Goal: Task Accomplishment & Management: Manage account settings

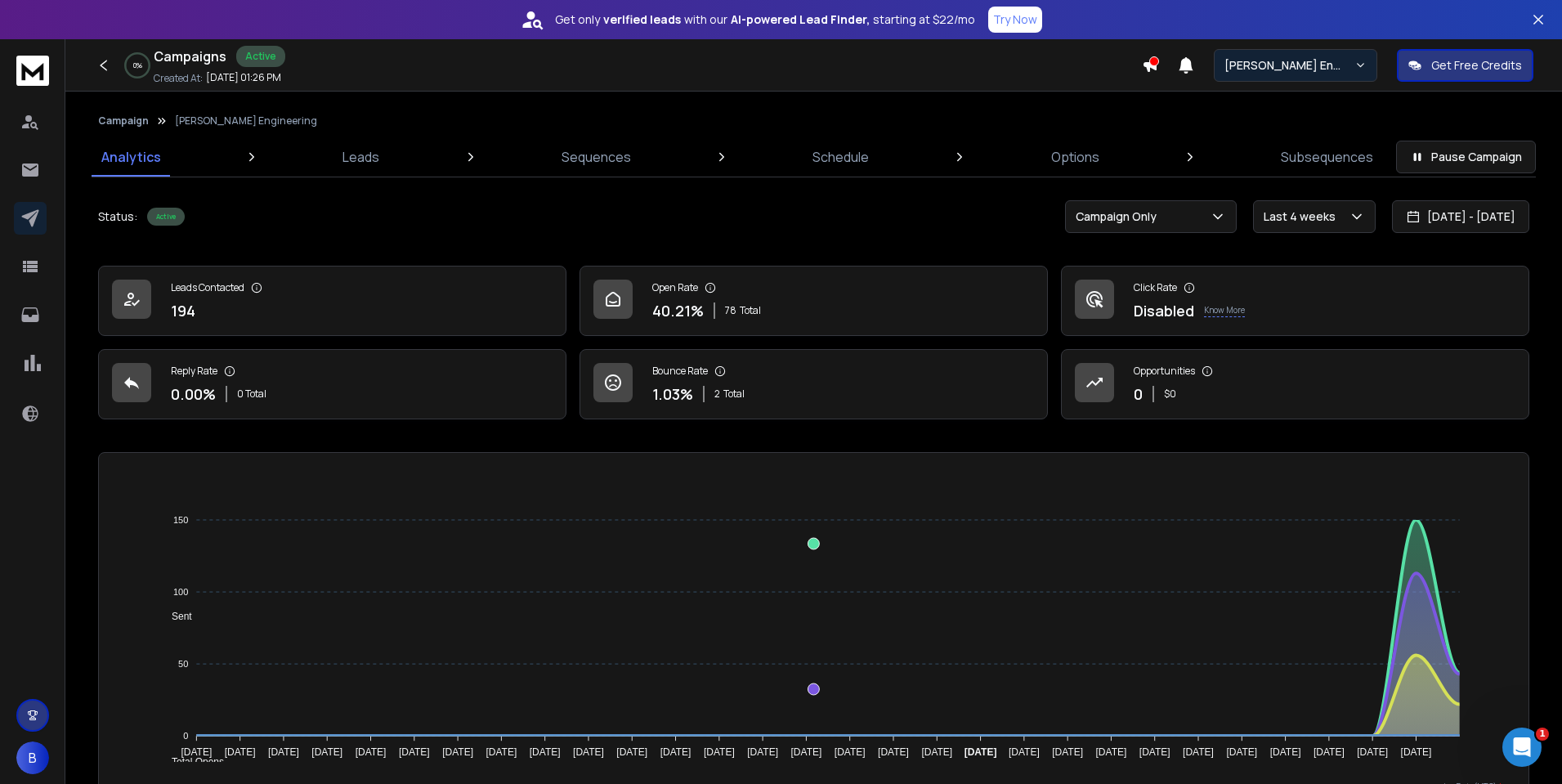
click at [1261, 71] on p "[PERSON_NAME] Engineering" at bounding box center [1290, 65] width 130 height 16
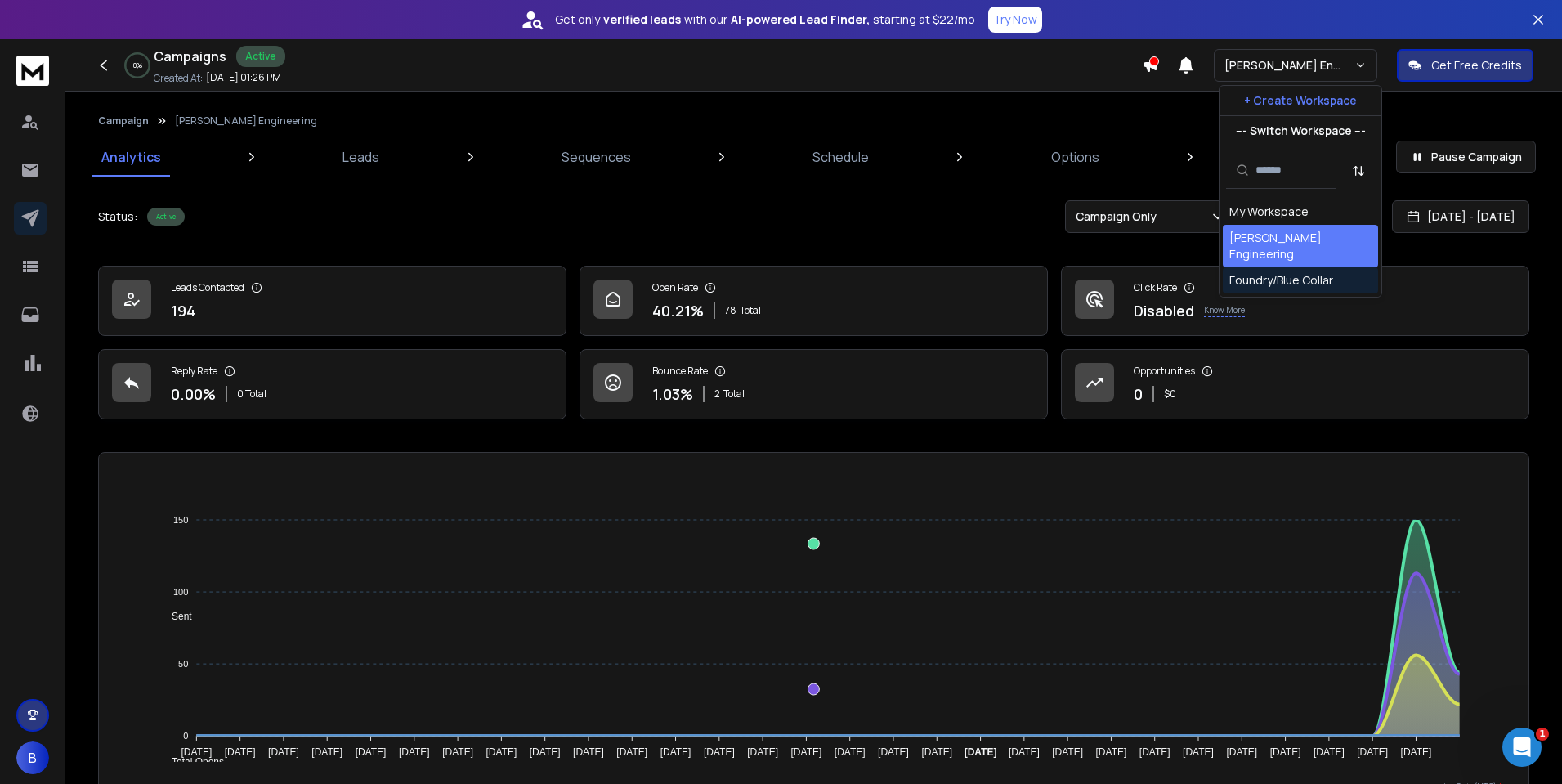
click at [1295, 272] on div "Foundry/Blue Collar" at bounding box center [1281, 280] width 104 height 16
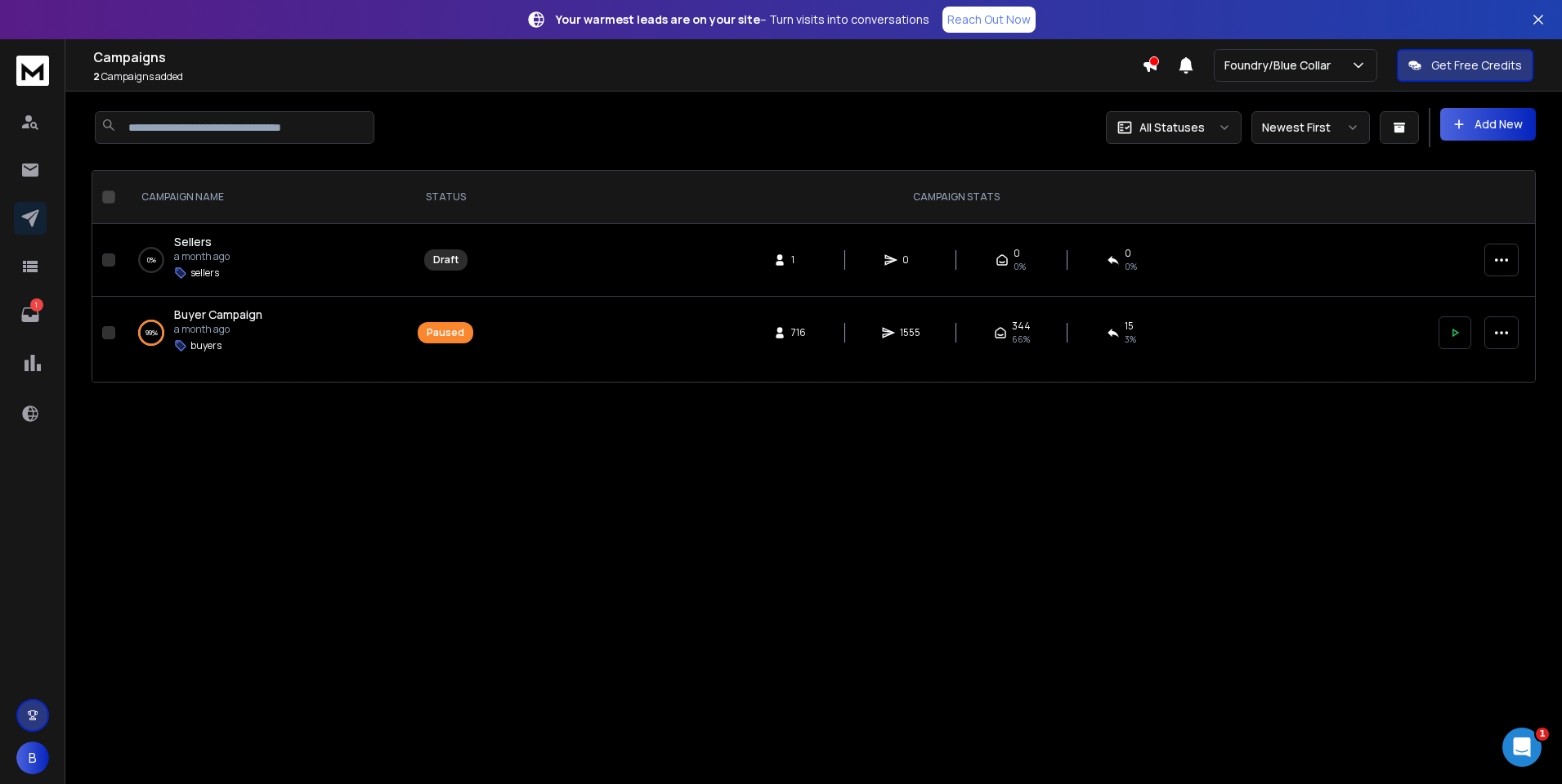
click at [224, 246] on h1 "Sellers" at bounding box center [201, 241] width 55 height 16
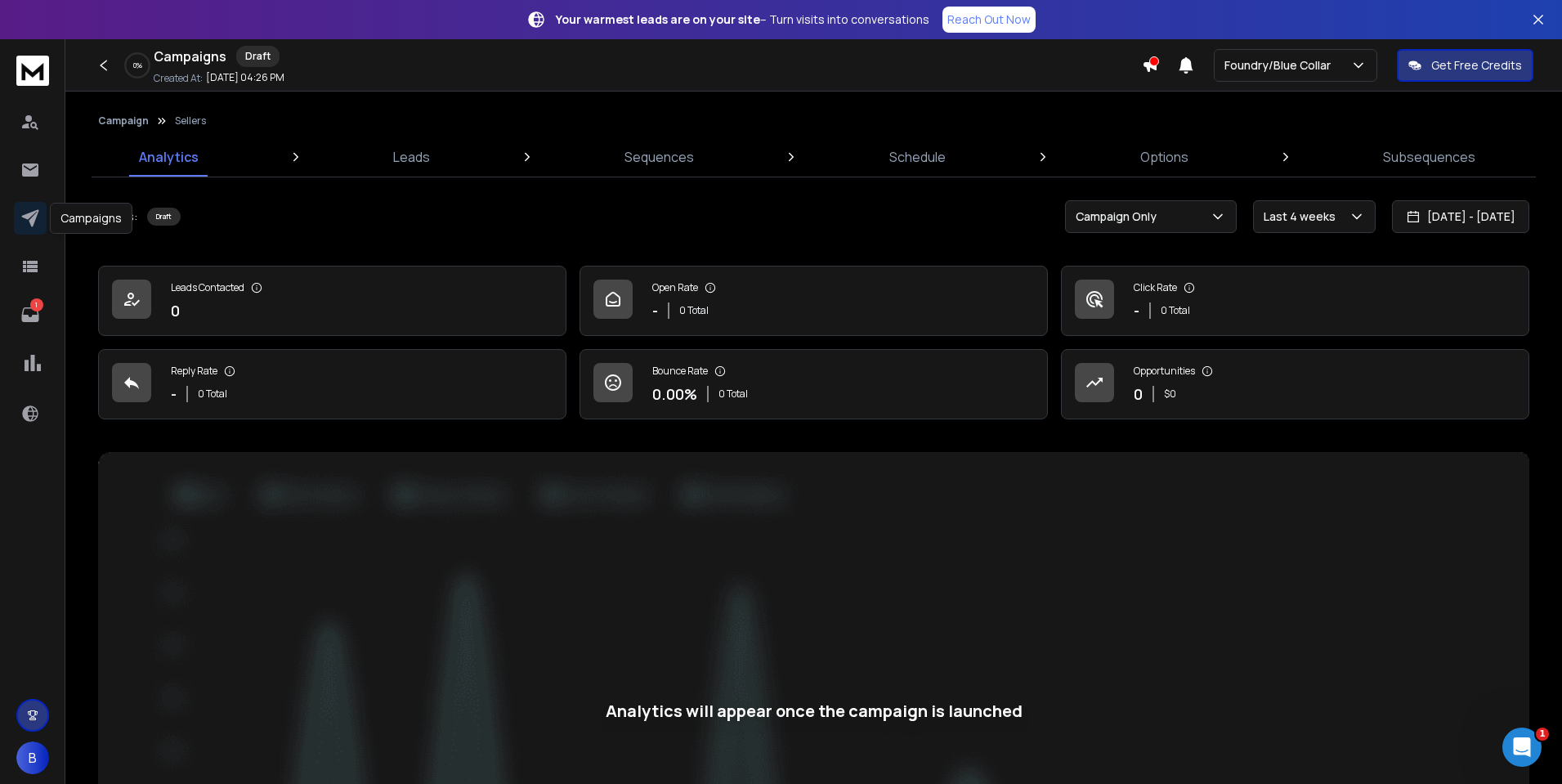
click at [37, 216] on icon at bounding box center [31, 218] width 20 height 20
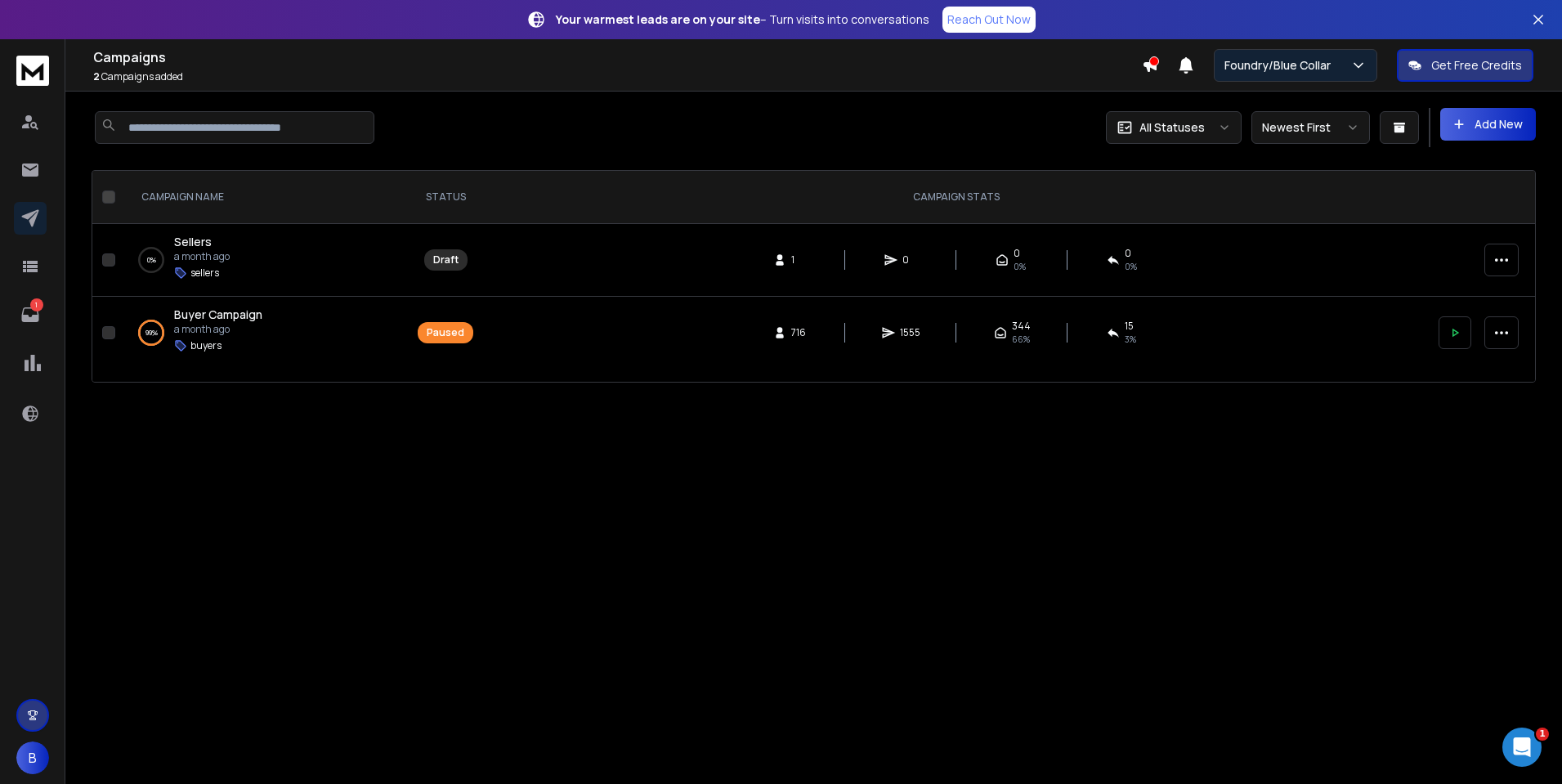
click at [1283, 57] on p "Foundry/Blue Collar" at bounding box center [1281, 65] width 113 height 16
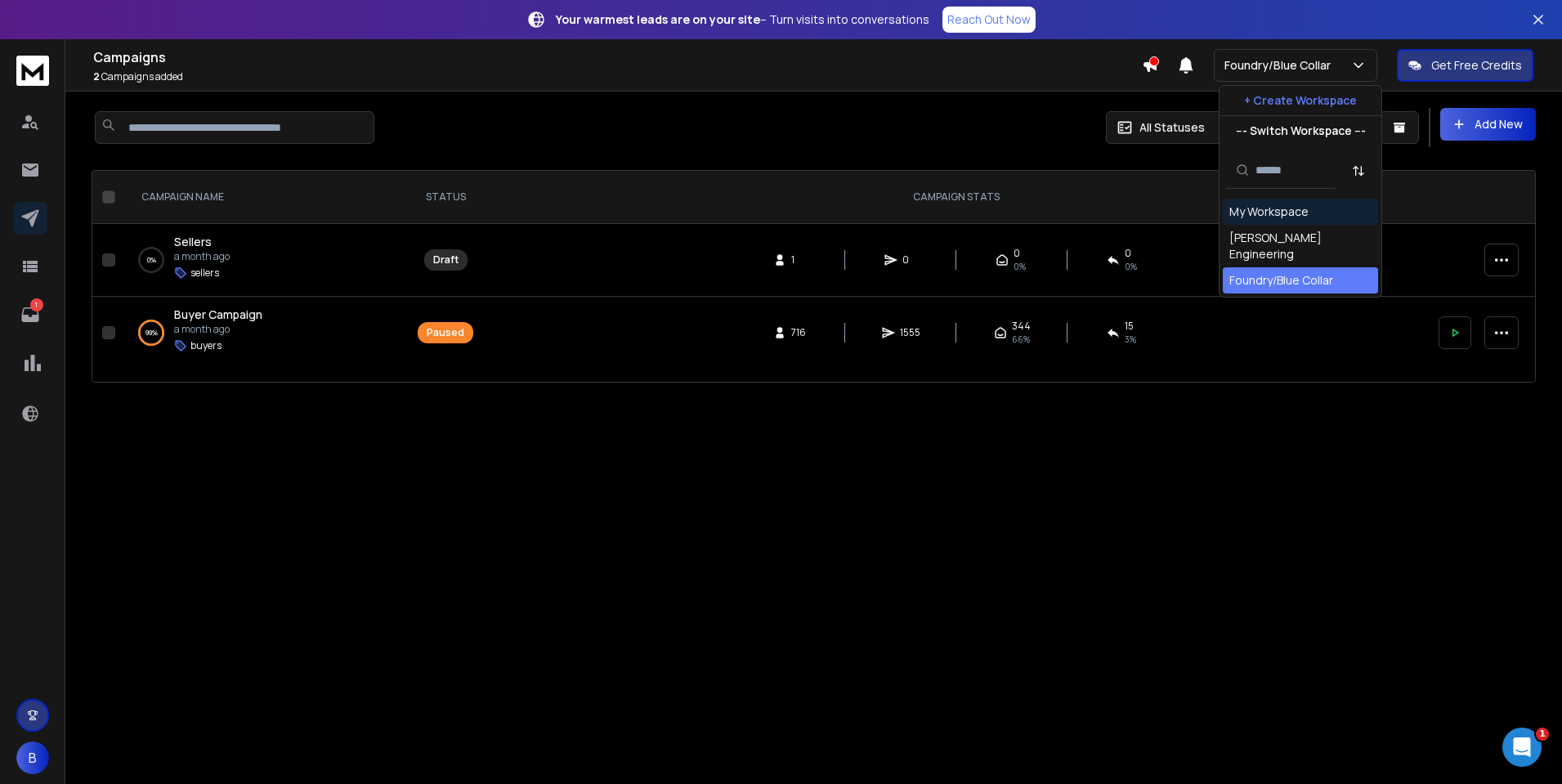
click at [1273, 213] on div "My Workspace" at bounding box center [1269, 212] width 80 height 16
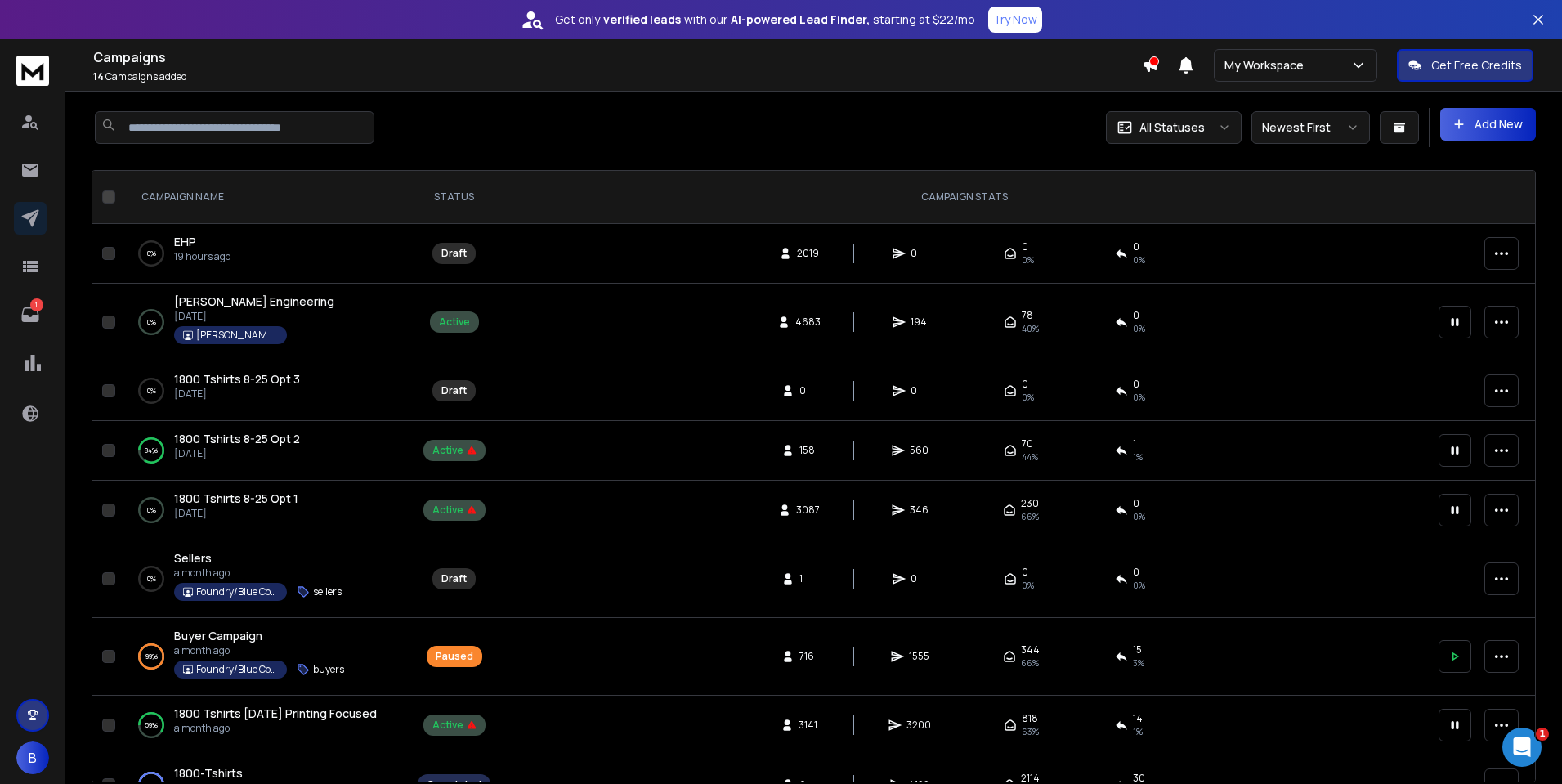
click at [188, 242] on span "EHP" at bounding box center [185, 241] width 22 height 15
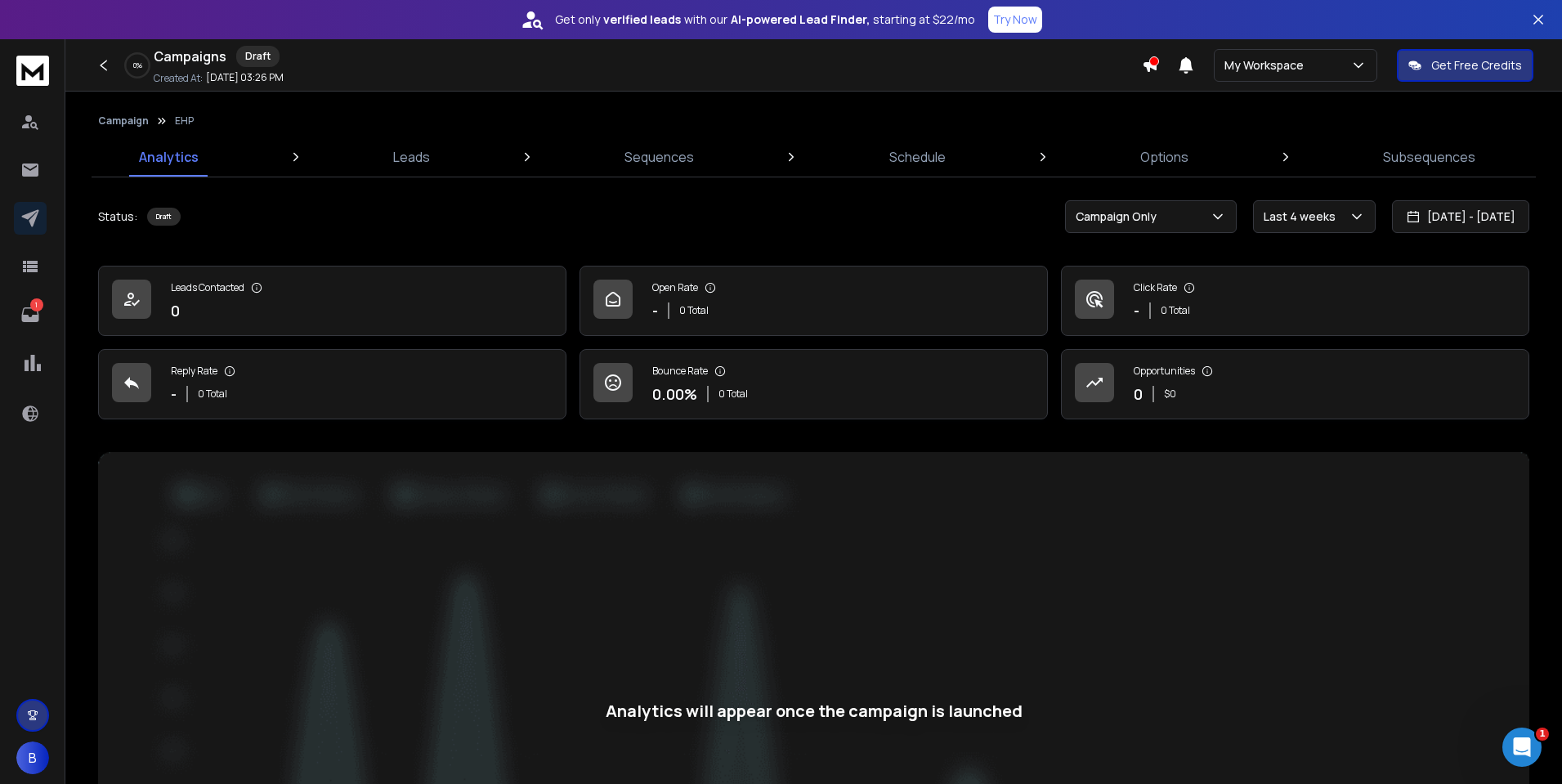
click at [120, 123] on button "Campaign" at bounding box center [123, 121] width 51 height 13
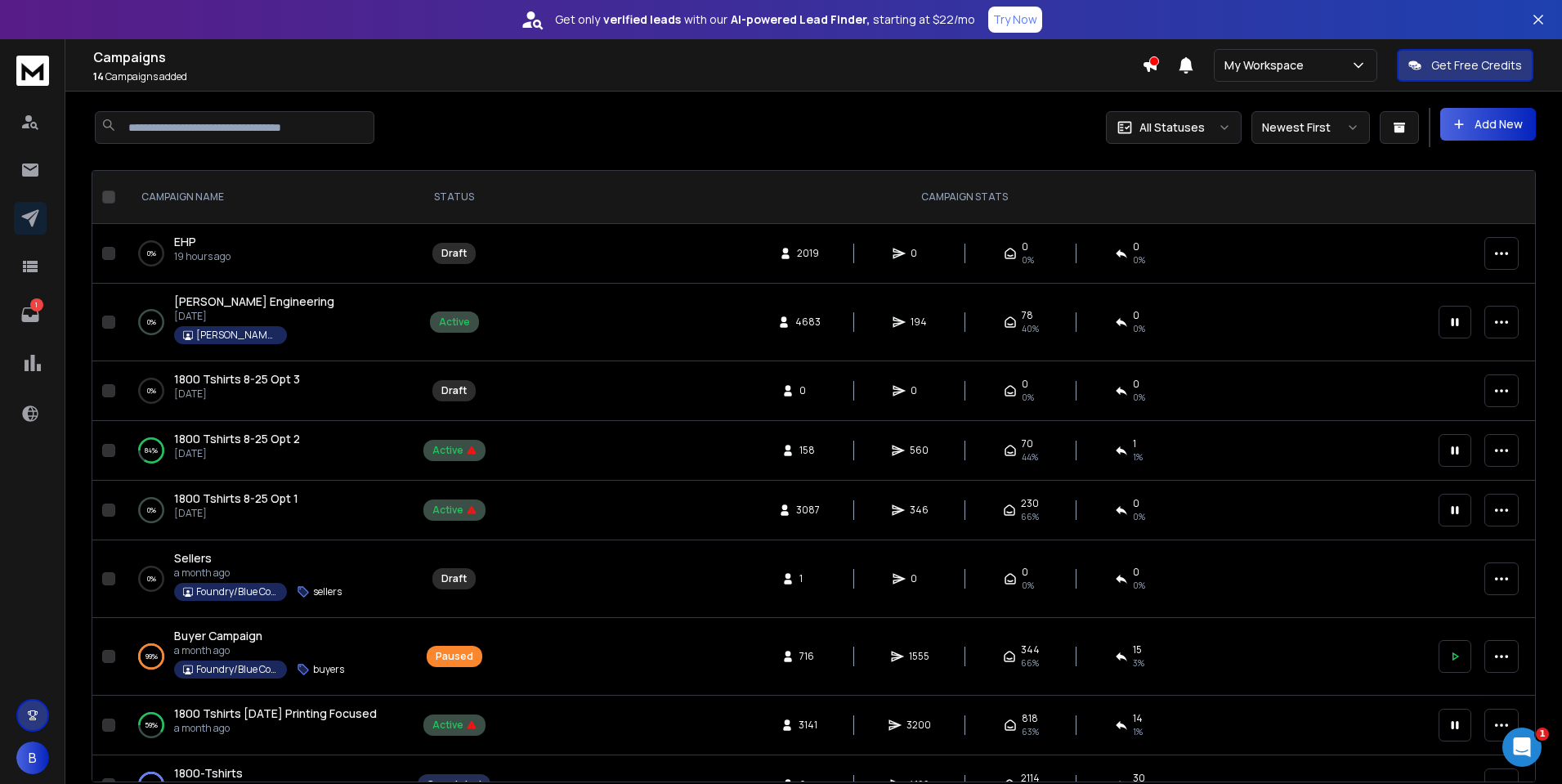
click at [1501, 254] on icon "button" at bounding box center [1501, 253] width 13 height 4
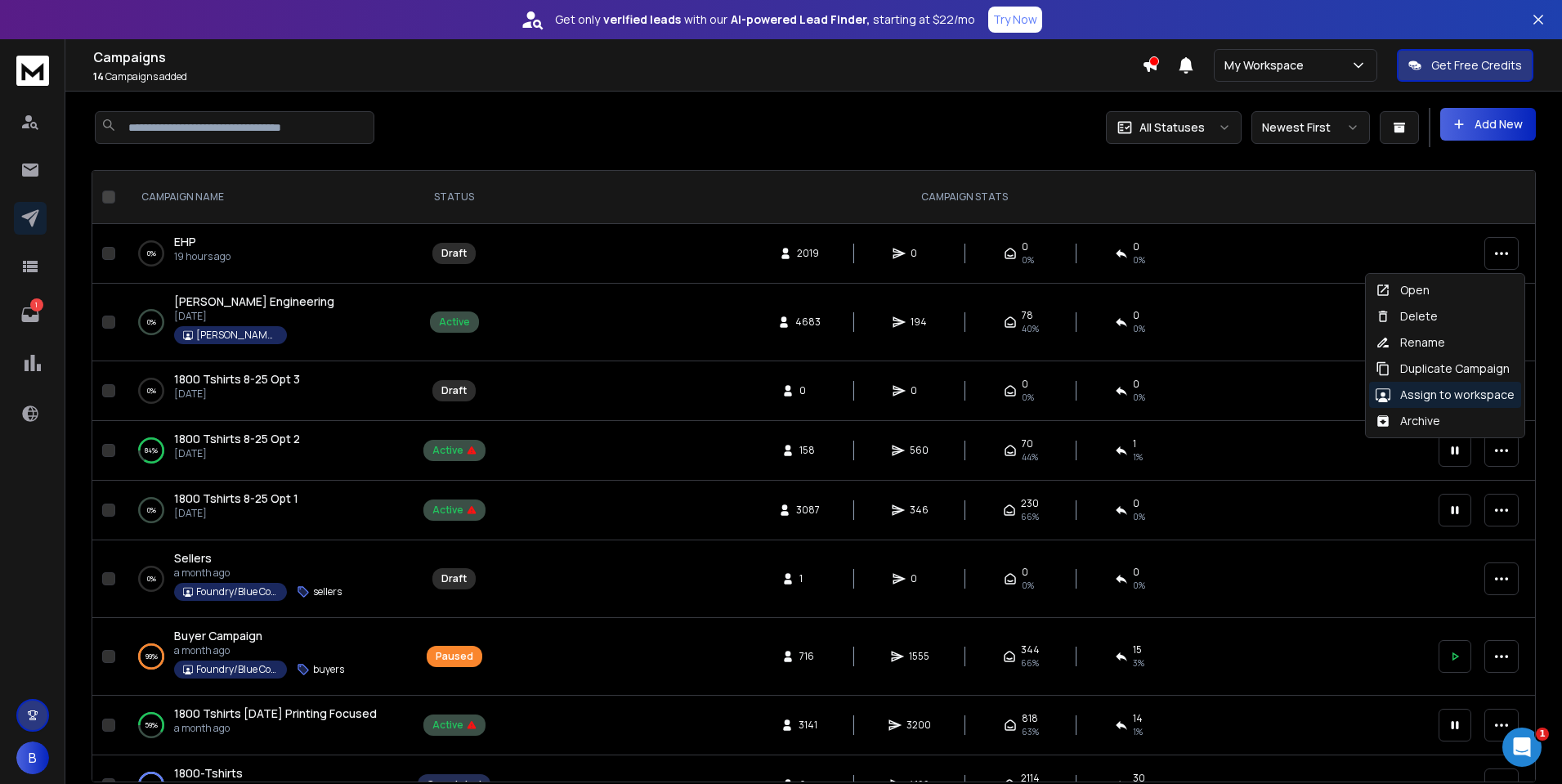
click at [1450, 389] on div "Assign to workspace" at bounding box center [1445, 394] width 139 height 16
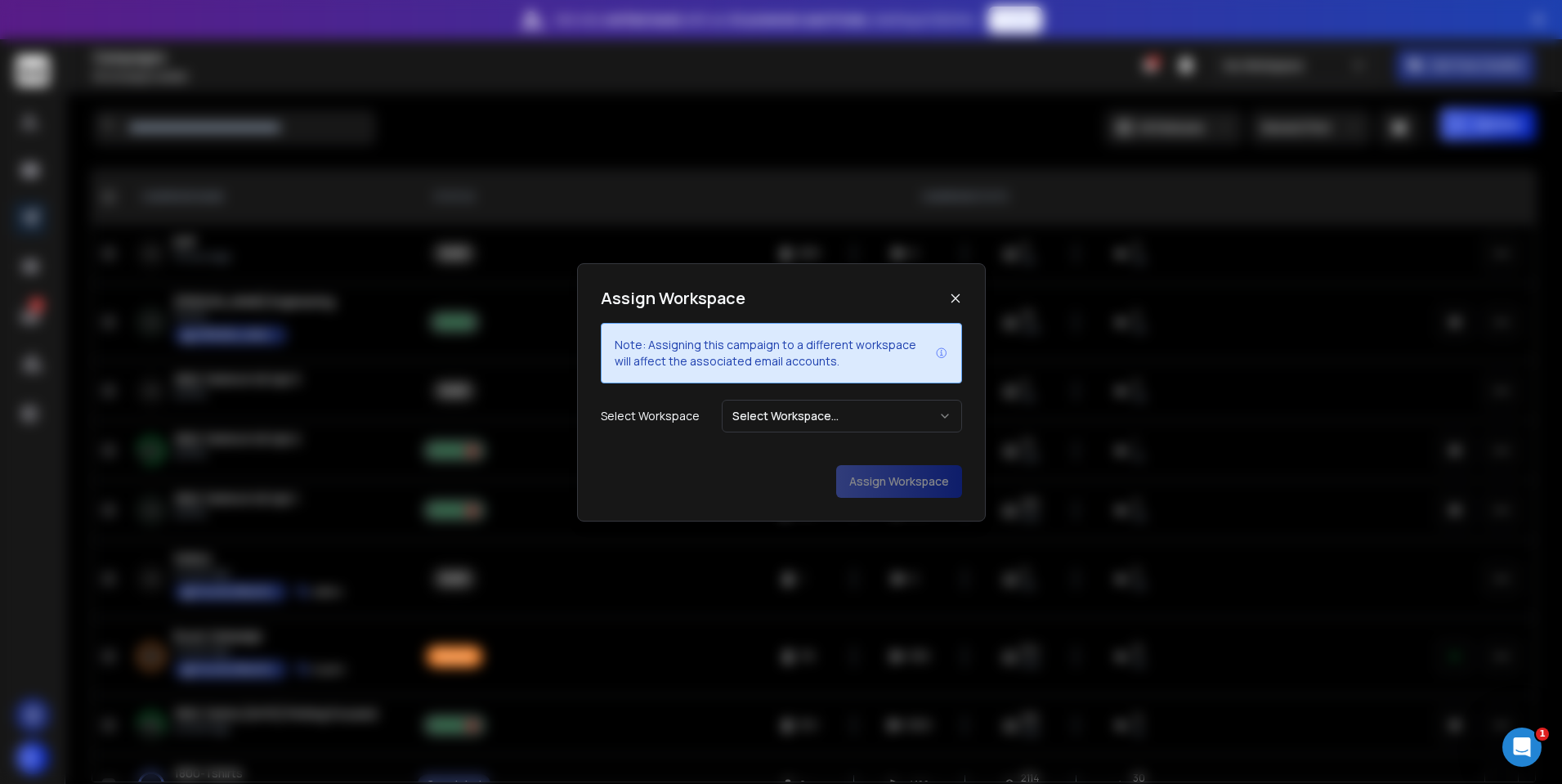
click at [837, 411] on button "Select Workspace..." at bounding box center [841, 416] width 240 height 33
click at [903, 486] on button "Assign Workspace" at bounding box center [899, 481] width 126 height 33
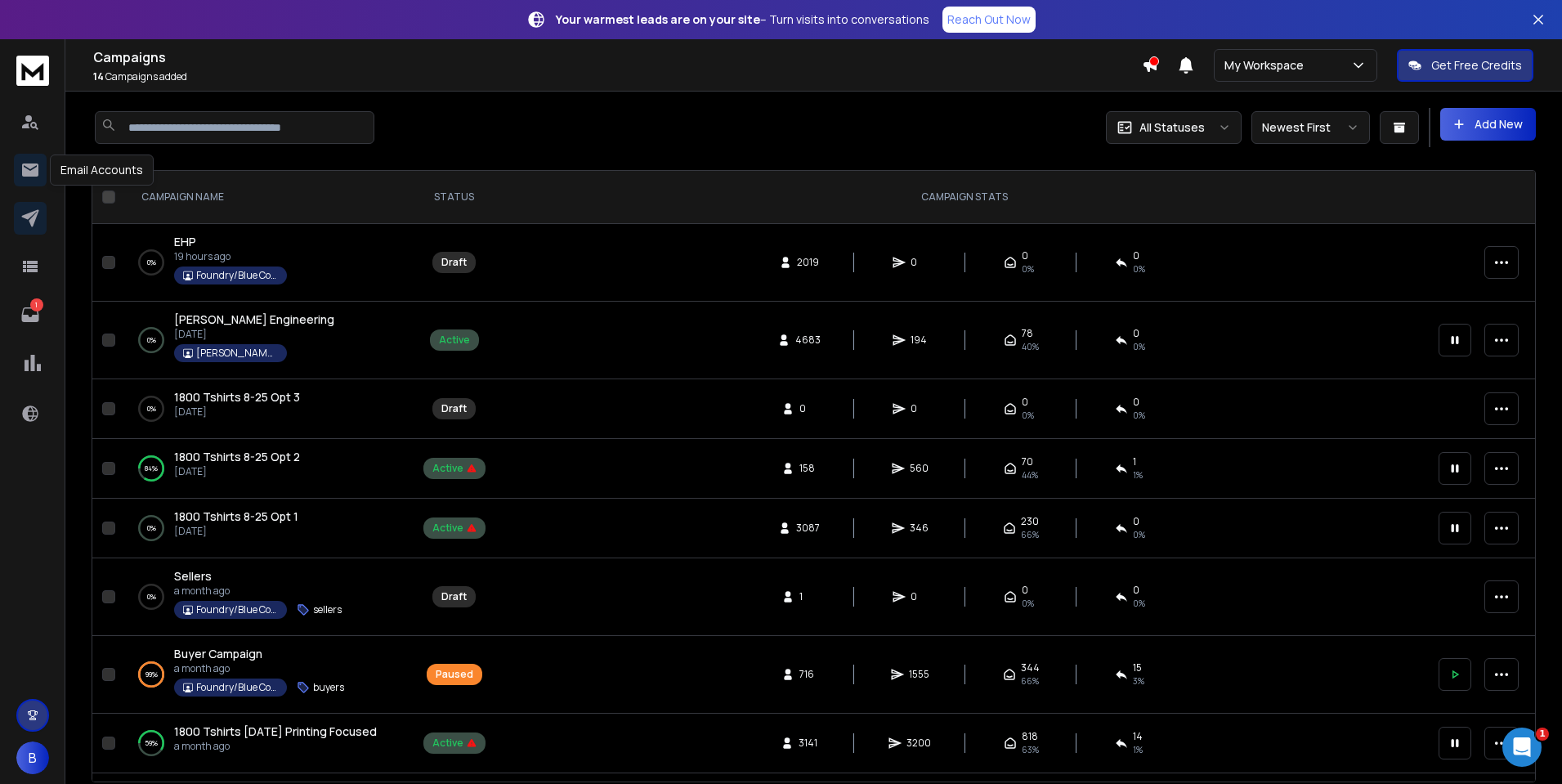
click at [30, 165] on icon at bounding box center [30, 170] width 16 height 13
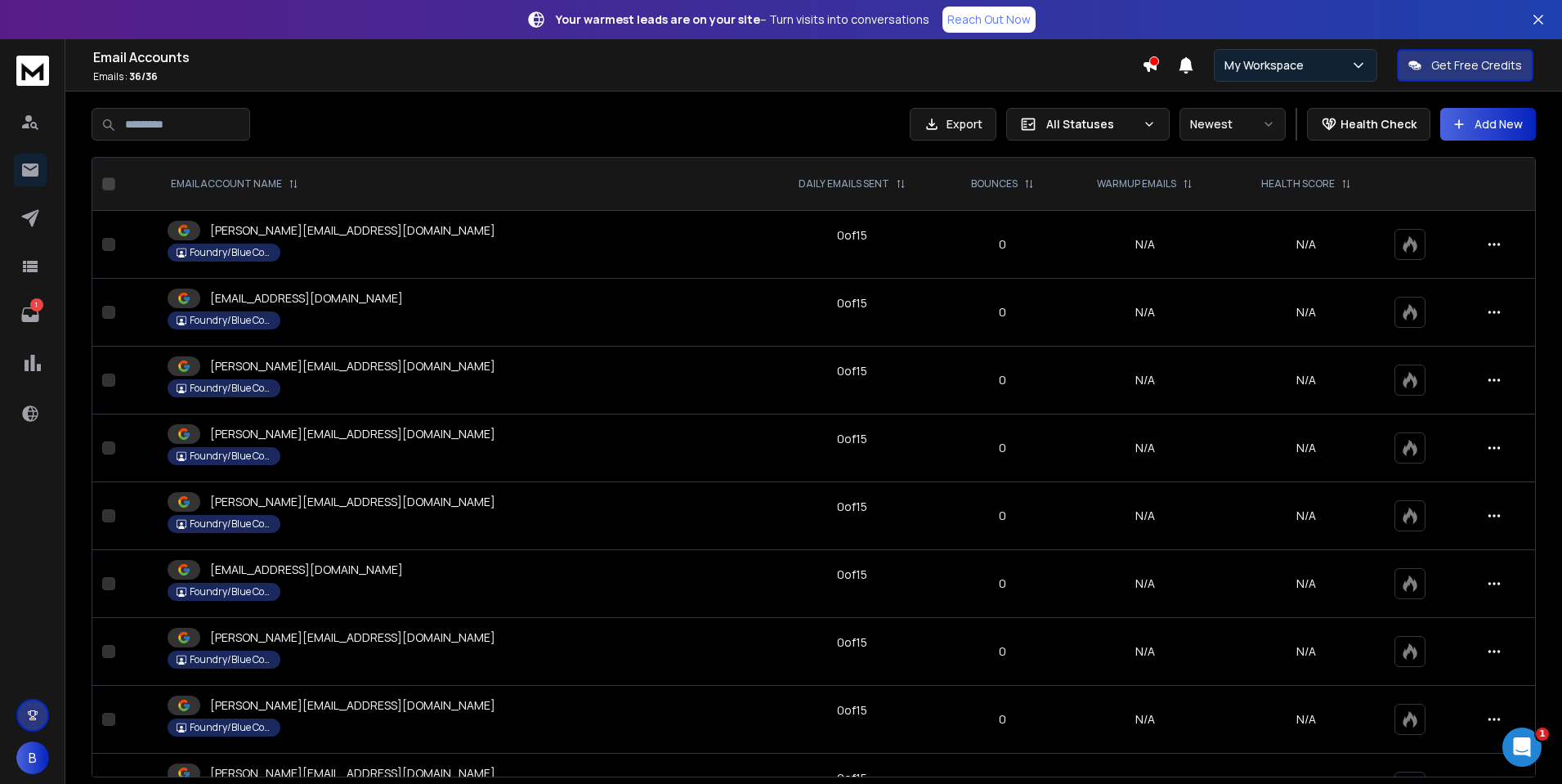
click at [1295, 72] on button "My Workspace" at bounding box center [1295, 65] width 164 height 33
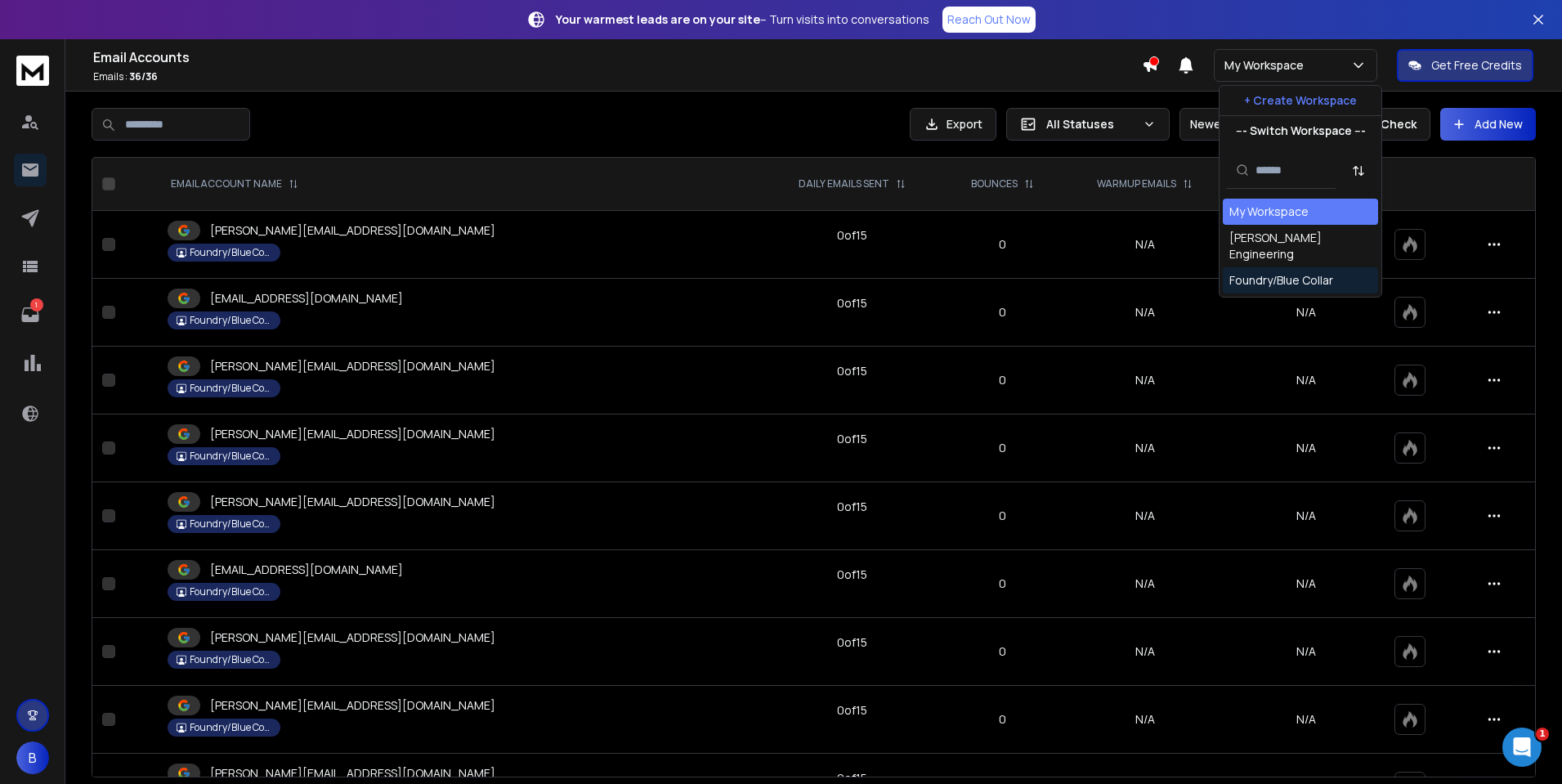
click at [1309, 272] on div "Foundry/Blue Collar" at bounding box center [1281, 280] width 104 height 16
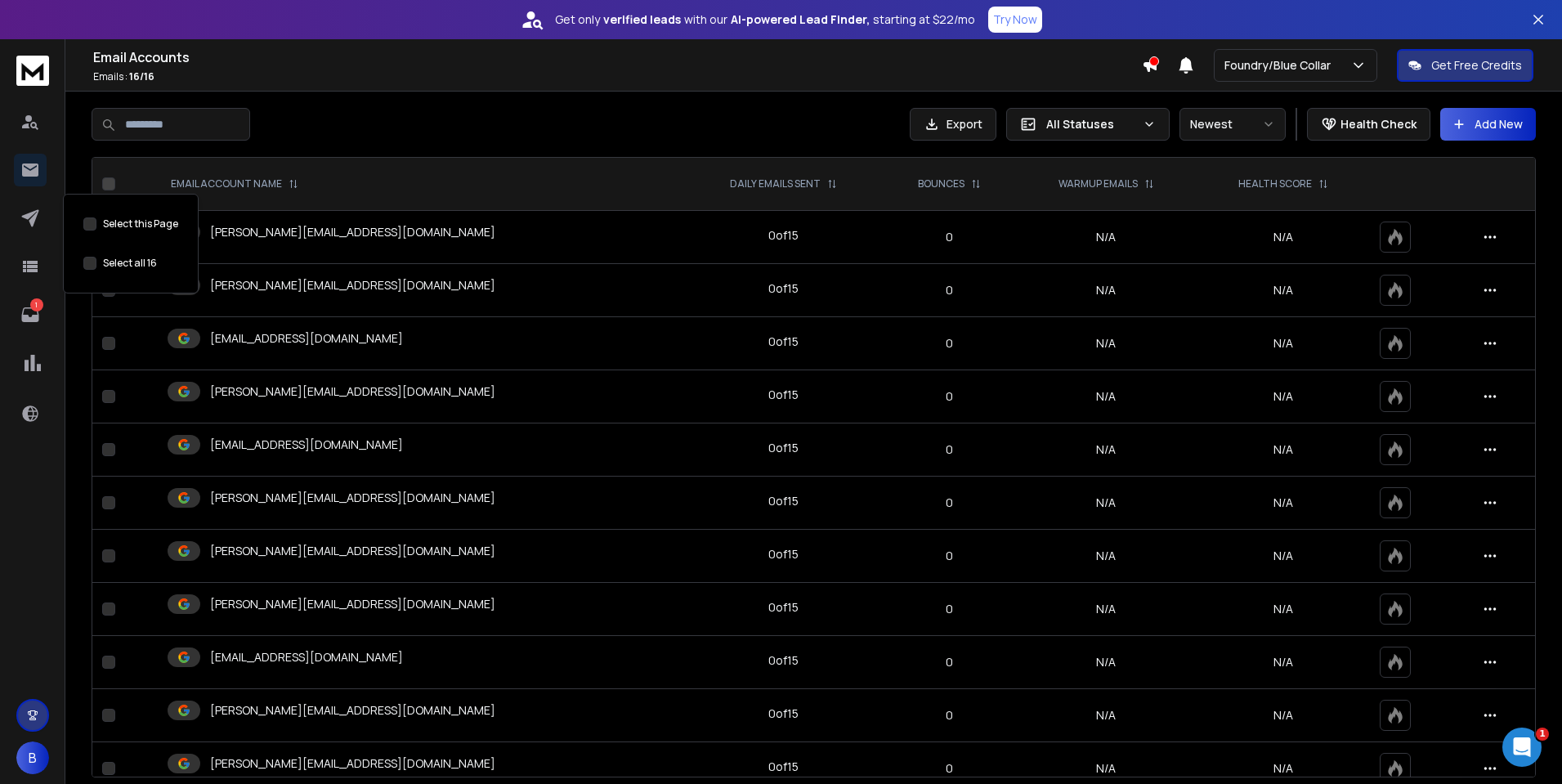
click at [105, 180] on button "Select this Page" at bounding box center [109, 184] width 13 height 13
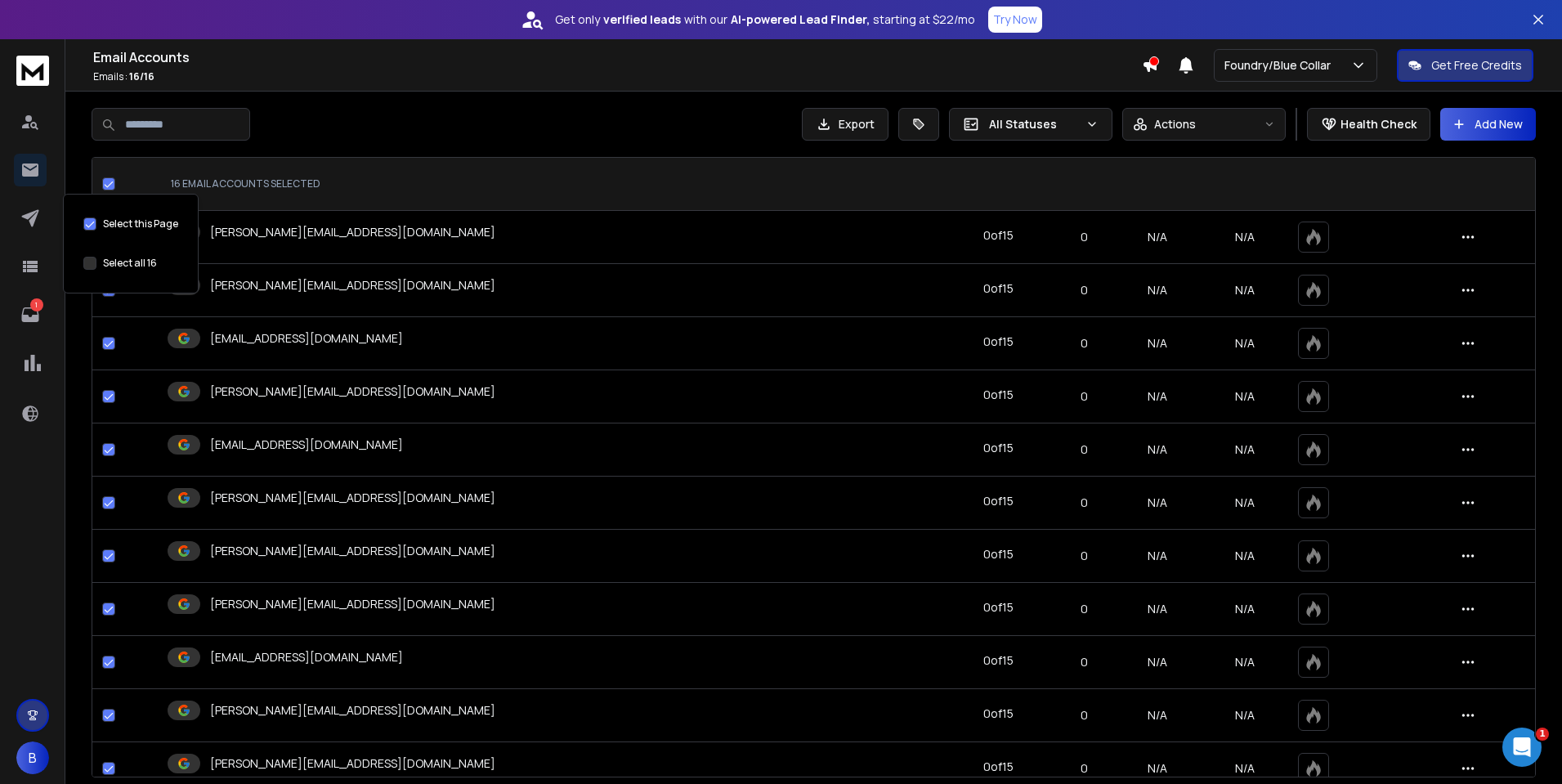
click at [89, 265] on button "Select this Page" at bounding box center [90, 263] width 13 height 13
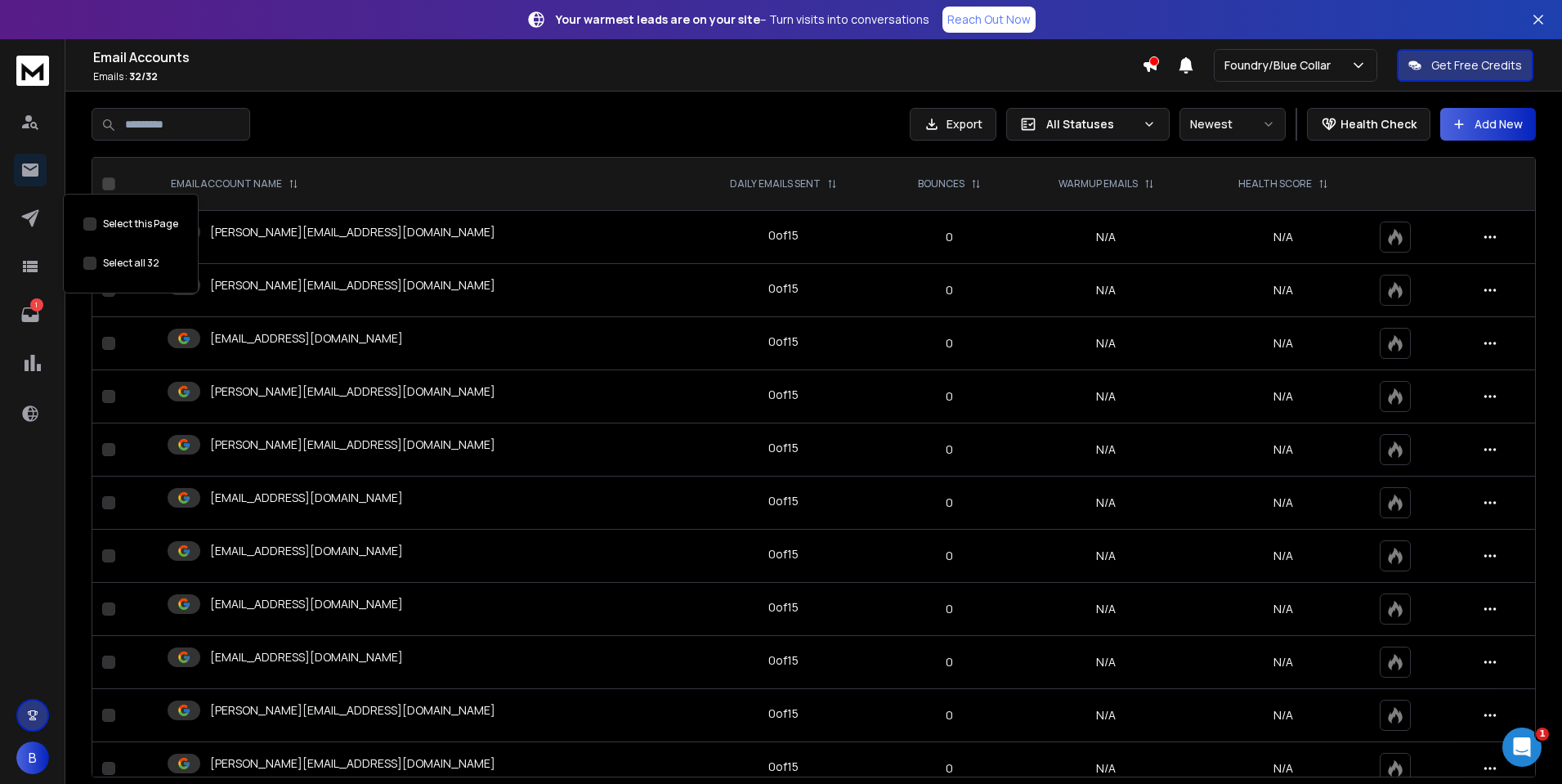
click at [91, 263] on button "Select this Page" at bounding box center [90, 263] width 13 height 13
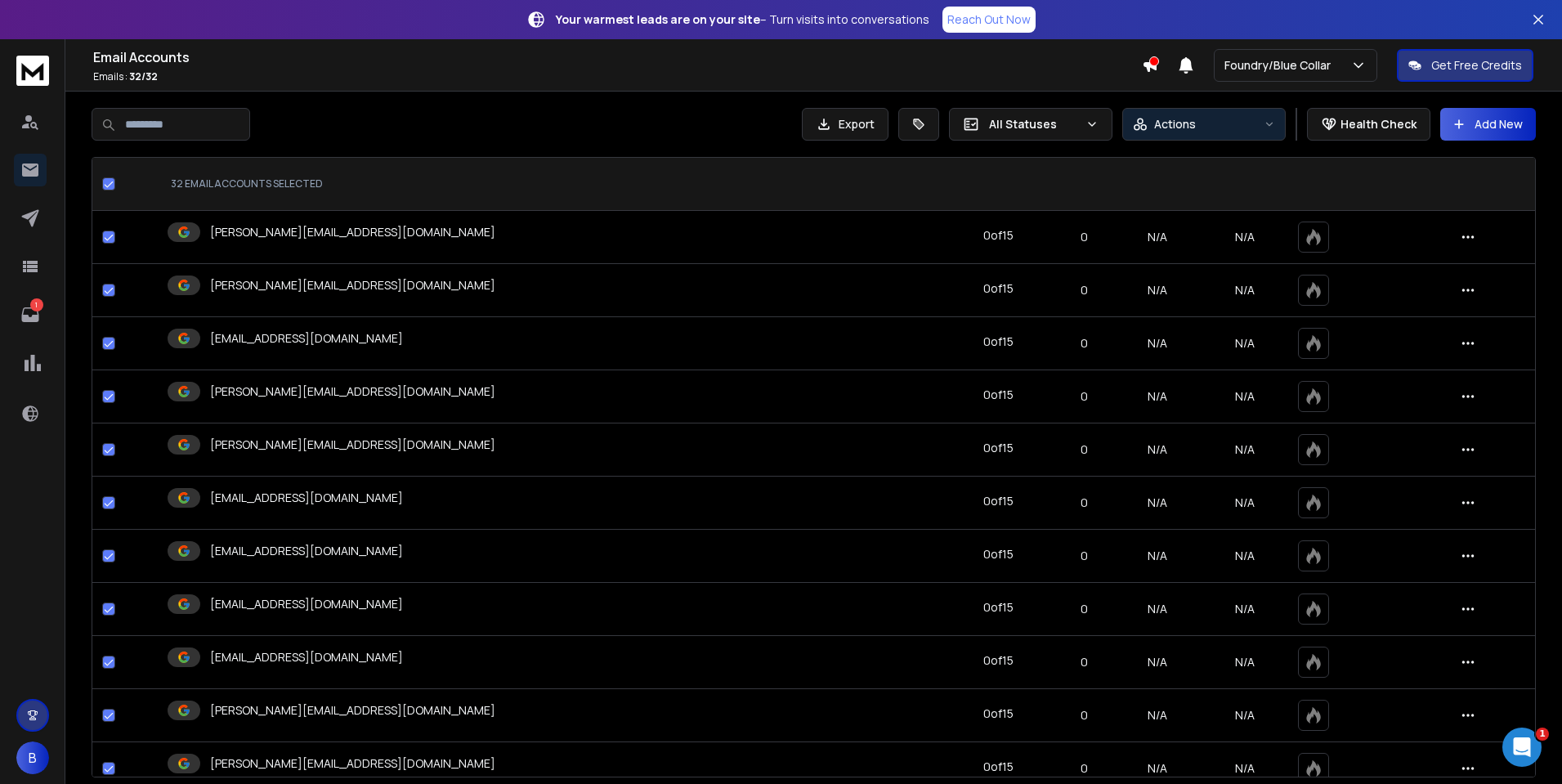
click at [1220, 129] on div "Actions" at bounding box center [1195, 124] width 124 height 16
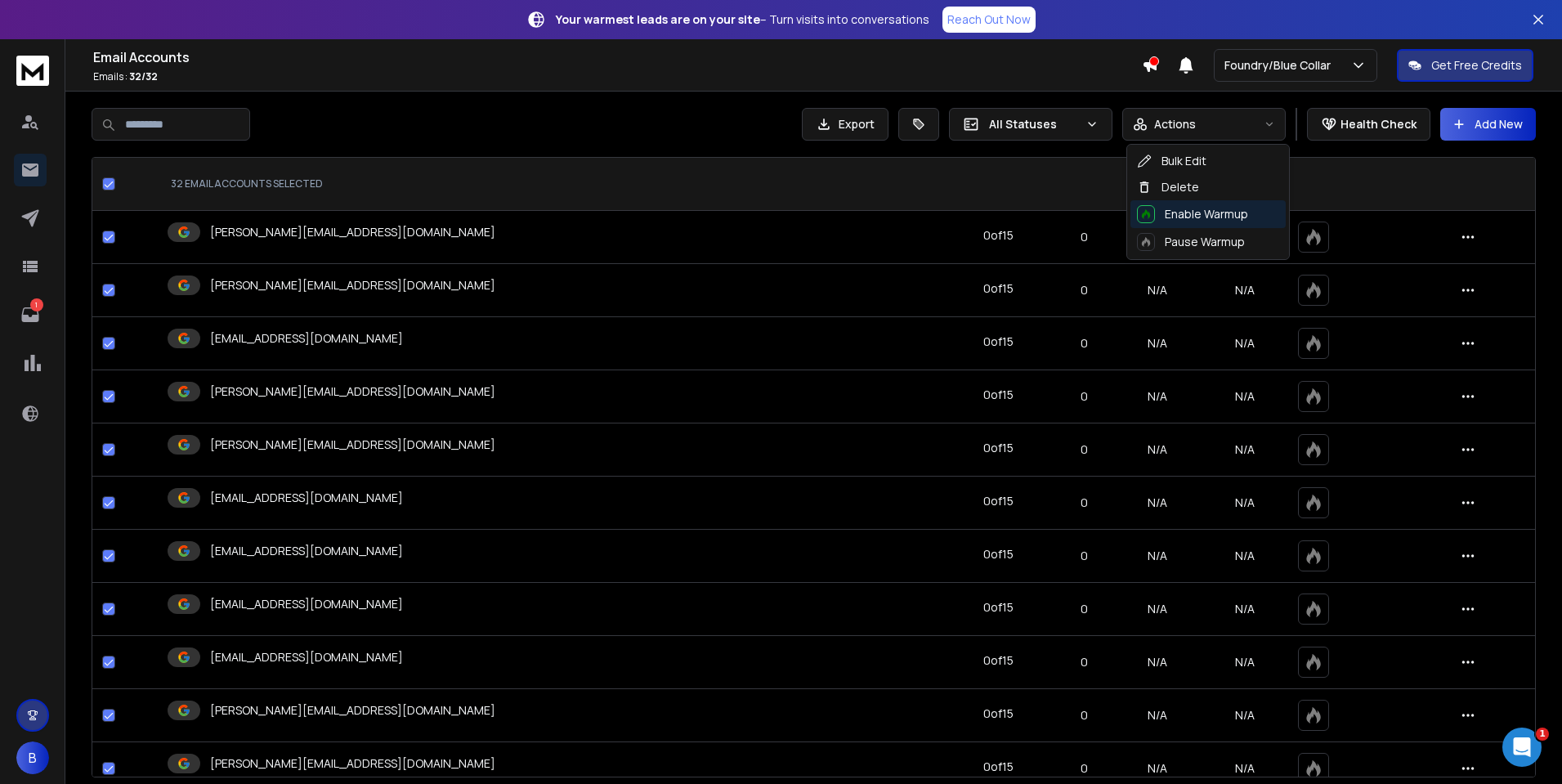
click at [1192, 221] on div "Enable Warmup" at bounding box center [1192, 214] width 111 height 18
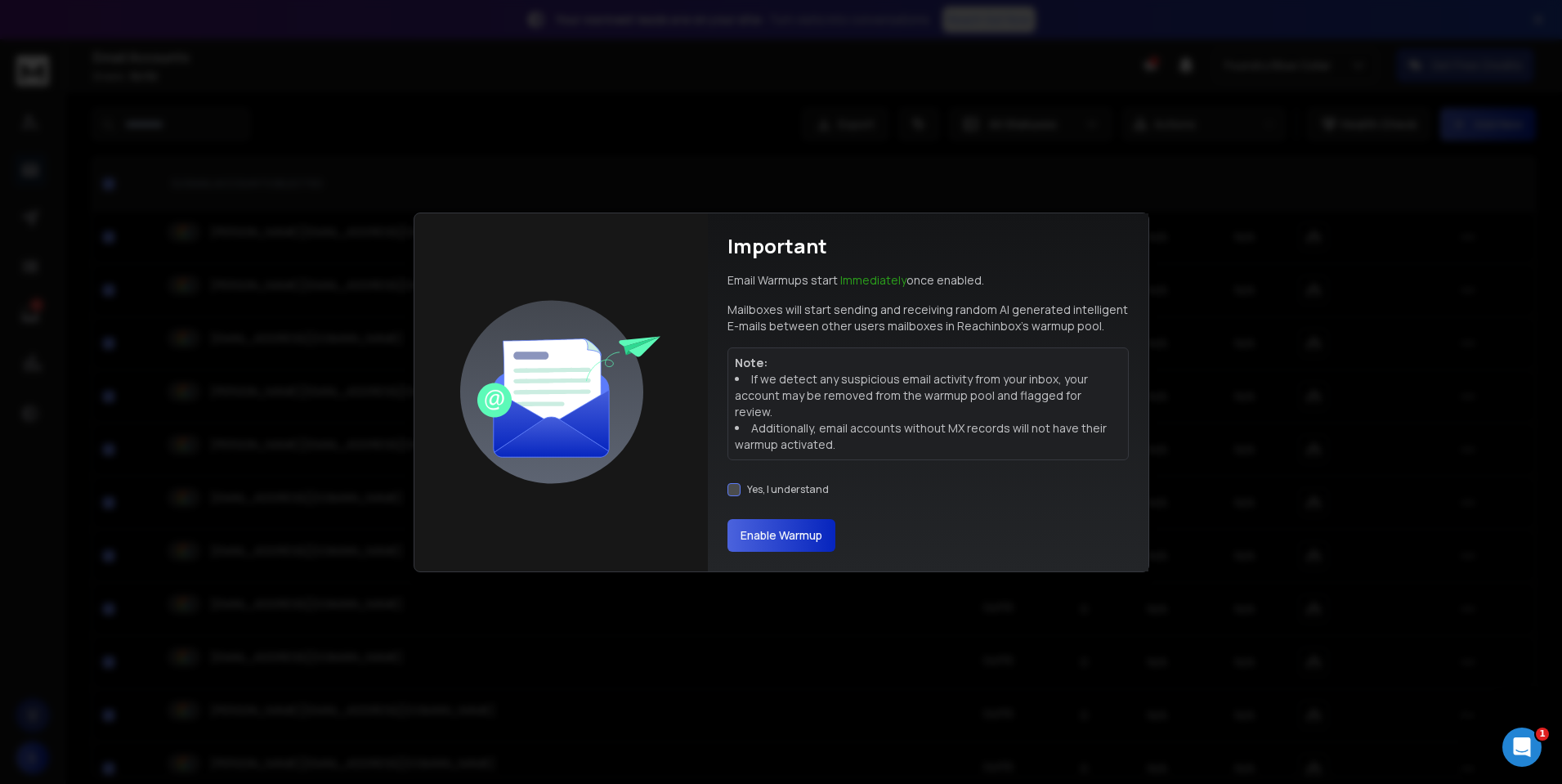
click at [730, 483] on button "Yes, I understand" at bounding box center [734, 489] width 13 height 13
click at [788, 534] on button "Enable Warmup" at bounding box center [781, 535] width 108 height 33
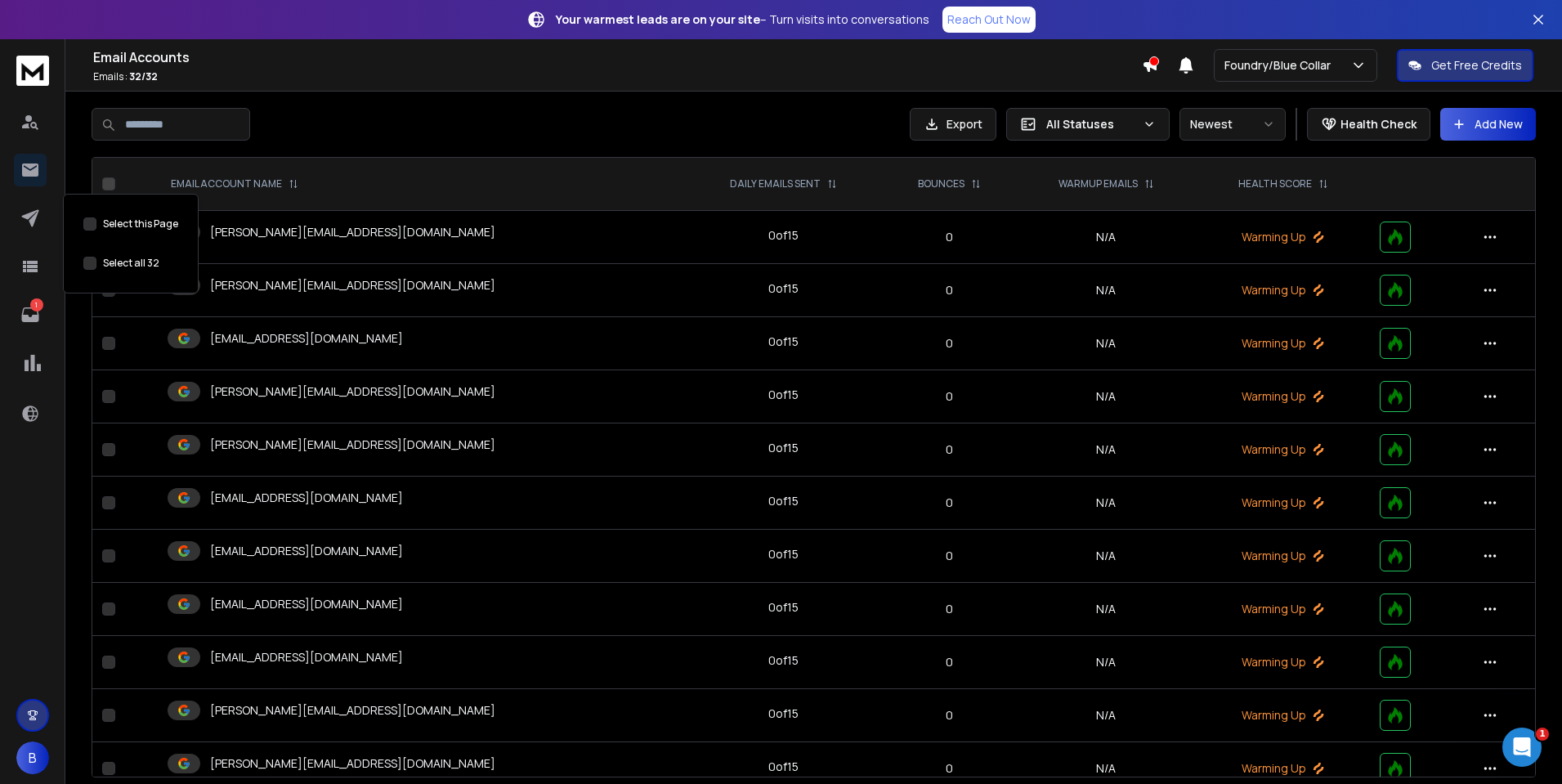
click at [104, 188] on button "Select this Page" at bounding box center [109, 184] width 13 height 13
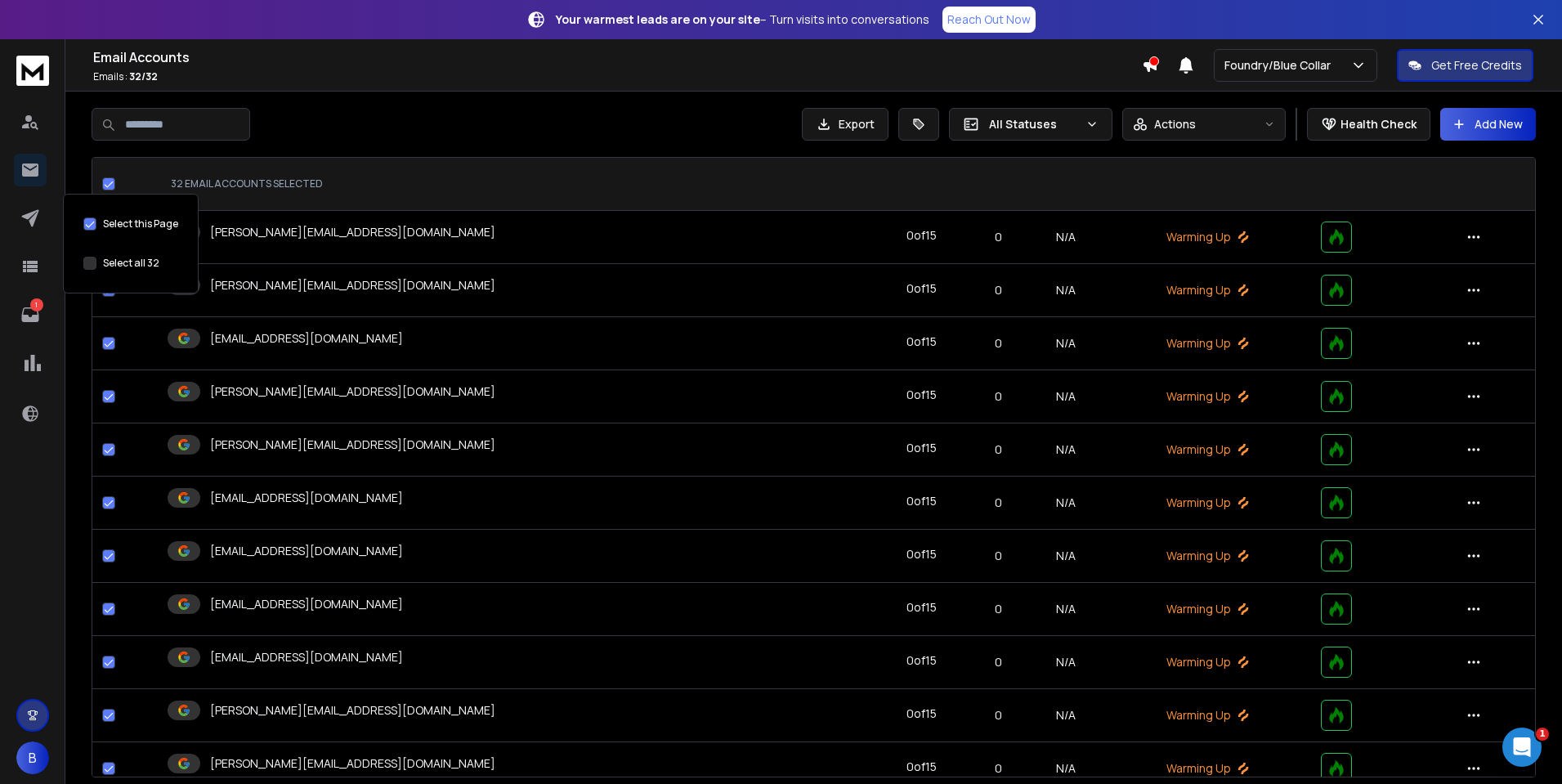
click at [88, 264] on button "Select this Page" at bounding box center [90, 263] width 13 height 13
click at [1224, 123] on div "Actions" at bounding box center [1195, 124] width 124 height 16
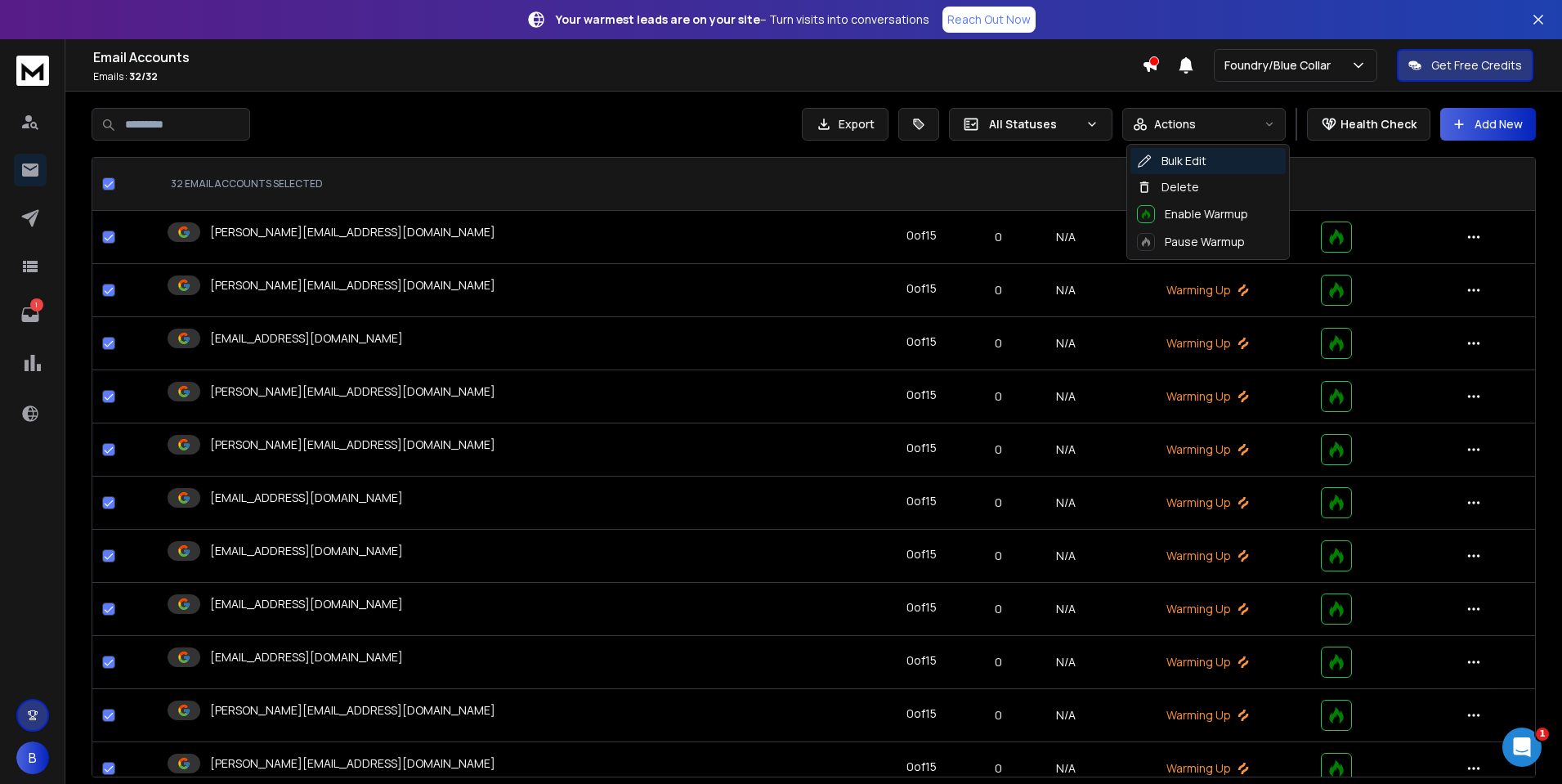
click at [1193, 160] on div "Bulk Edit" at bounding box center [1171, 161] width 70 height 16
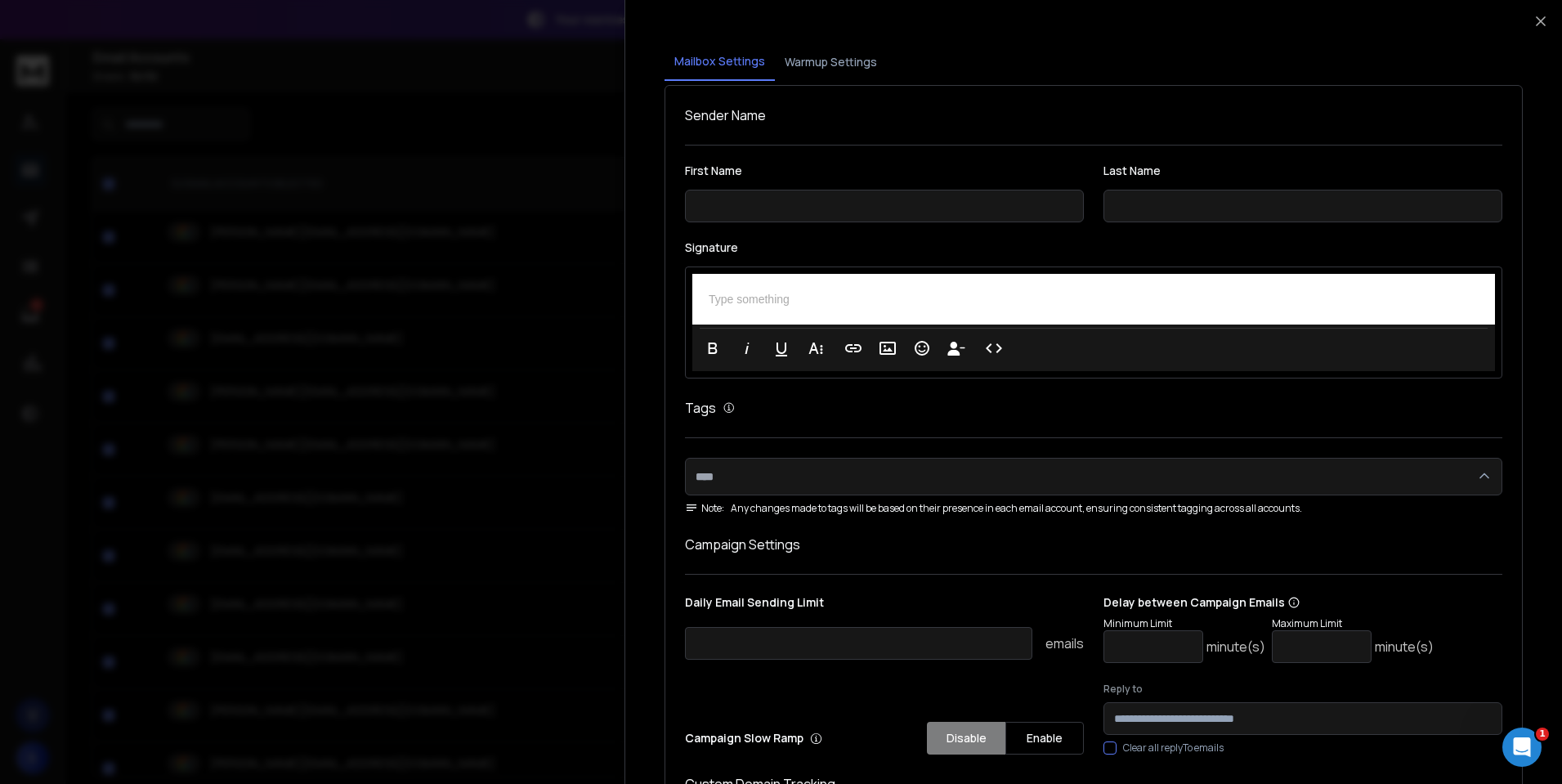
click at [854, 61] on button "Warmup Settings" at bounding box center [831, 62] width 112 height 36
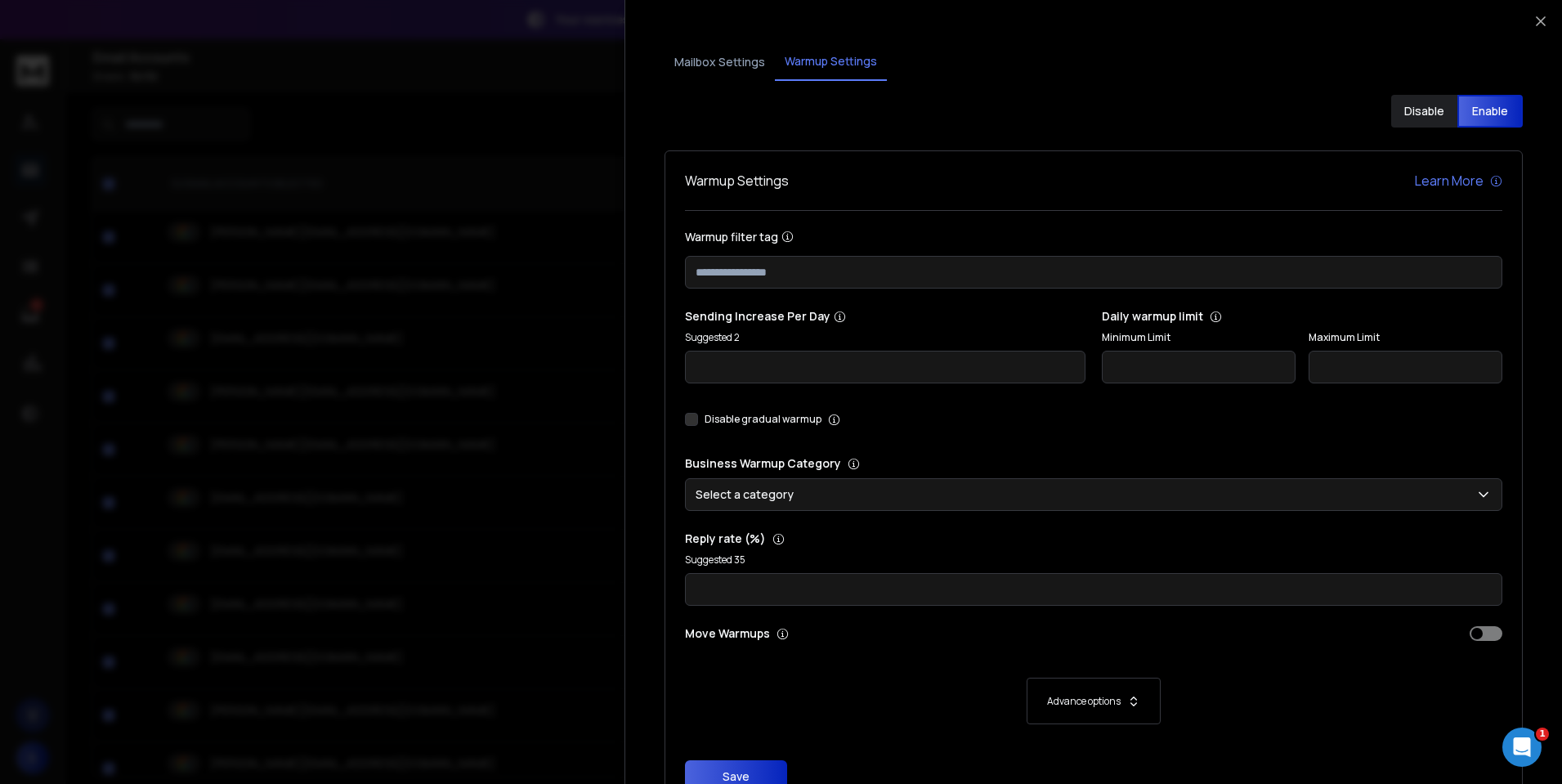
click at [1159, 365] on input "number" at bounding box center [1198, 367] width 194 height 33
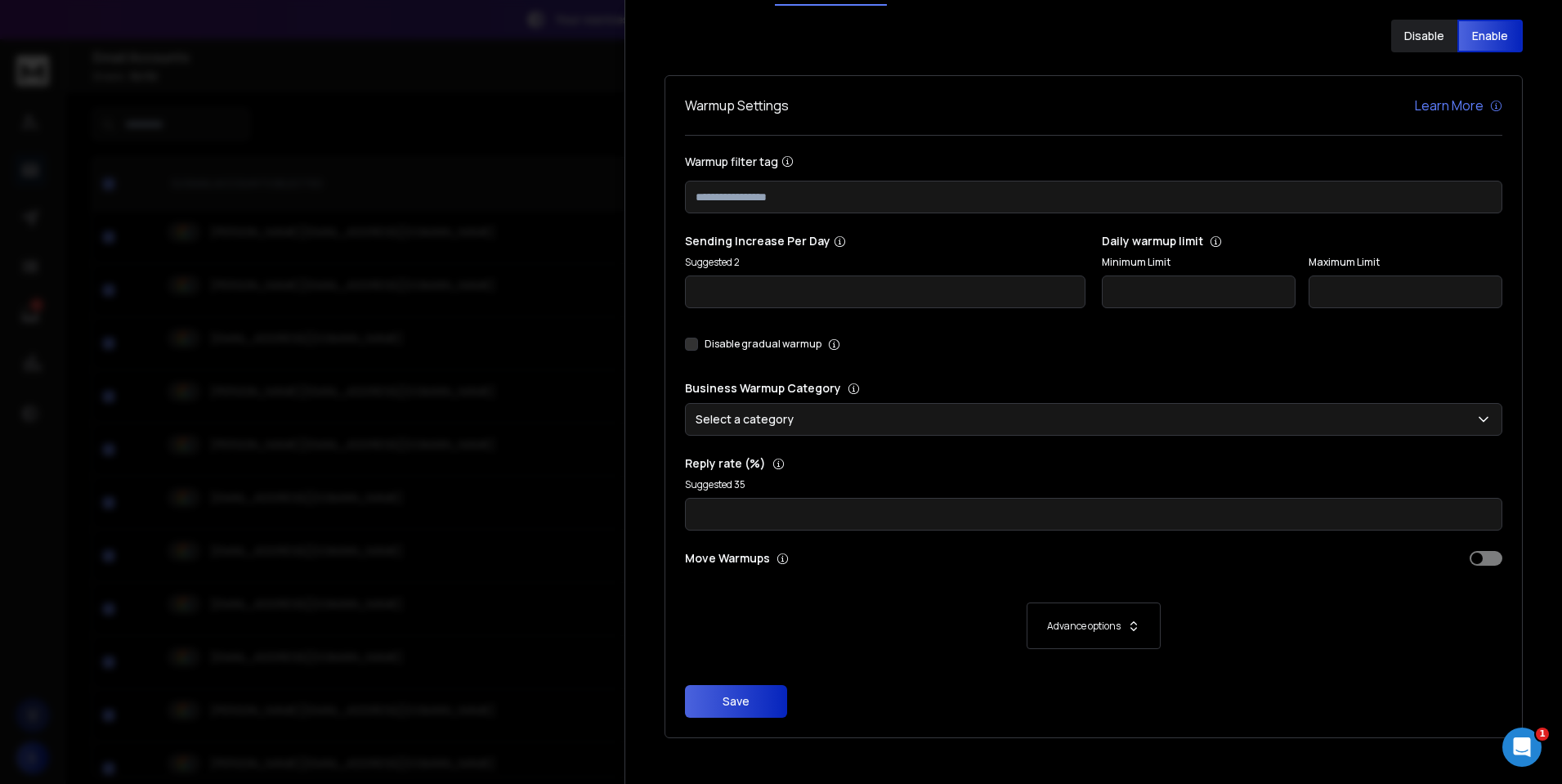
type input "*"
click at [1068, 638] on div "Advance options" at bounding box center [1093, 626] width 134 height 47
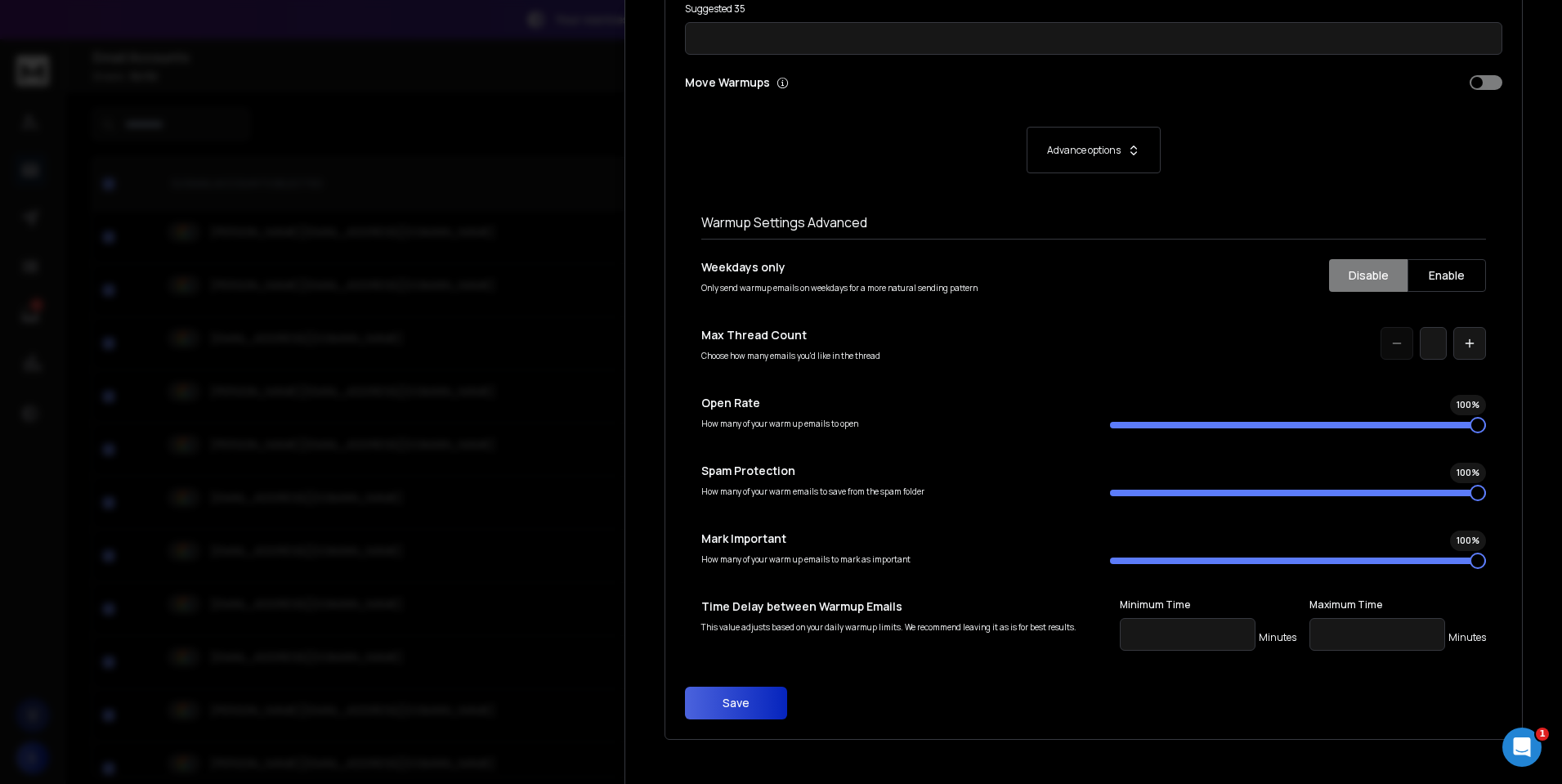
scroll to position [553, 0]
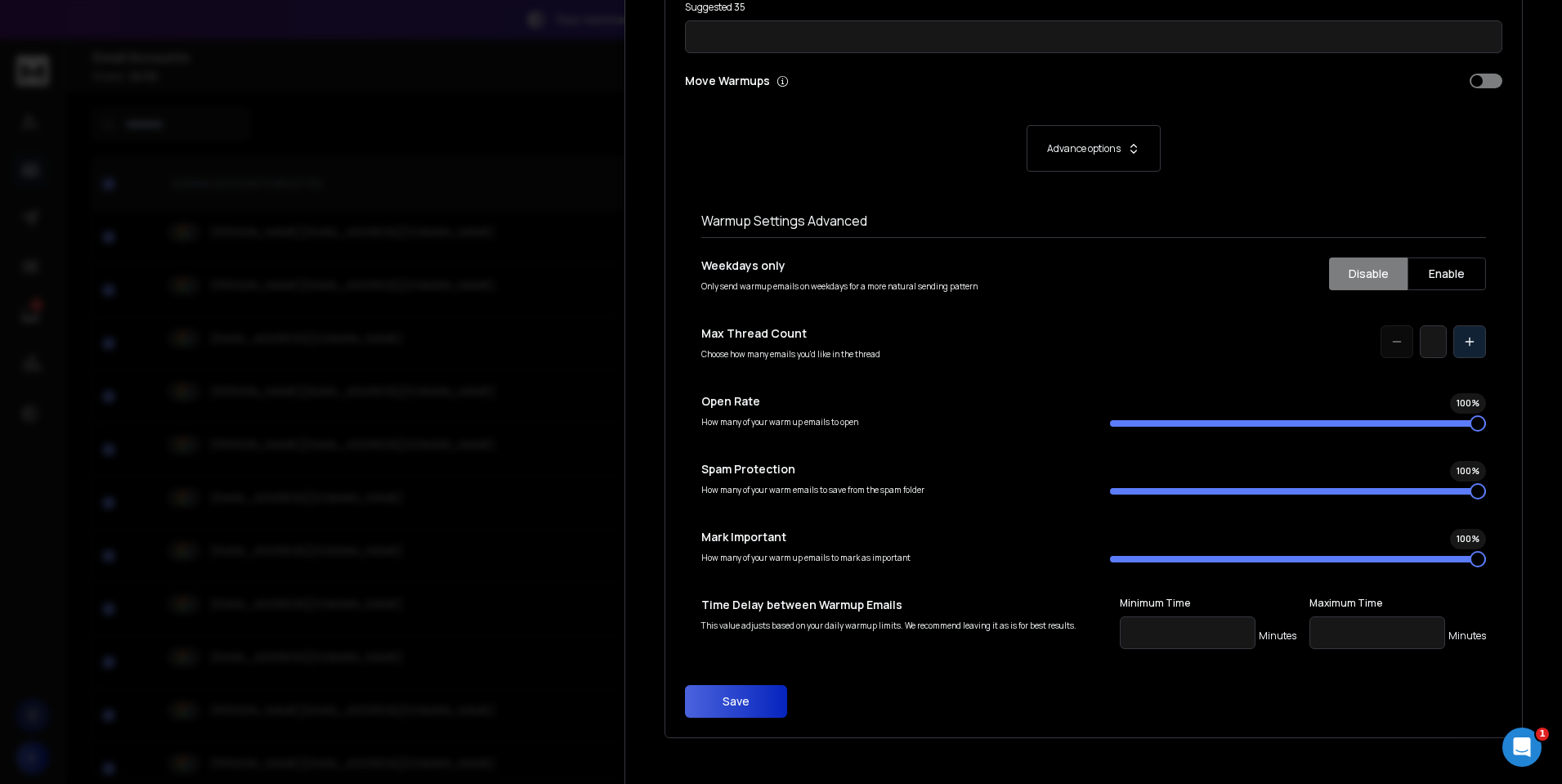
click at [1474, 345] on button "button" at bounding box center [1470, 342] width 33 height 33
type input "*"
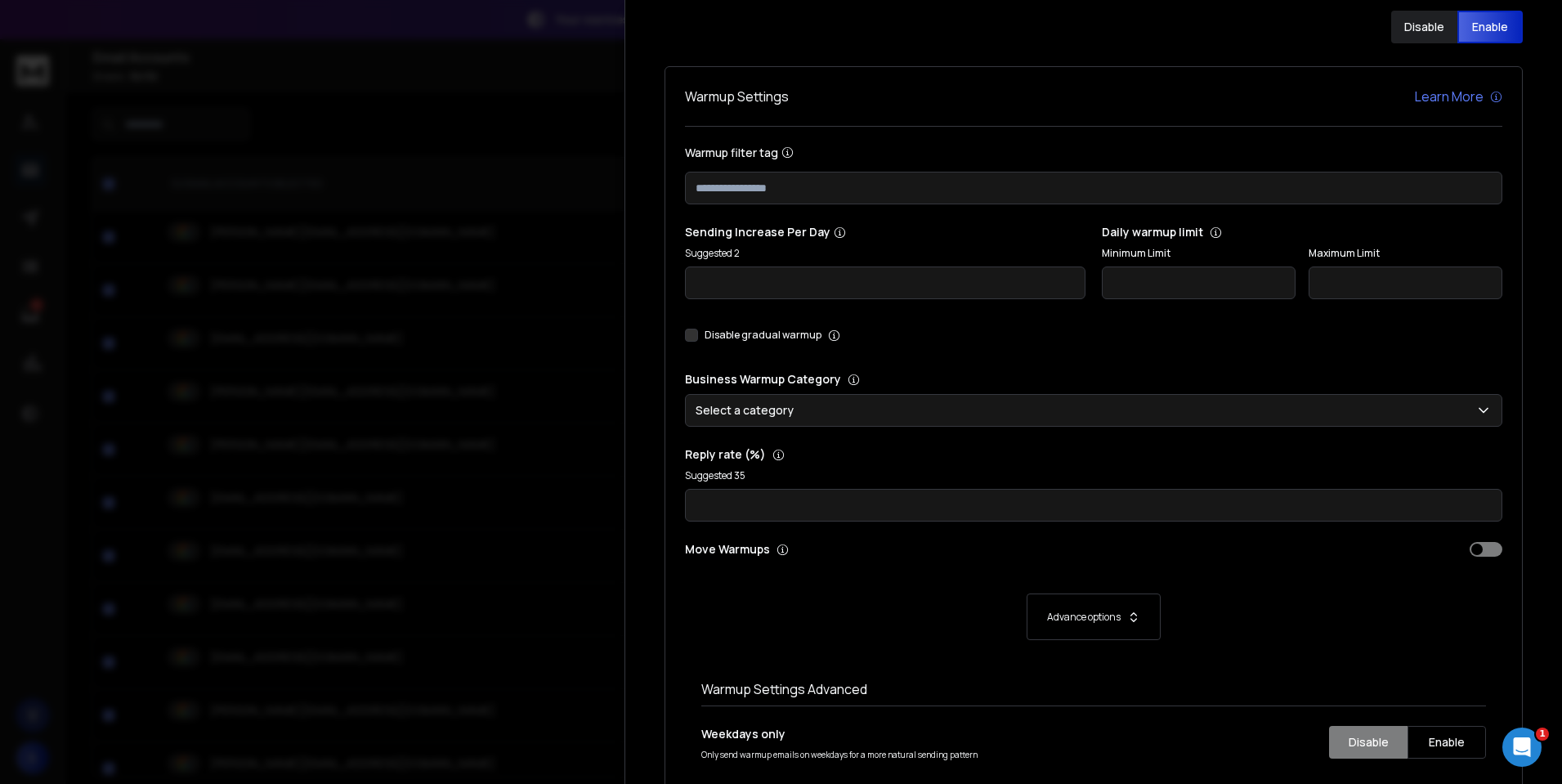
scroll to position [82, 0]
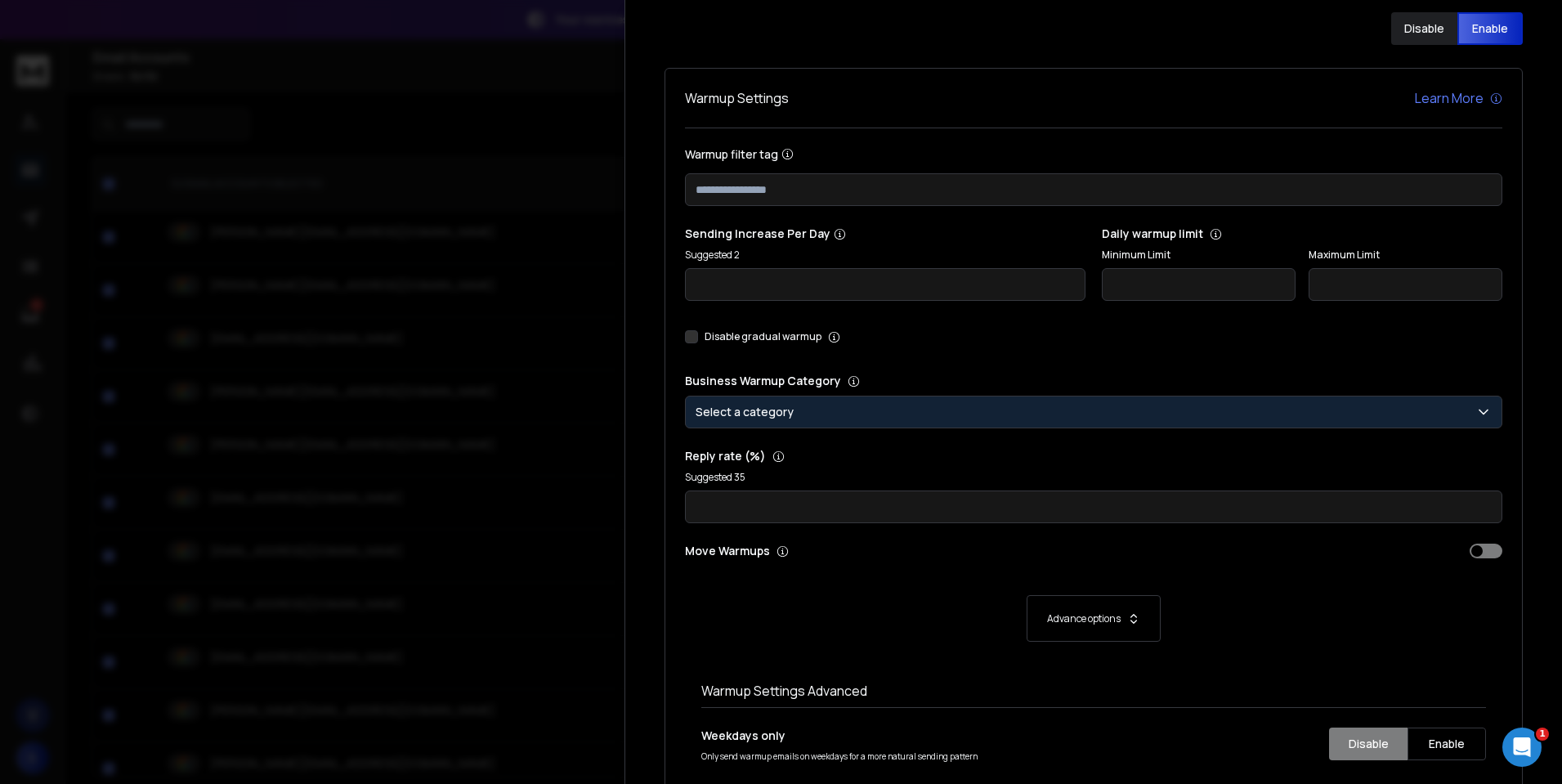
click at [874, 413] on div "Select a category" at bounding box center [1093, 411] width 796 height 16
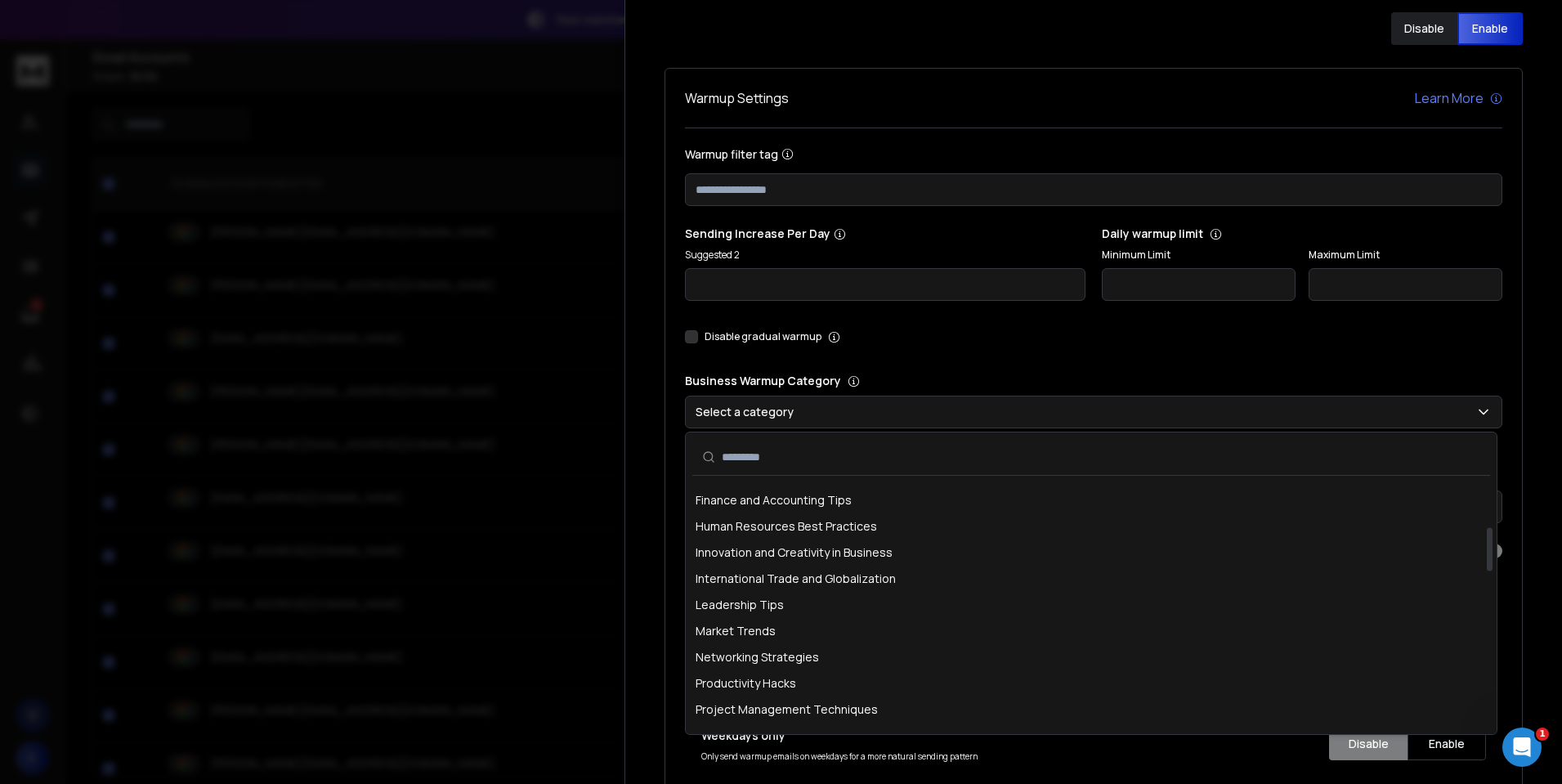
scroll to position [222, 0]
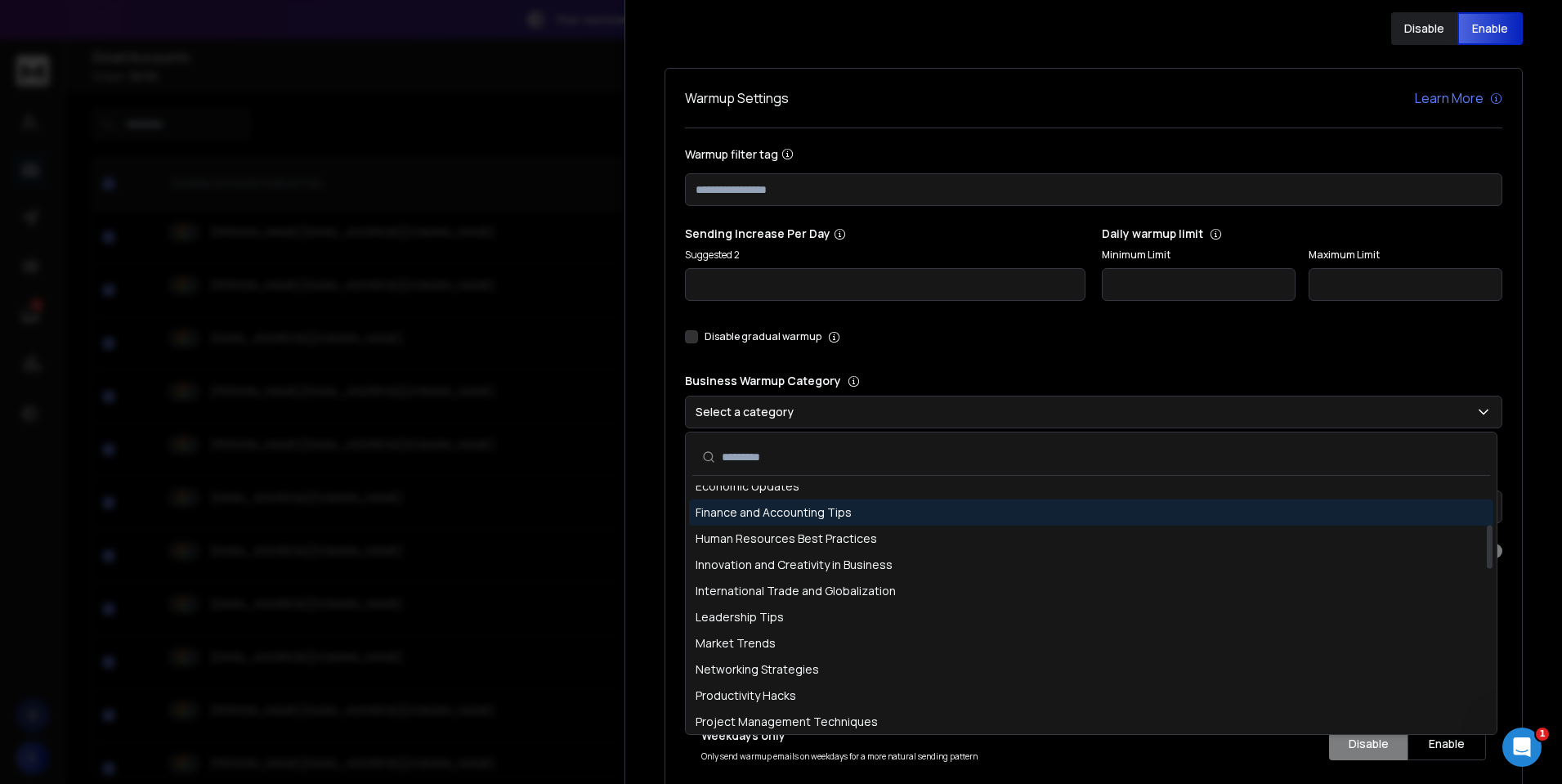
click at [819, 514] on span "Finance and Accounting Tips" at bounding box center [773, 513] width 156 height 16
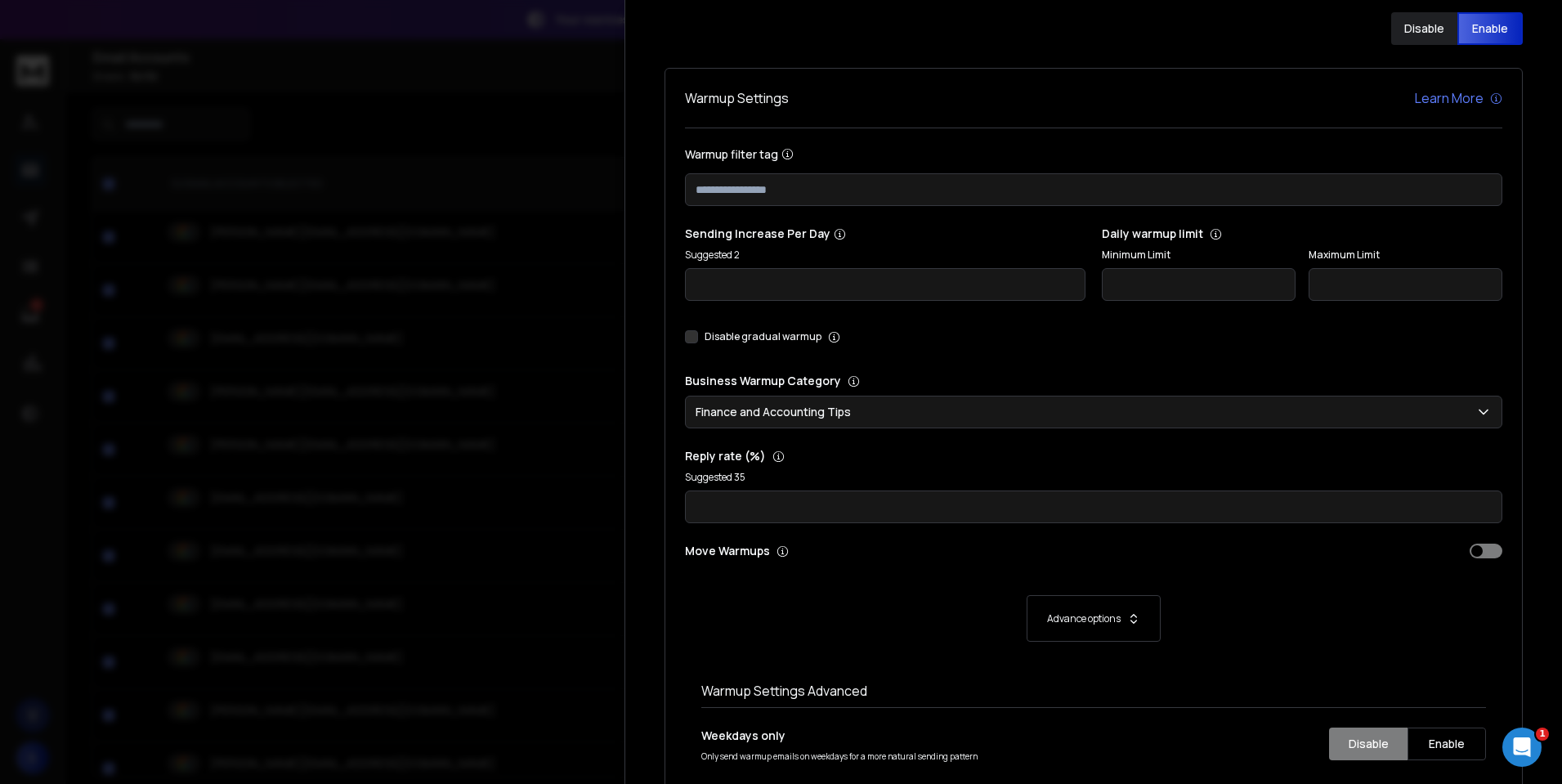
scroll to position [553, 0]
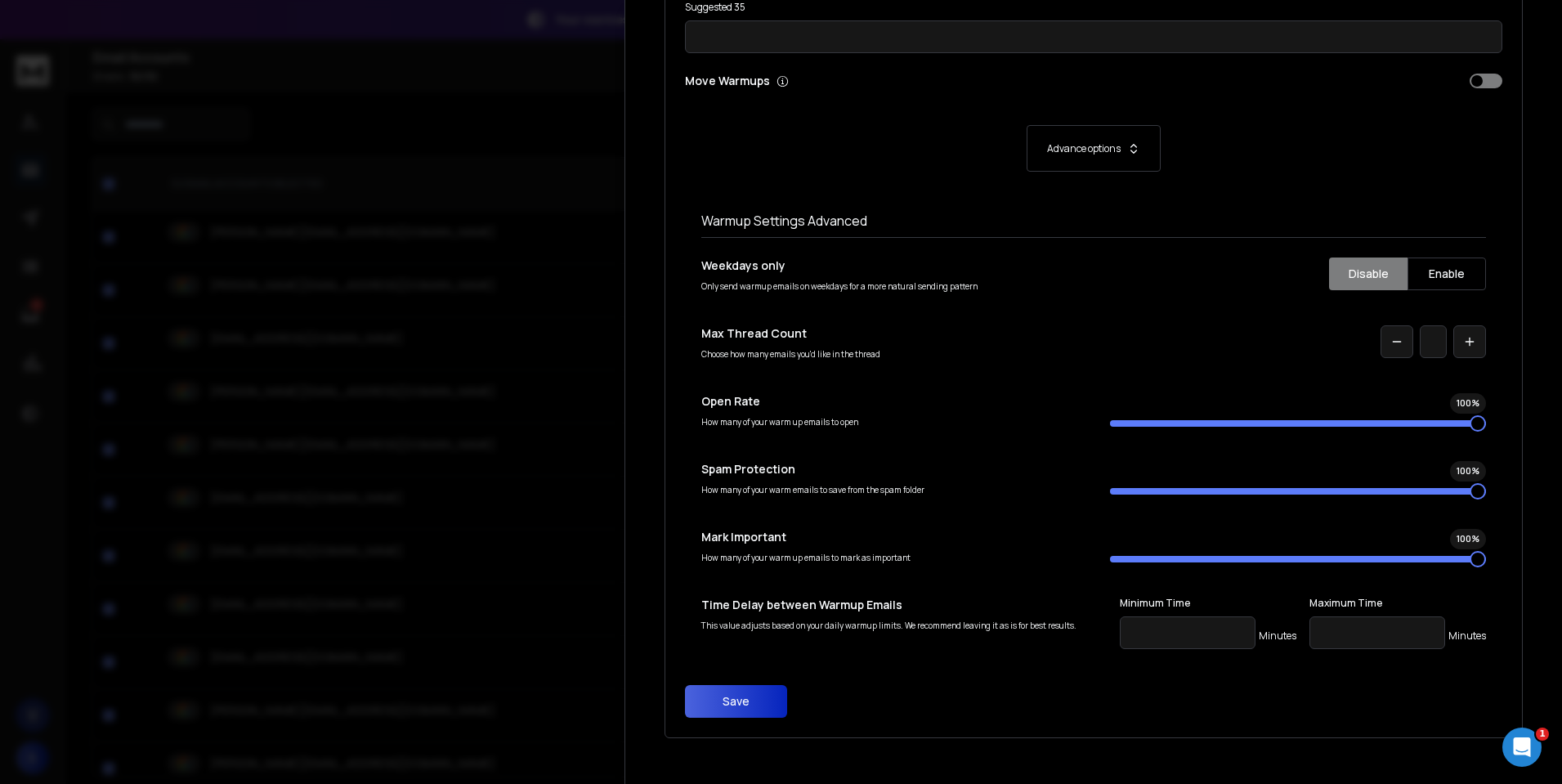
click at [722, 717] on div "Warmup Settings Learn More Warmup filter tag Sending Increase Per Day Suggested…" at bounding box center [1093, 167] width 858 height 1140
click at [756, 701] on button "Save" at bounding box center [735, 701] width 102 height 33
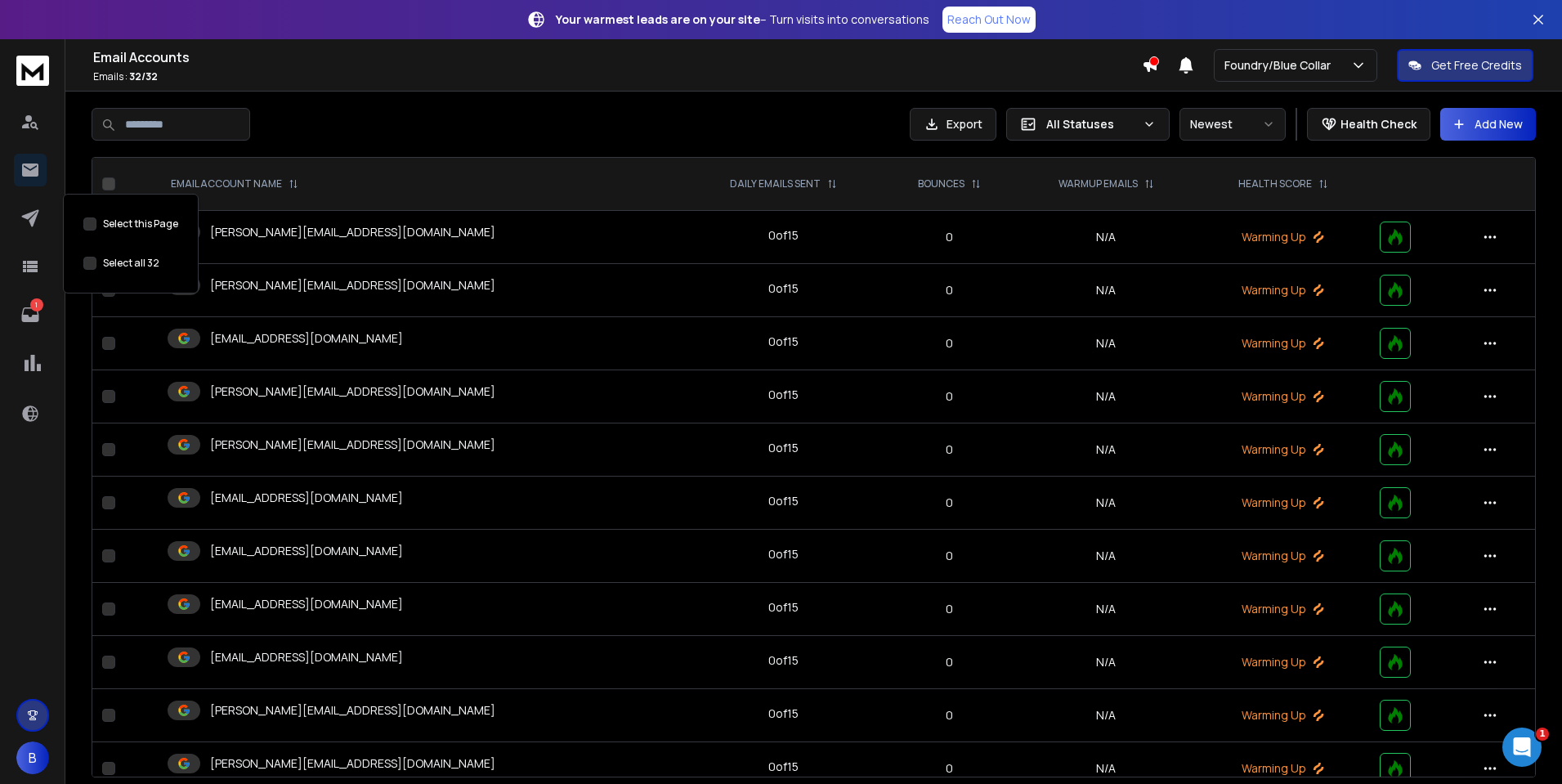
click at [109, 183] on button "Select this Page" at bounding box center [109, 184] width 13 height 13
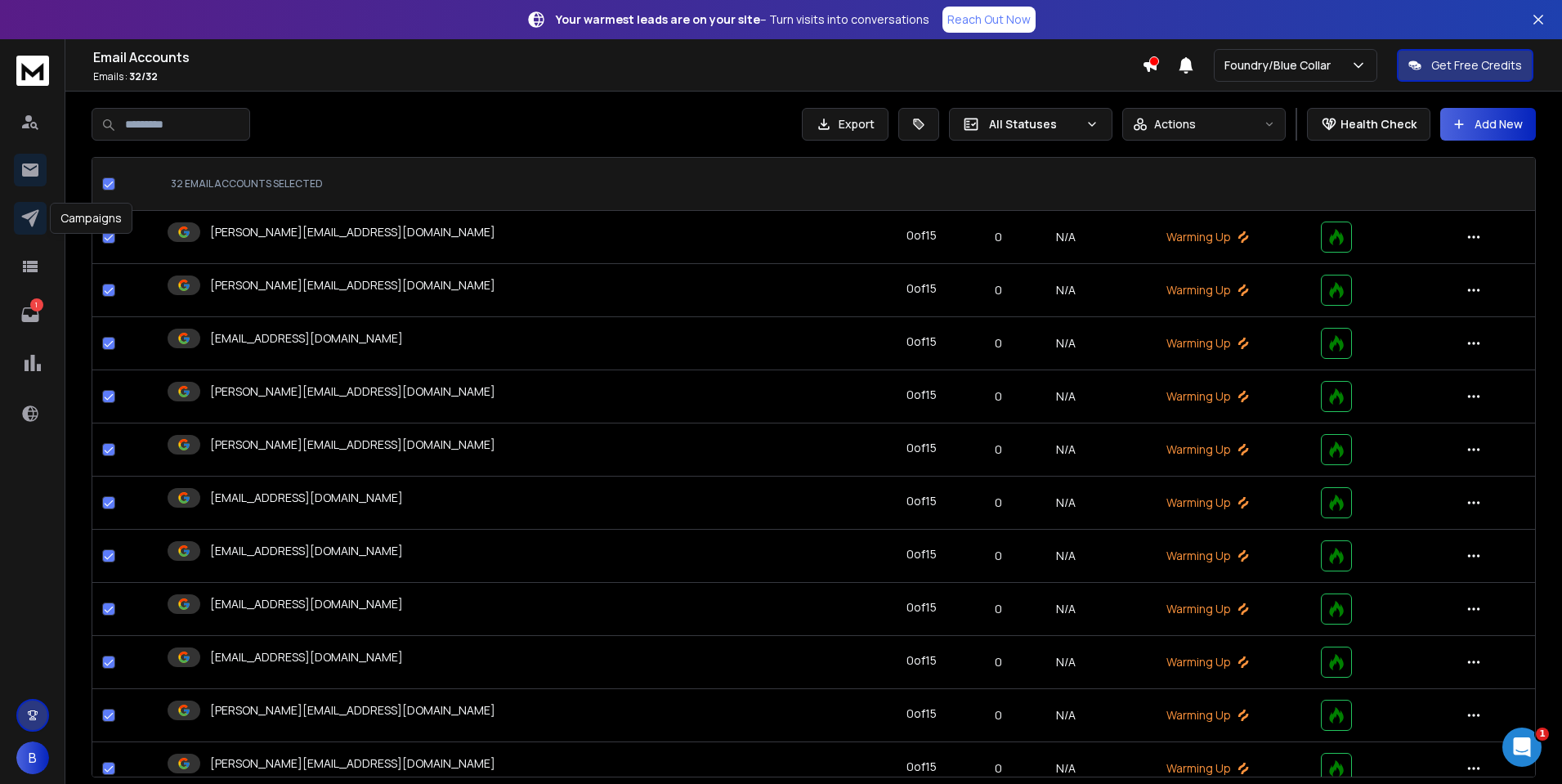
click at [33, 222] on icon at bounding box center [29, 217] width 17 height 17
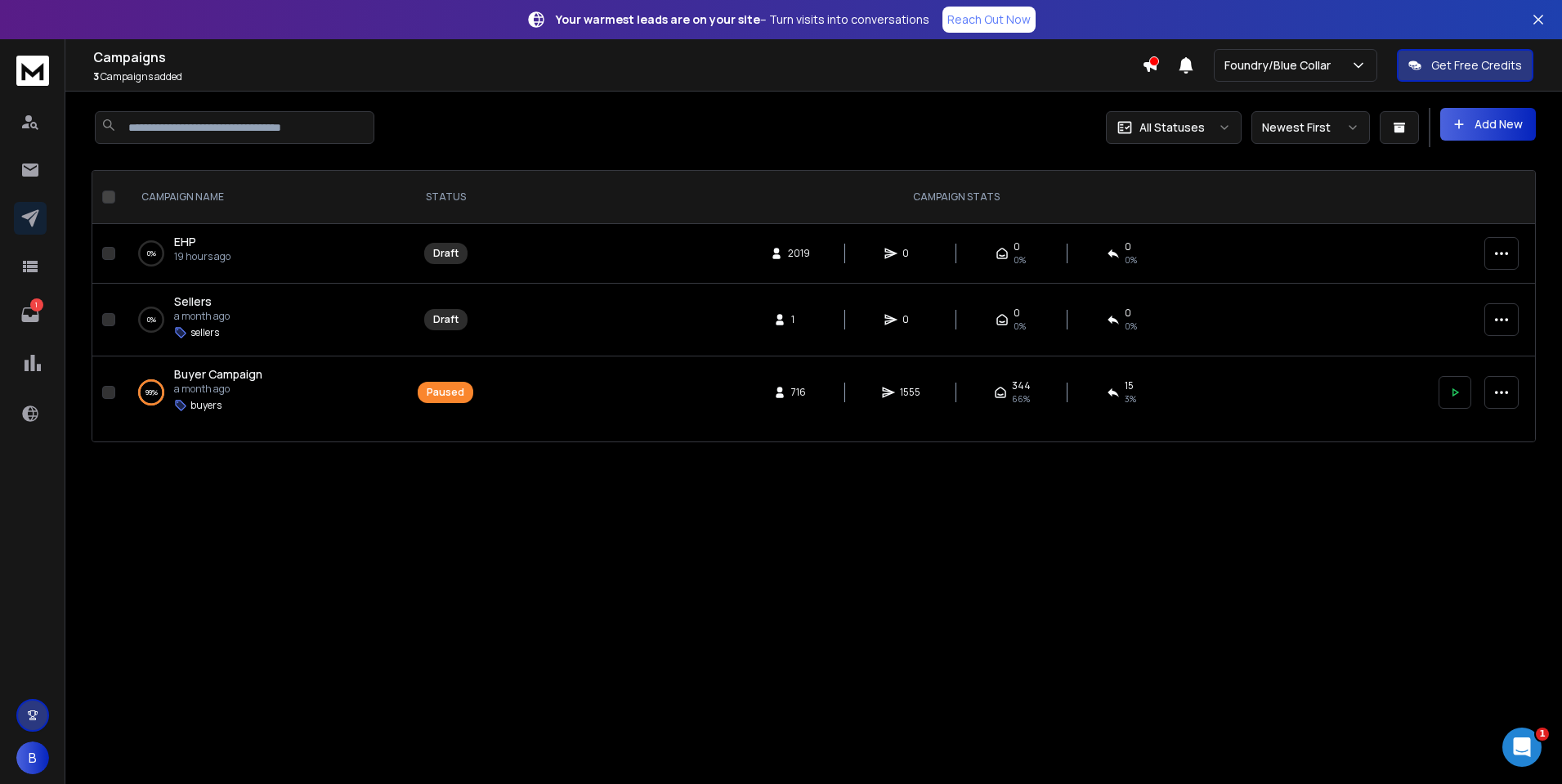
click at [233, 246] on div "0 % EHP 19 hours ago" at bounding box center [265, 252] width 253 height 39
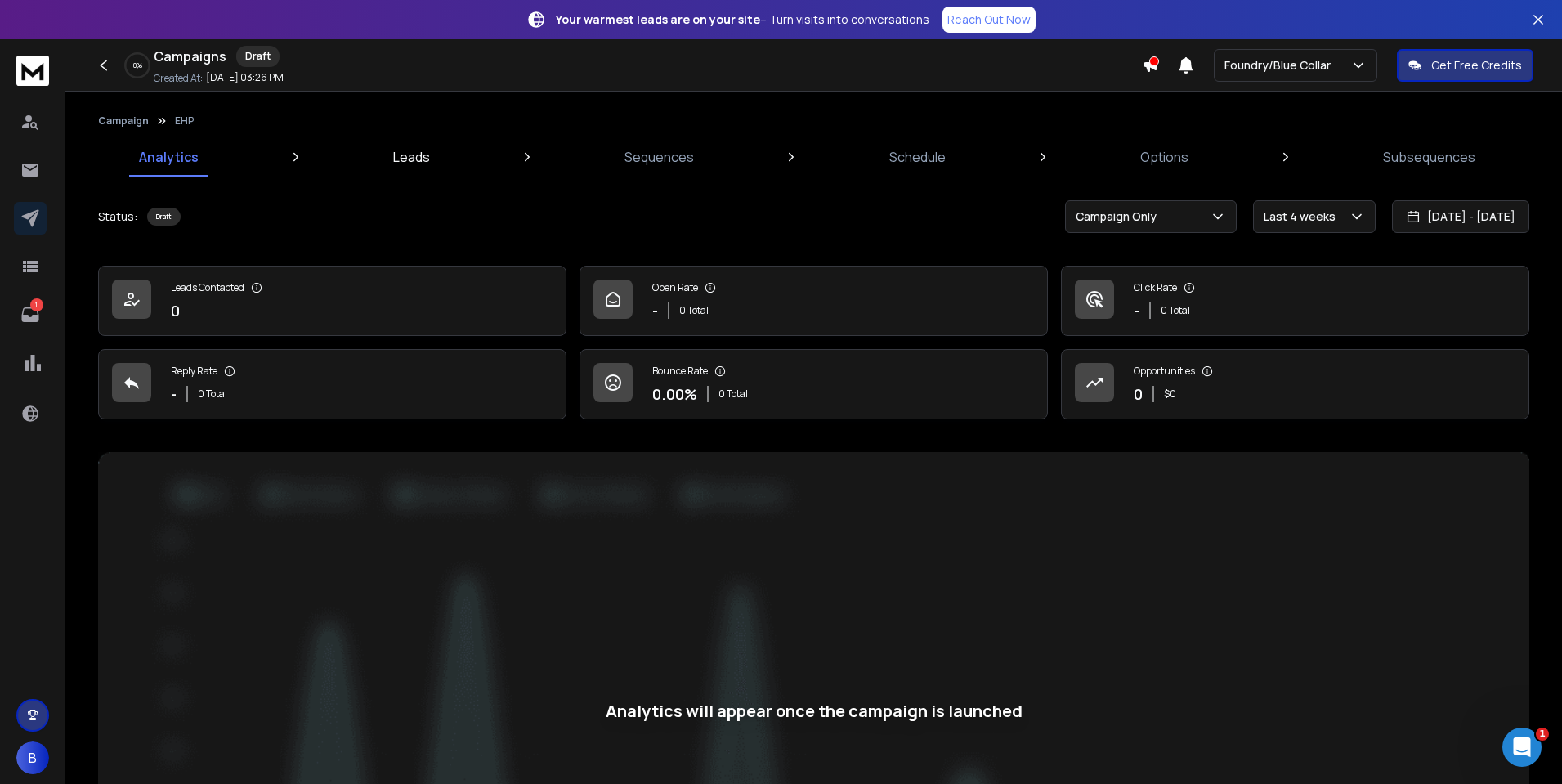
click at [415, 161] on p "Leads" at bounding box center [412, 157] width 37 height 20
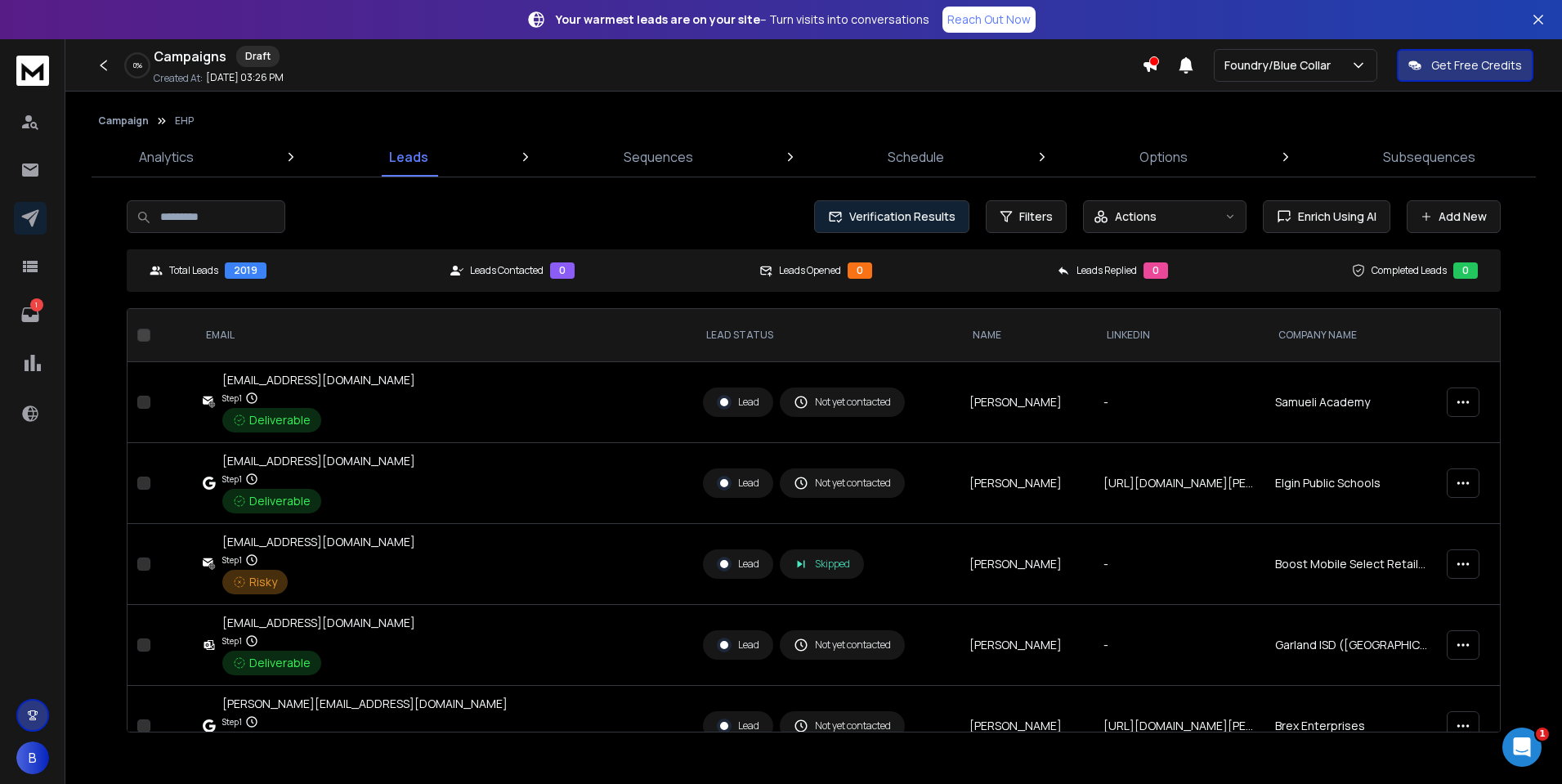
click at [912, 222] on span "Verification Results" at bounding box center [899, 216] width 113 height 16
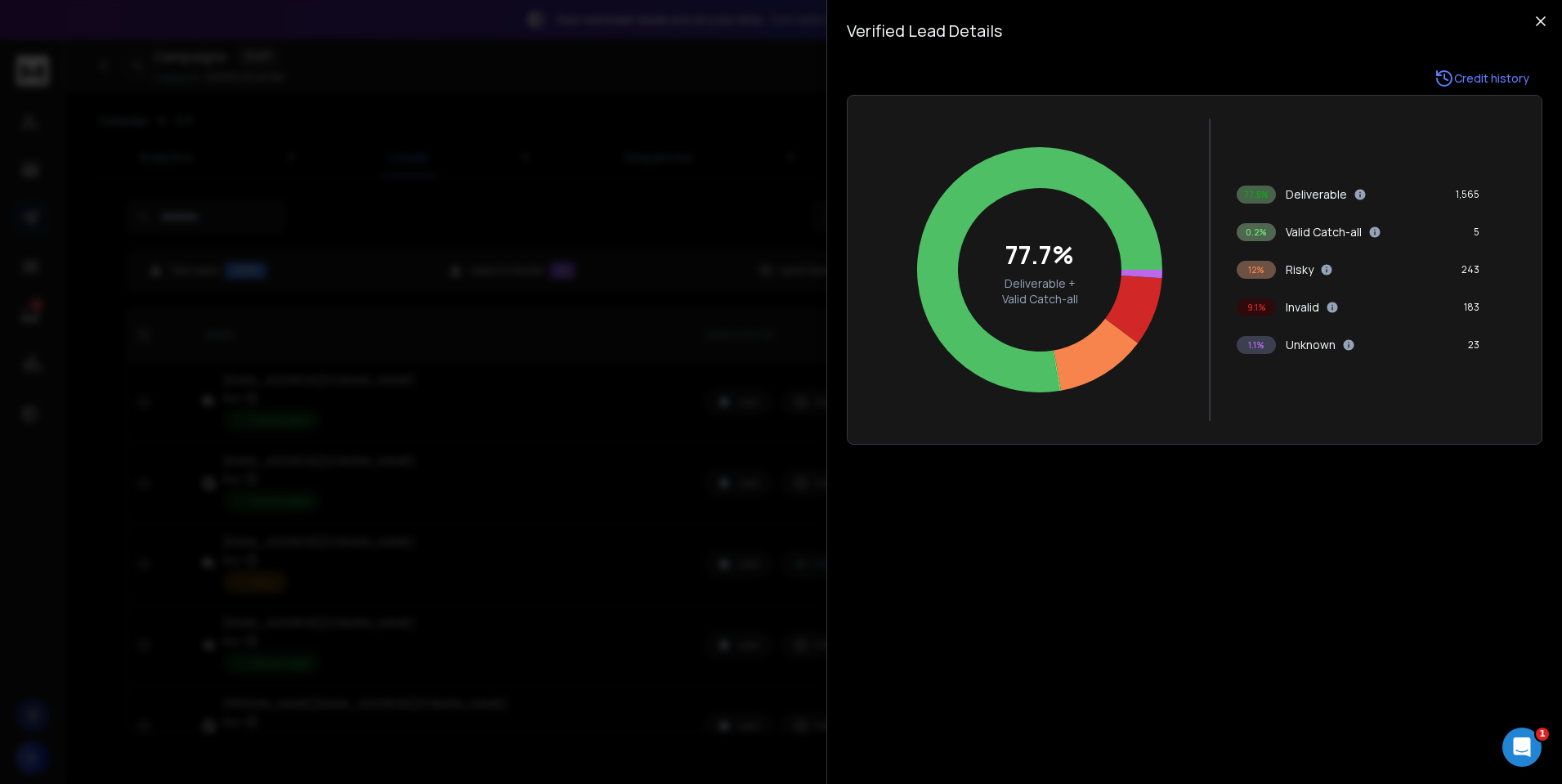
click at [1541, 24] on icon "button" at bounding box center [1540, 21] width 16 height 16
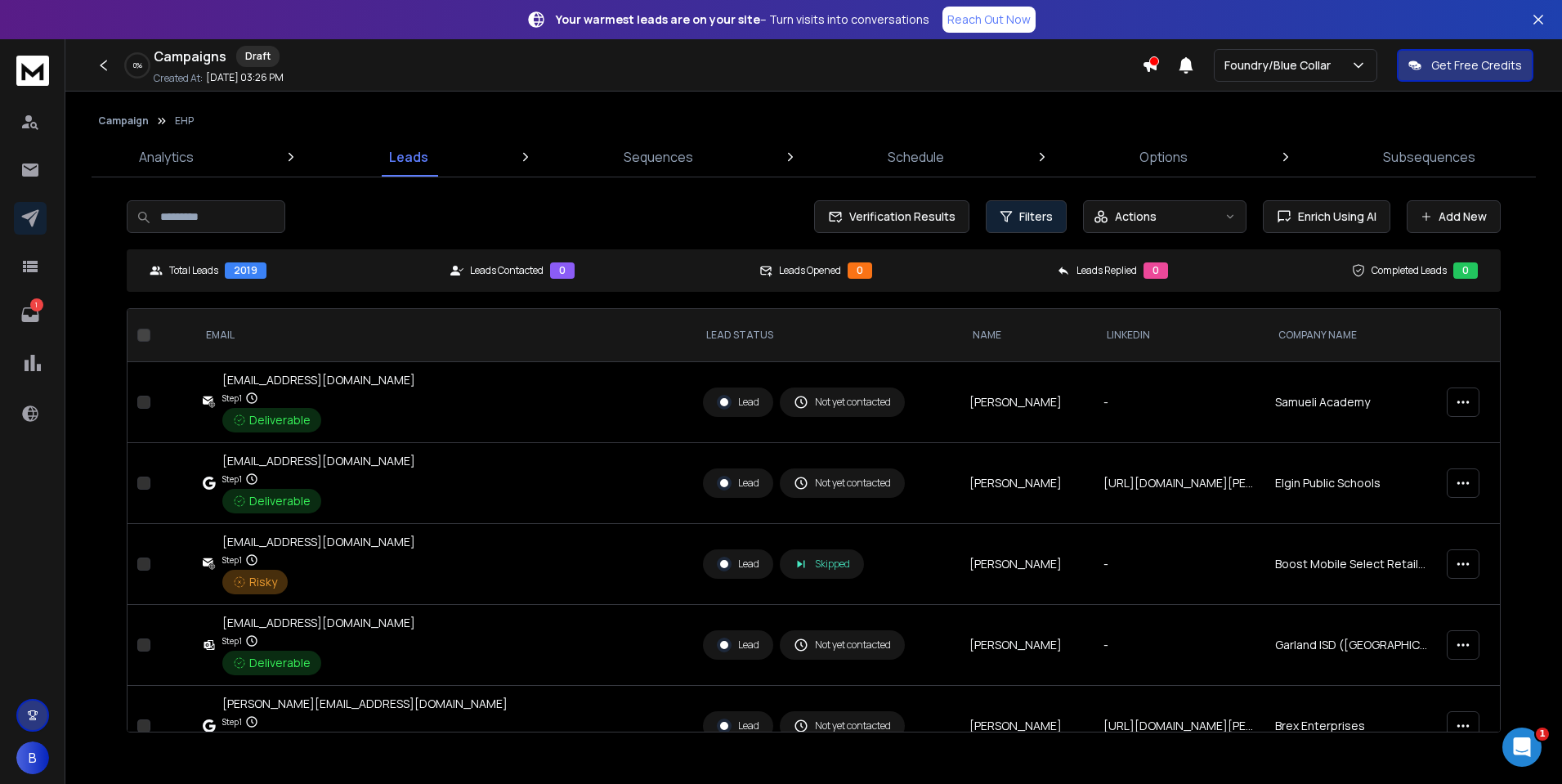
click at [1057, 208] on button "Filters" at bounding box center [1026, 216] width 80 height 33
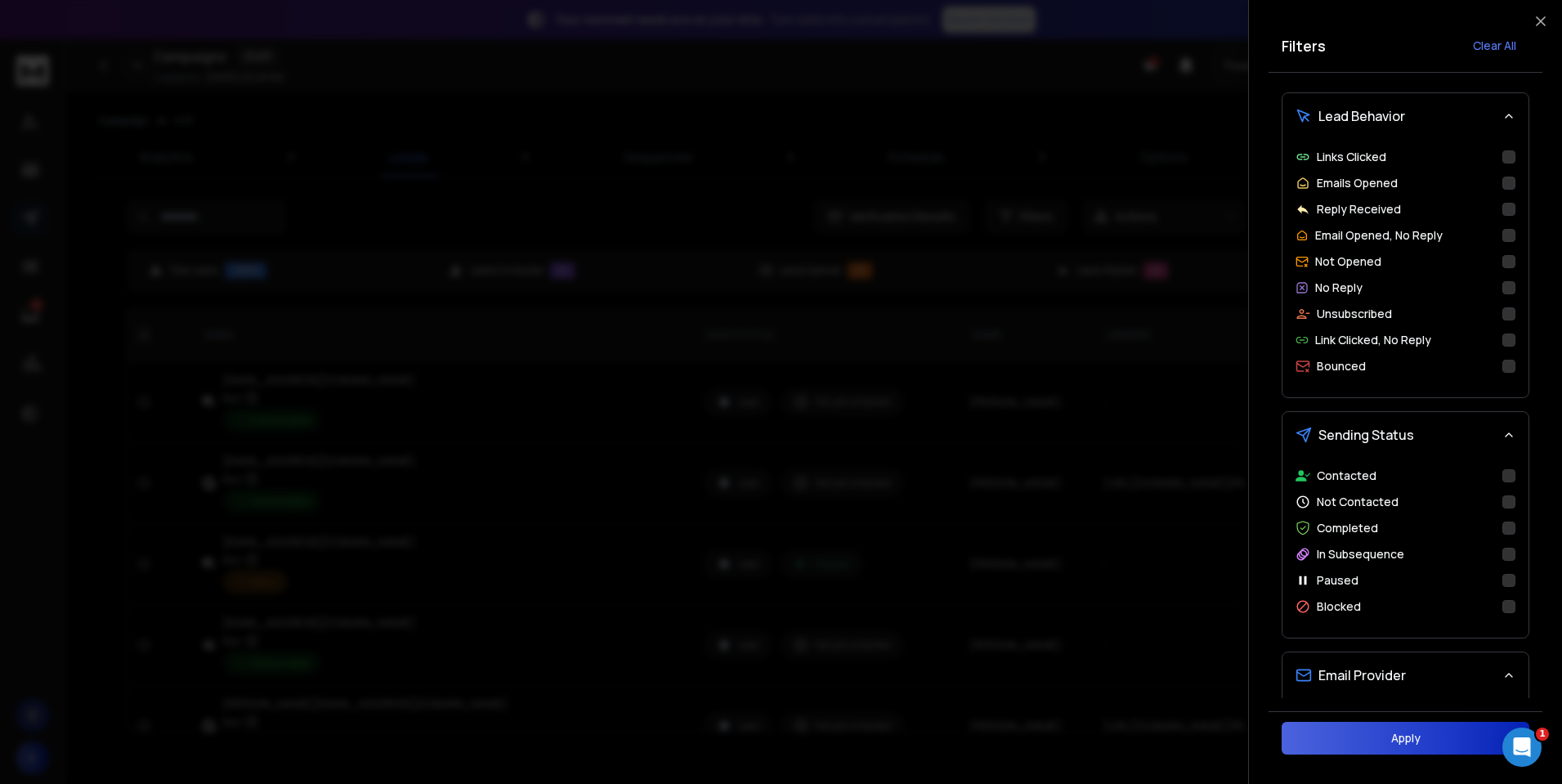
scroll to position [602, 0]
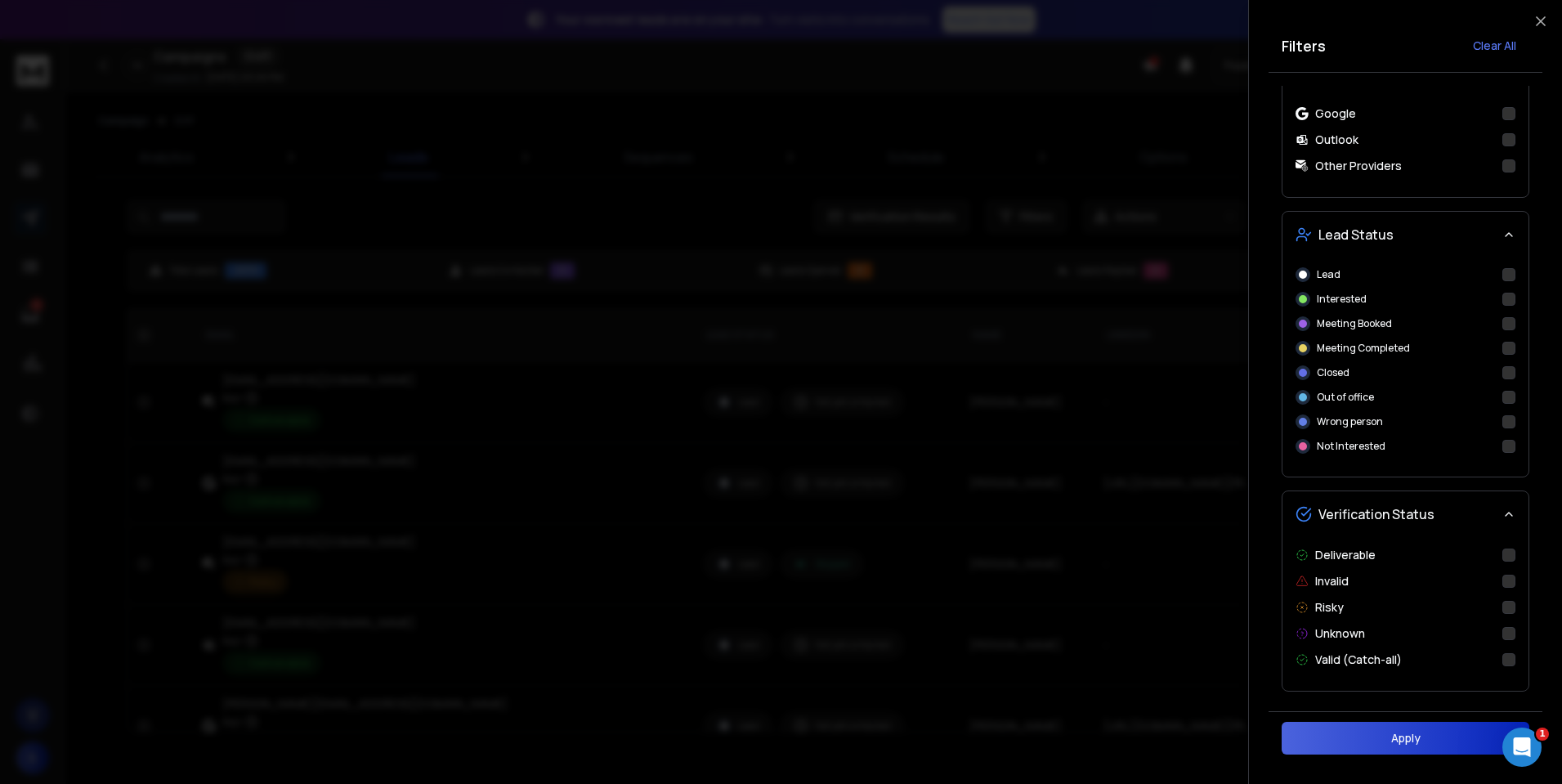
click at [1508, 611] on button "Risky" at bounding box center [1509, 607] width 13 height 13
click at [1510, 581] on button "Invalid" at bounding box center [1509, 581] width 13 height 13
click at [1386, 754] on div "Apply" at bounding box center [1406, 737] width 274 height 53
click at [1410, 739] on button "Apply" at bounding box center [1406, 738] width 248 height 33
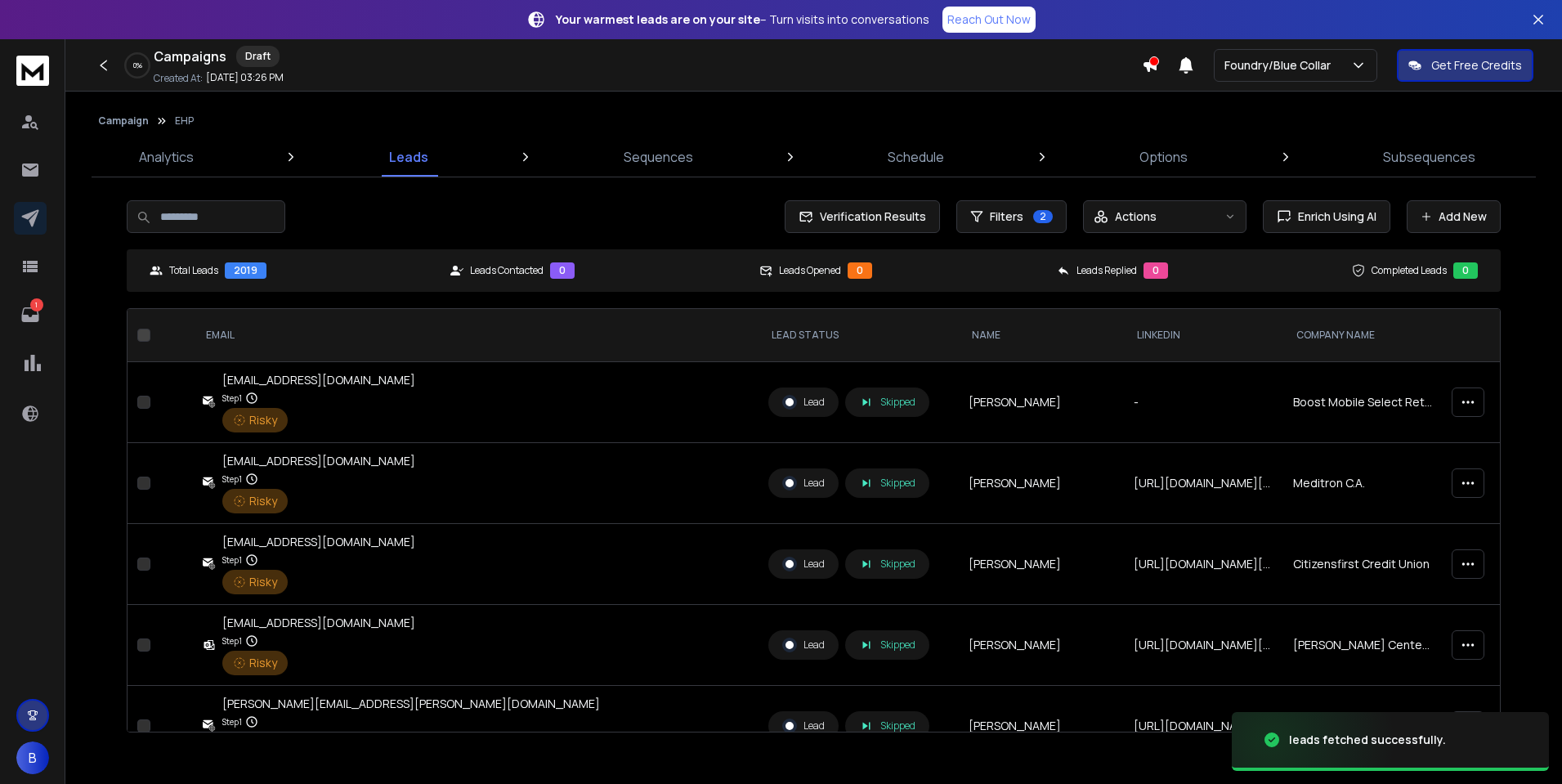
click at [145, 343] on th at bounding box center [160, 335] width 65 height 53
click at [146, 334] on button "Select this Page" at bounding box center [144, 335] width 13 height 13
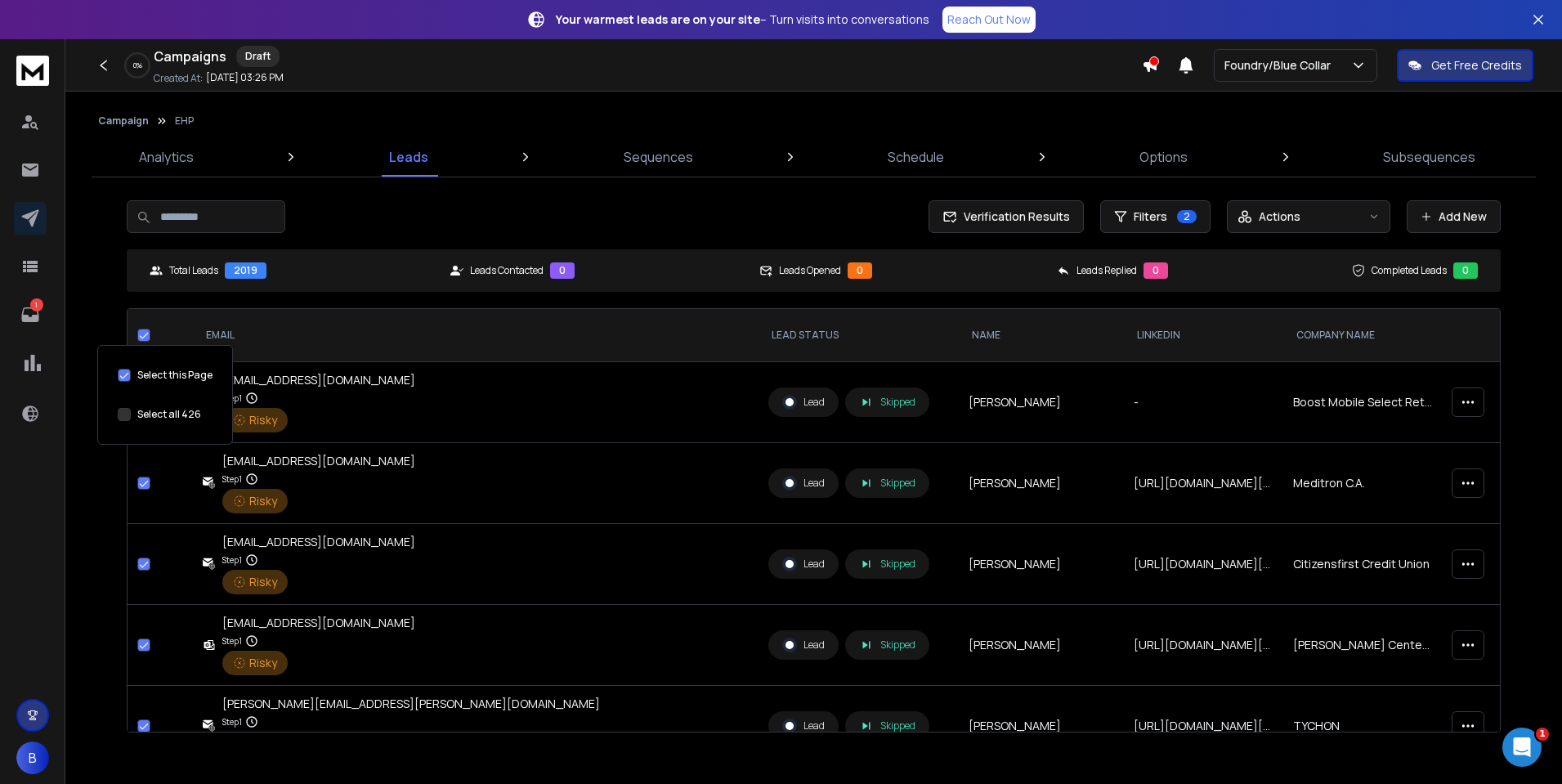
click at [124, 416] on button "Select this Page" at bounding box center [124, 414] width 13 height 13
click at [1310, 217] on div "Actions" at bounding box center [1299, 216] width 124 height 16
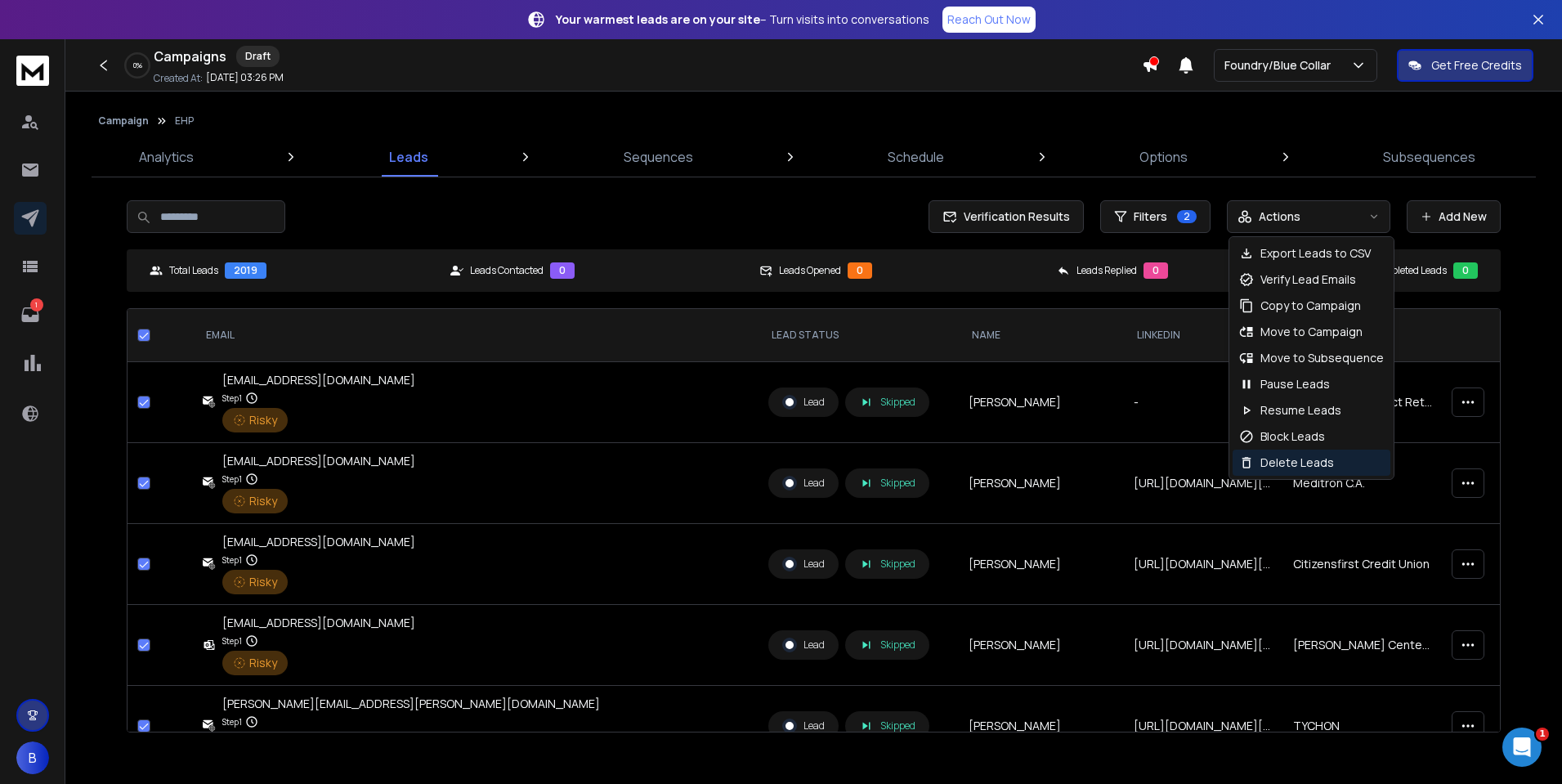
click at [1295, 463] on p "Delete Leads" at bounding box center [1297, 462] width 73 height 16
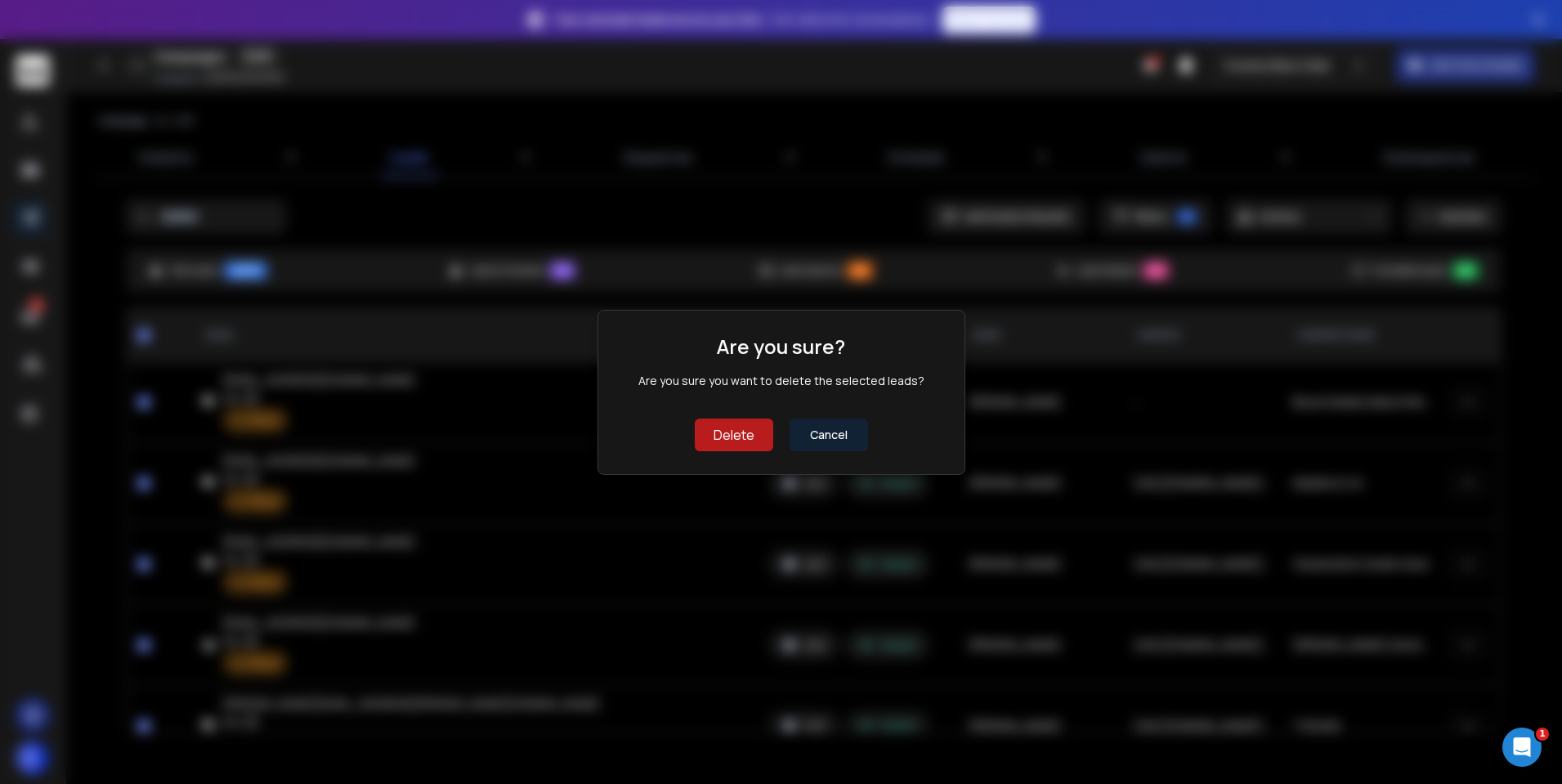
click at [720, 442] on button "Delete" at bounding box center [734, 435] width 79 height 33
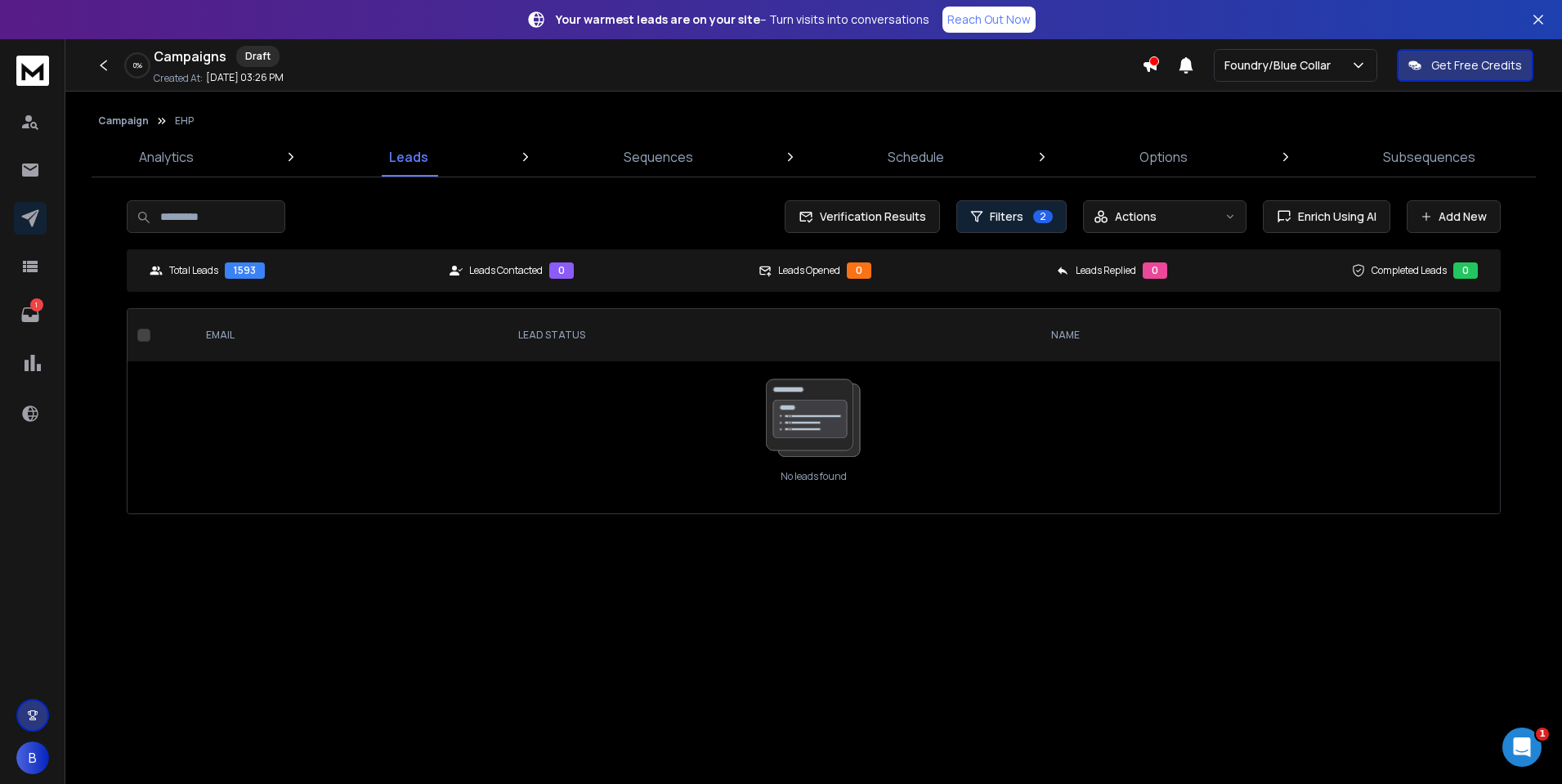
click at [1021, 218] on span "Filters" at bounding box center [1006, 216] width 33 height 16
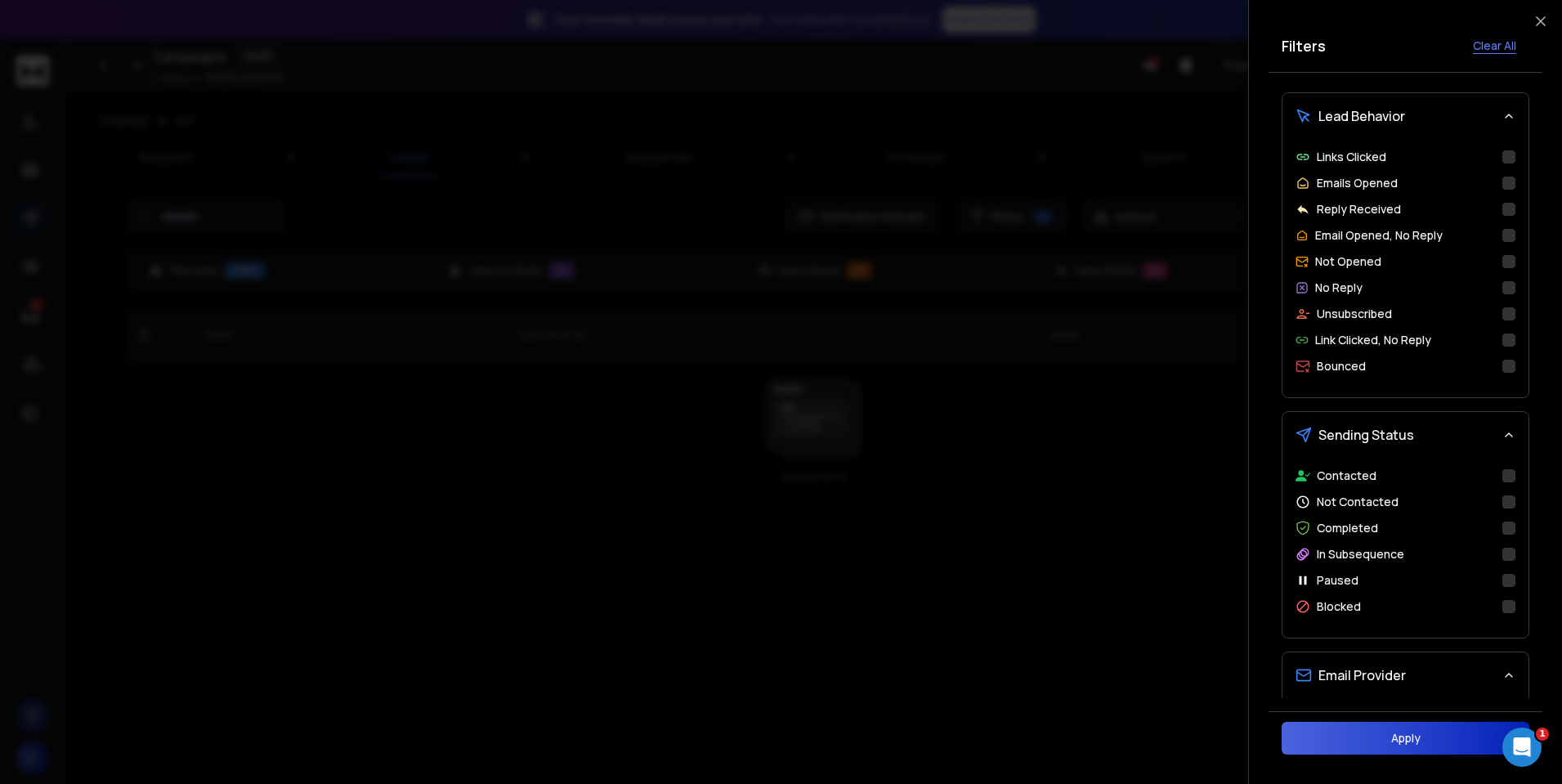
click at [1499, 47] on button "Clear All" at bounding box center [1494, 46] width 70 height 33
click at [1413, 743] on button "Apply" at bounding box center [1406, 738] width 248 height 33
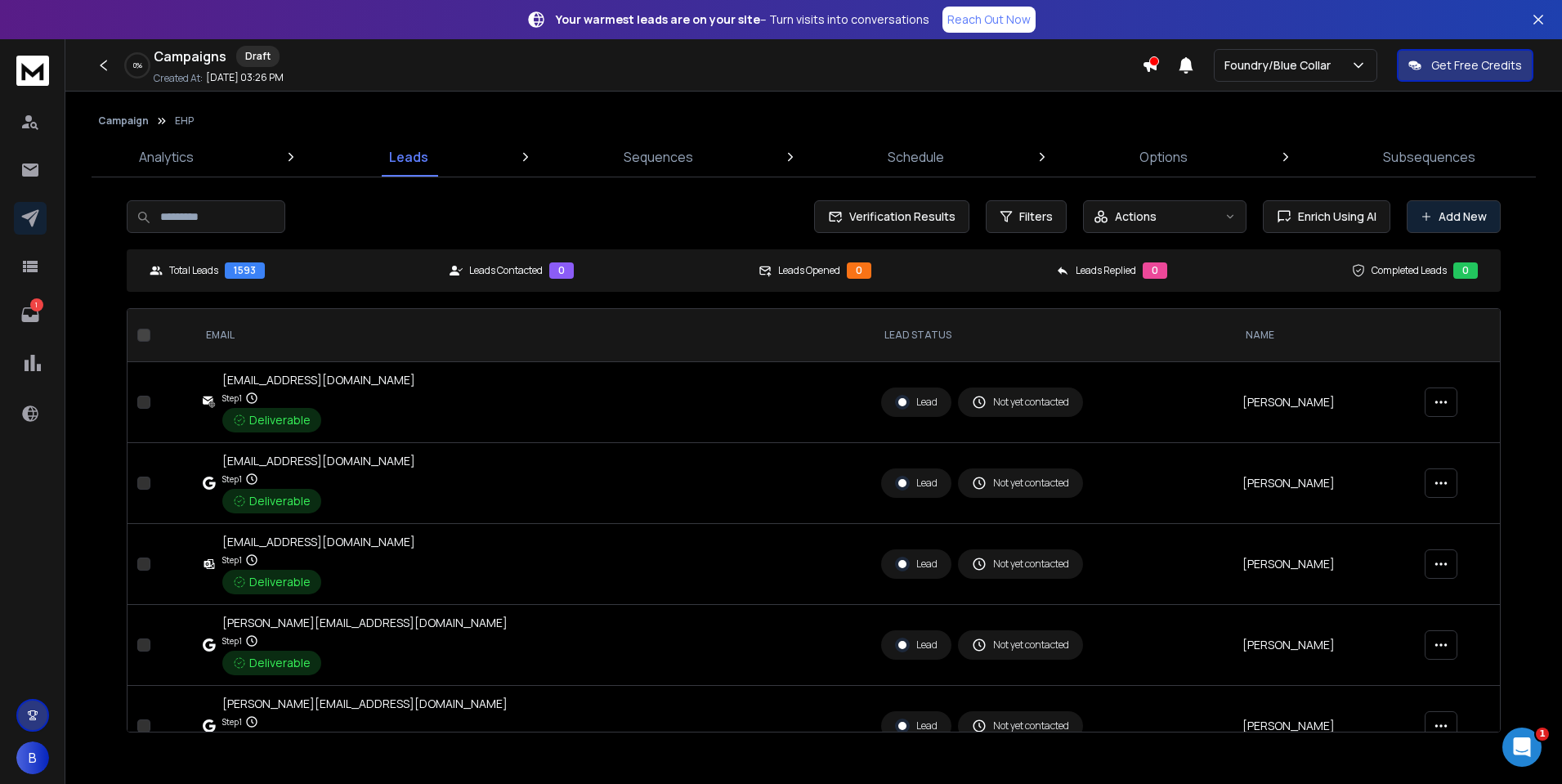
click at [1469, 226] on button "Add New" at bounding box center [1453, 216] width 94 height 33
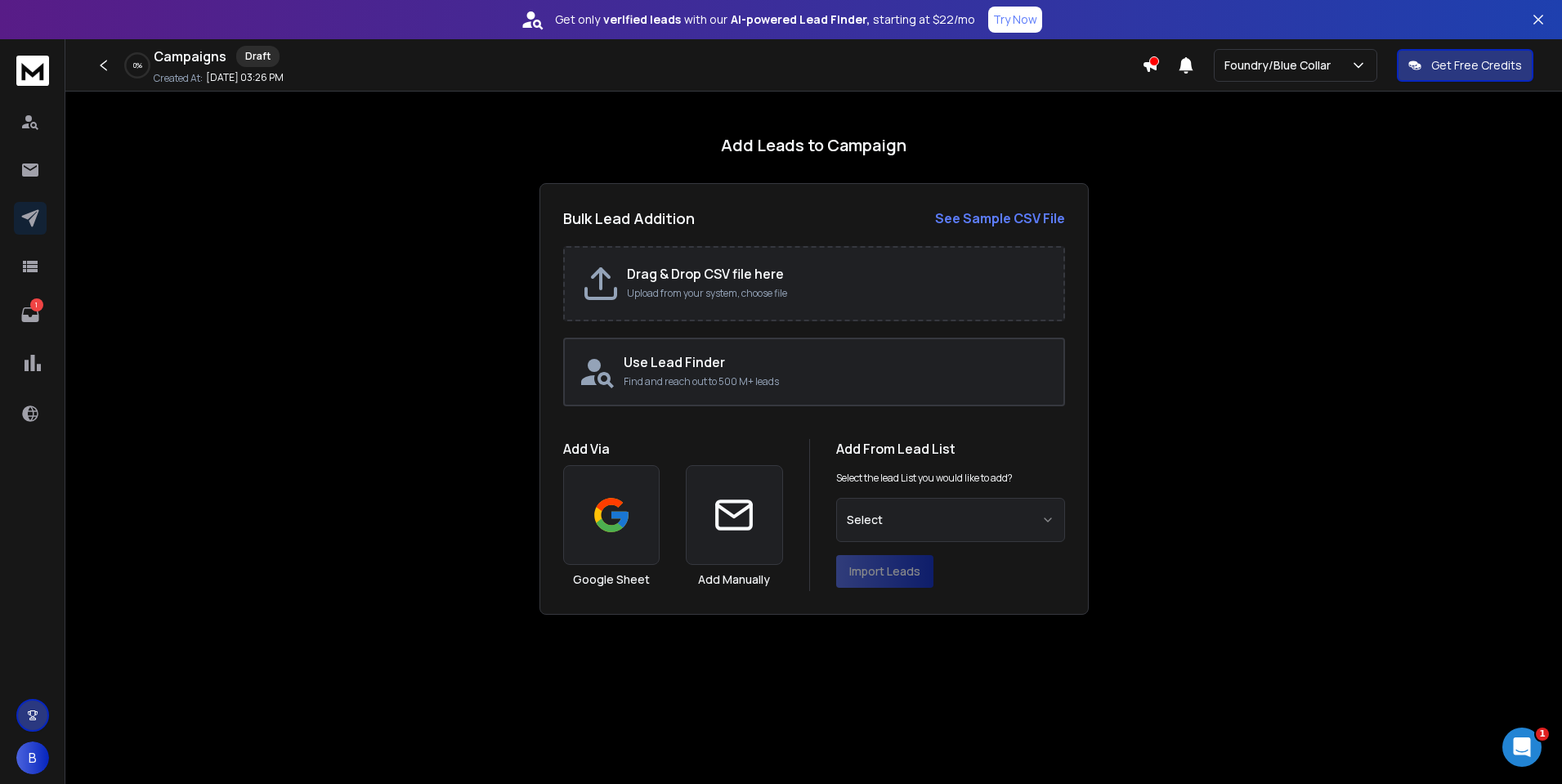
click at [1268, 230] on div "Add Leads to Campaign Bulk Lead Addition See Sample CSV File Drag & Drop CSV fi…" at bounding box center [781, 326] width 1562 height 575
click at [759, 273] on h2 "Drag & Drop CSV file here" at bounding box center [837, 274] width 421 height 20
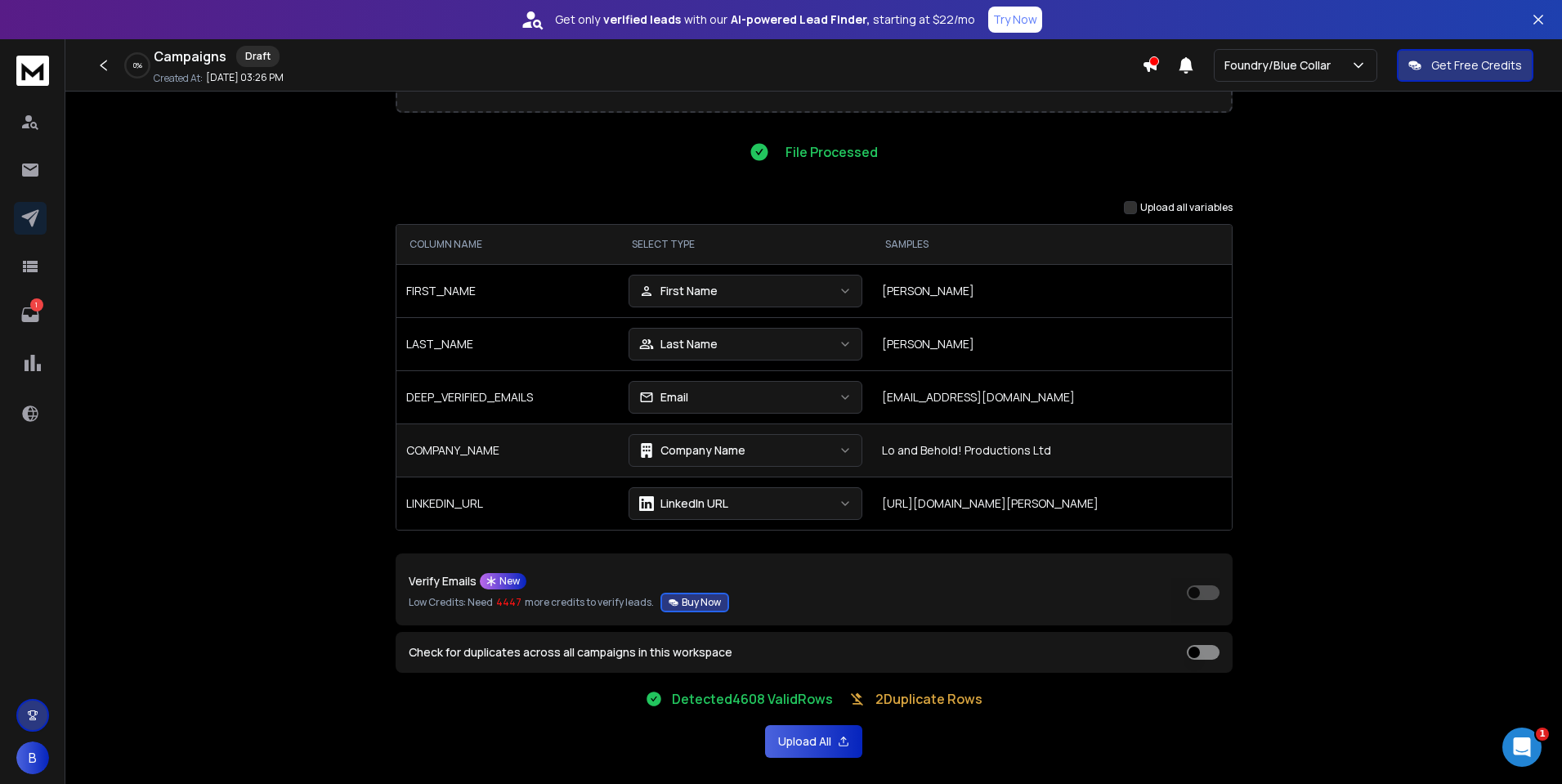
scroll to position [126, 0]
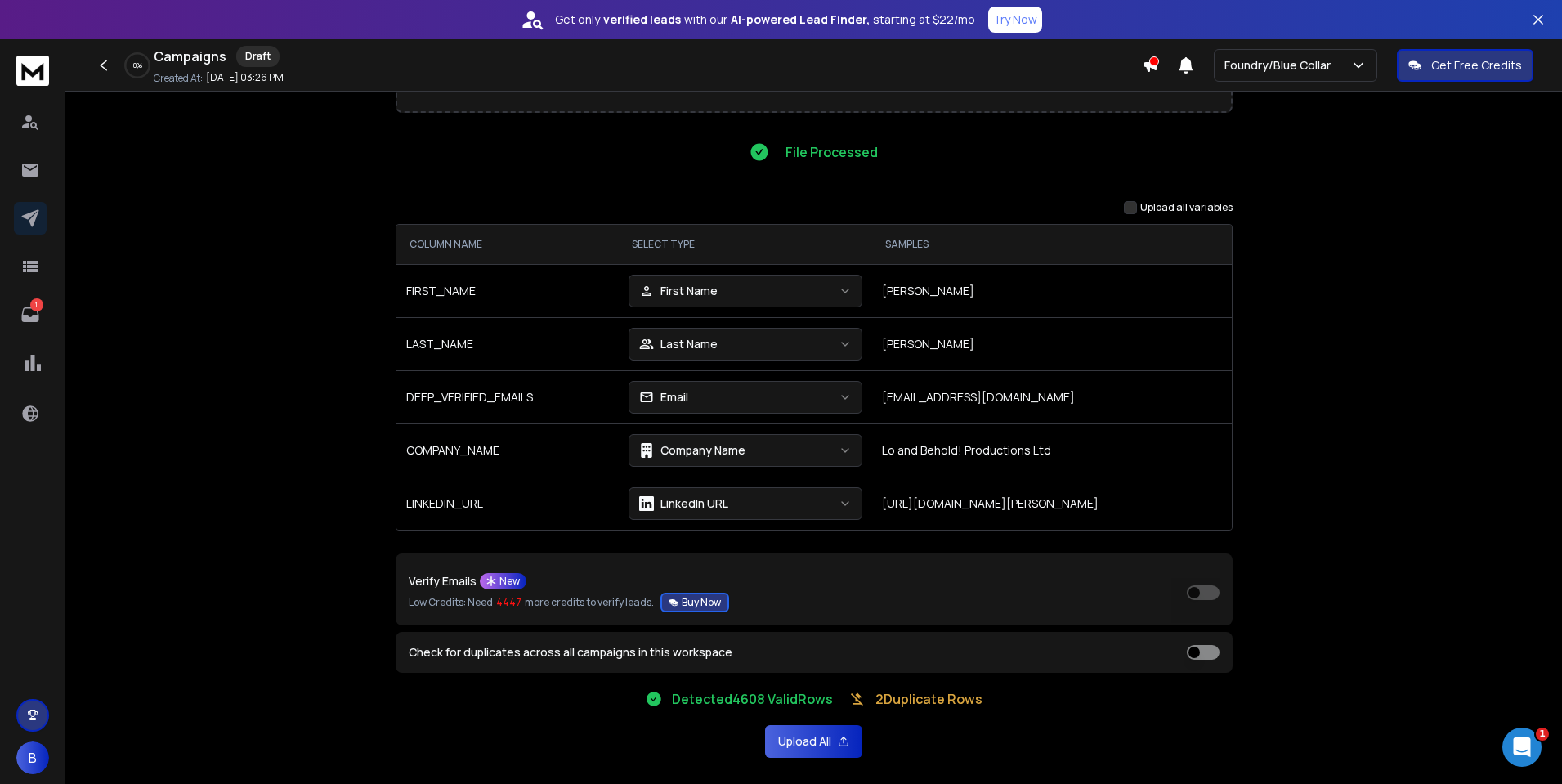
click at [1201, 654] on button "Check for duplicates across all campaigns in this workspace" at bounding box center [1203, 652] width 33 height 14
click at [1201, 657] on button "Check for duplicates across all campaigns in this workspace" at bounding box center [1203, 652] width 33 height 14
click at [1204, 657] on button "Check for duplicates across all campaigns in this workspace" at bounding box center [1203, 652] width 33 height 14
click at [827, 749] on button "Upload All" at bounding box center [814, 741] width 98 height 33
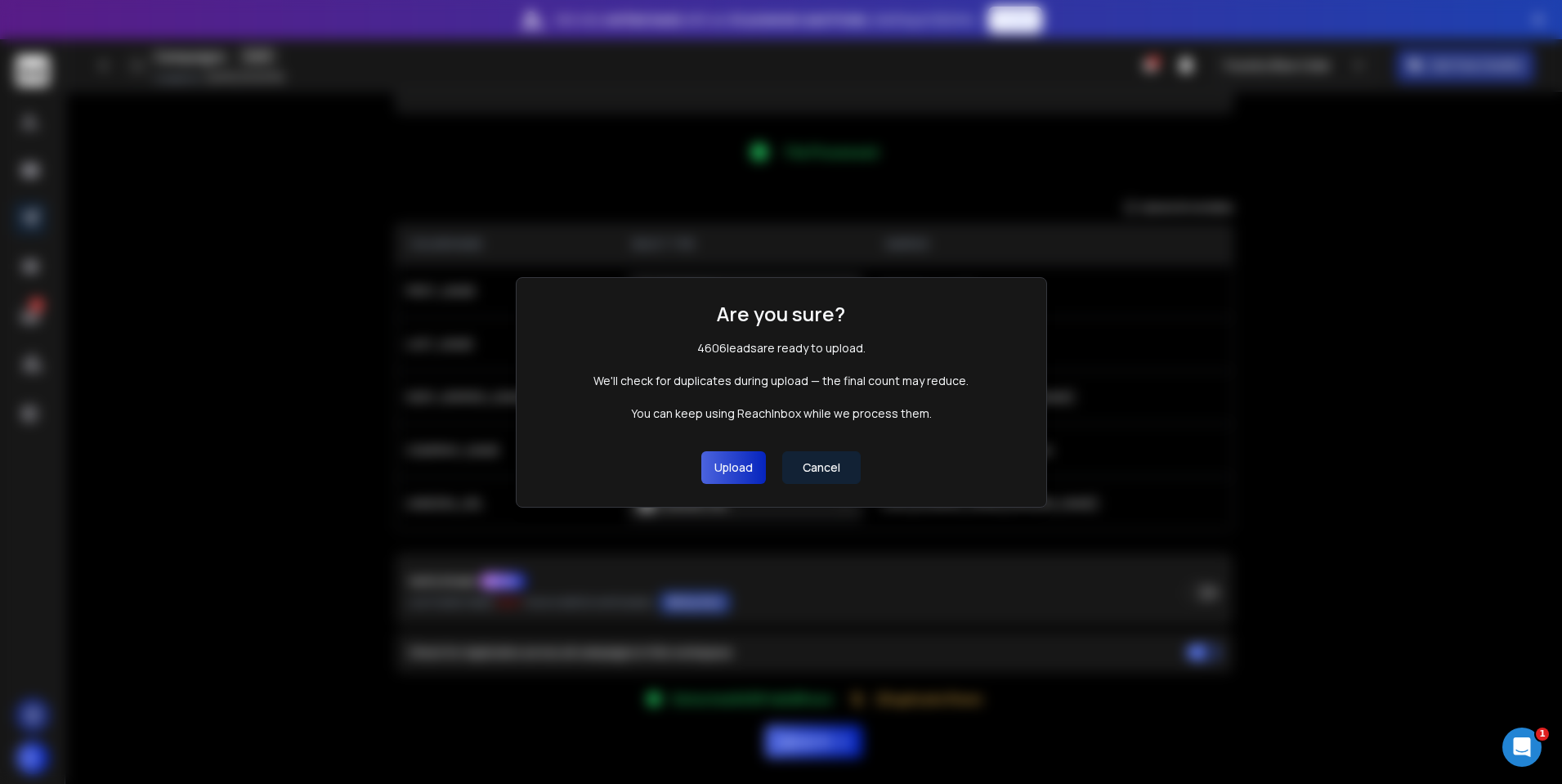
click at [726, 472] on button "Upload" at bounding box center [733, 468] width 64 height 33
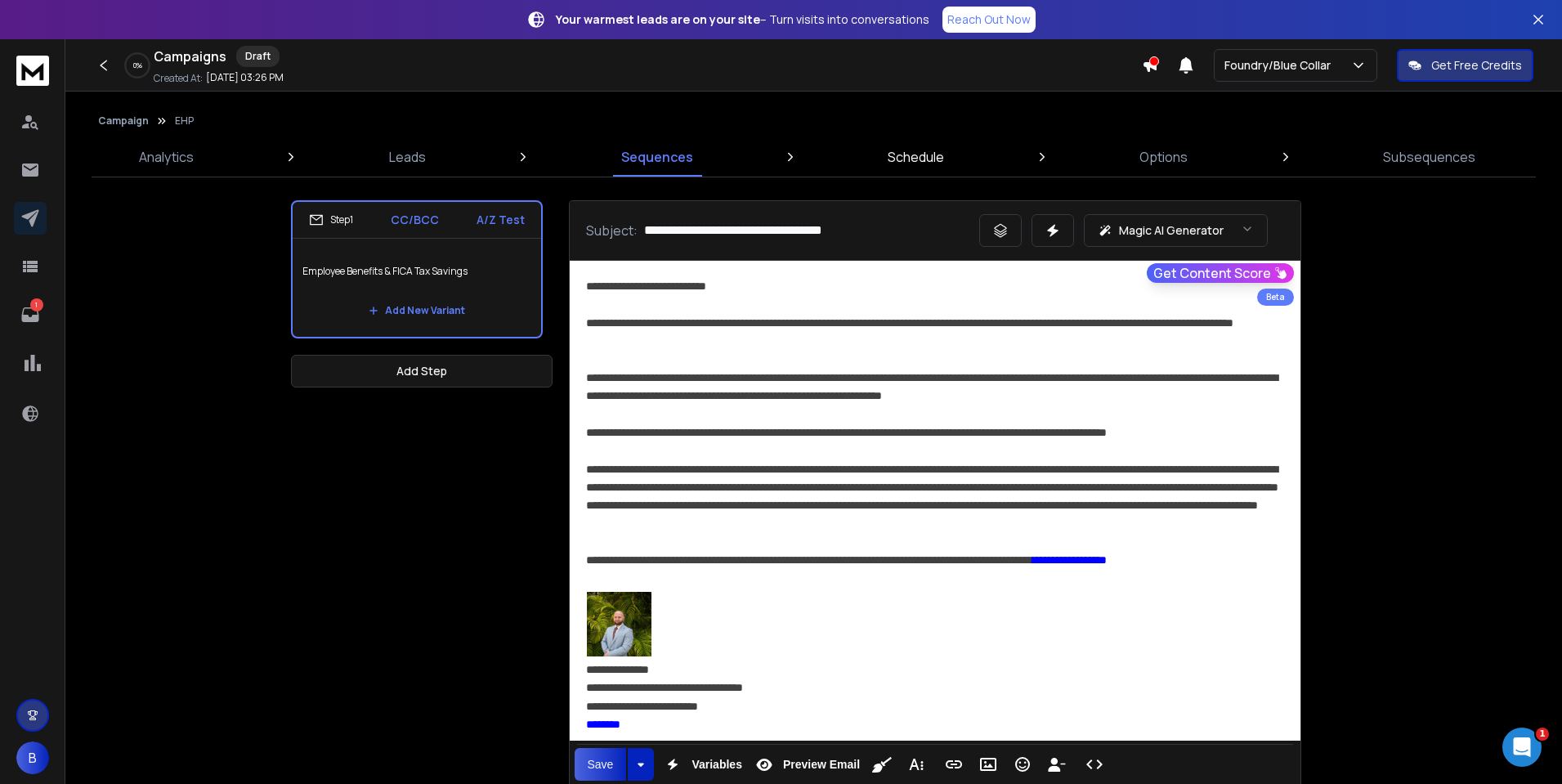
click at [915, 162] on p "Schedule" at bounding box center [915, 157] width 56 height 20
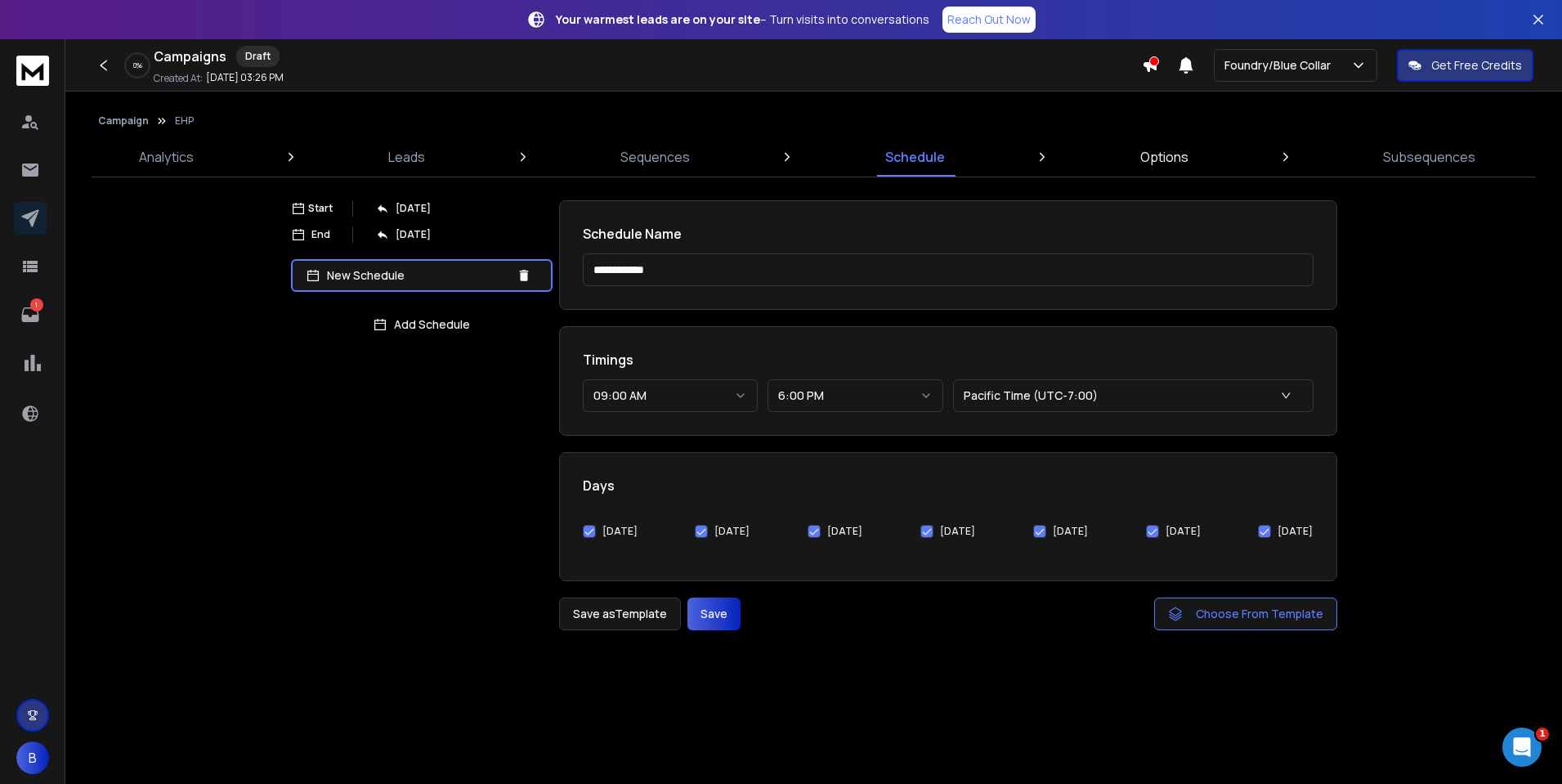
click at [1167, 161] on p "Options" at bounding box center [1164, 157] width 48 height 20
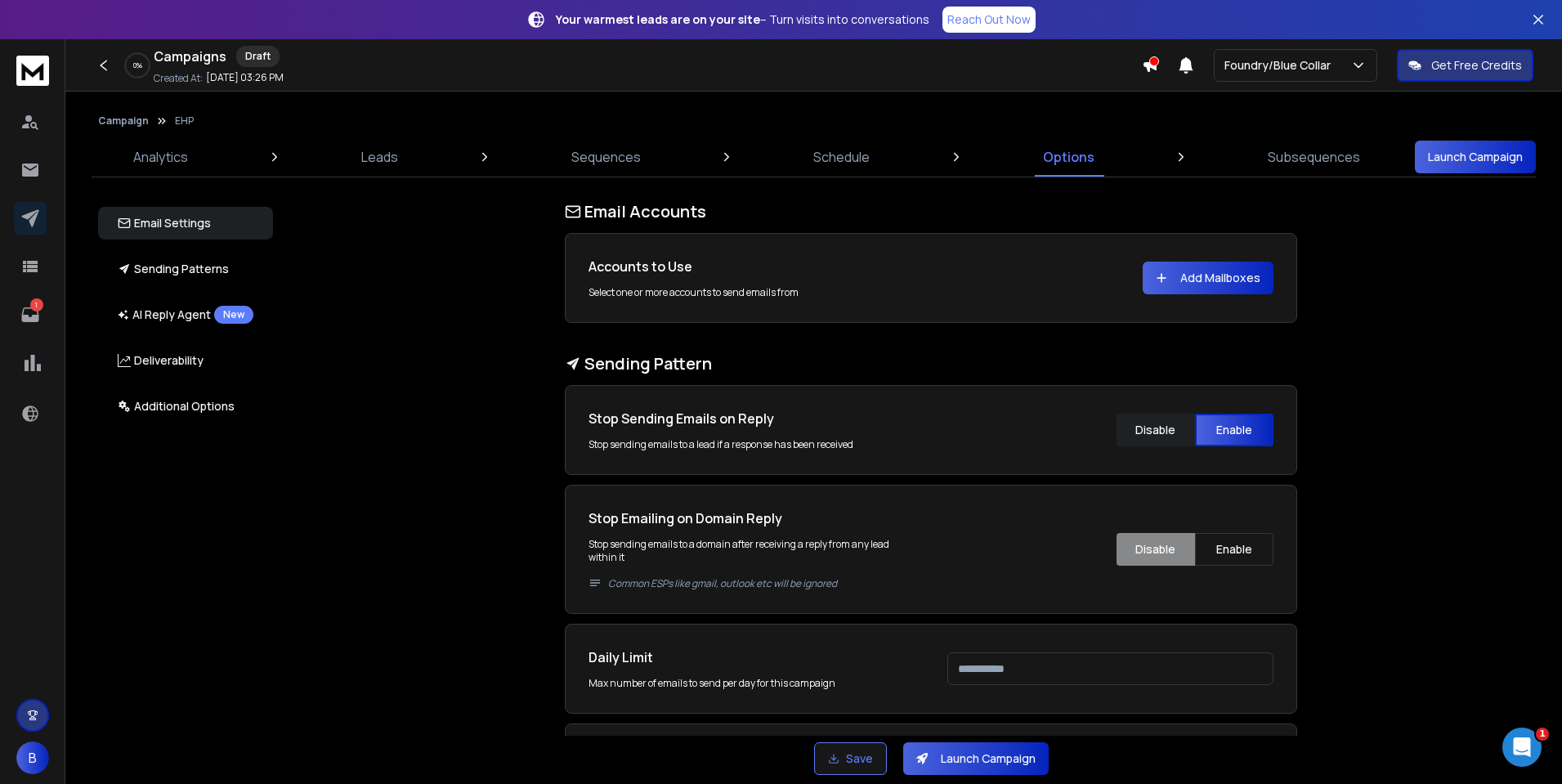
click at [1234, 274] on button "Add Mailboxes" at bounding box center [1207, 278] width 131 height 33
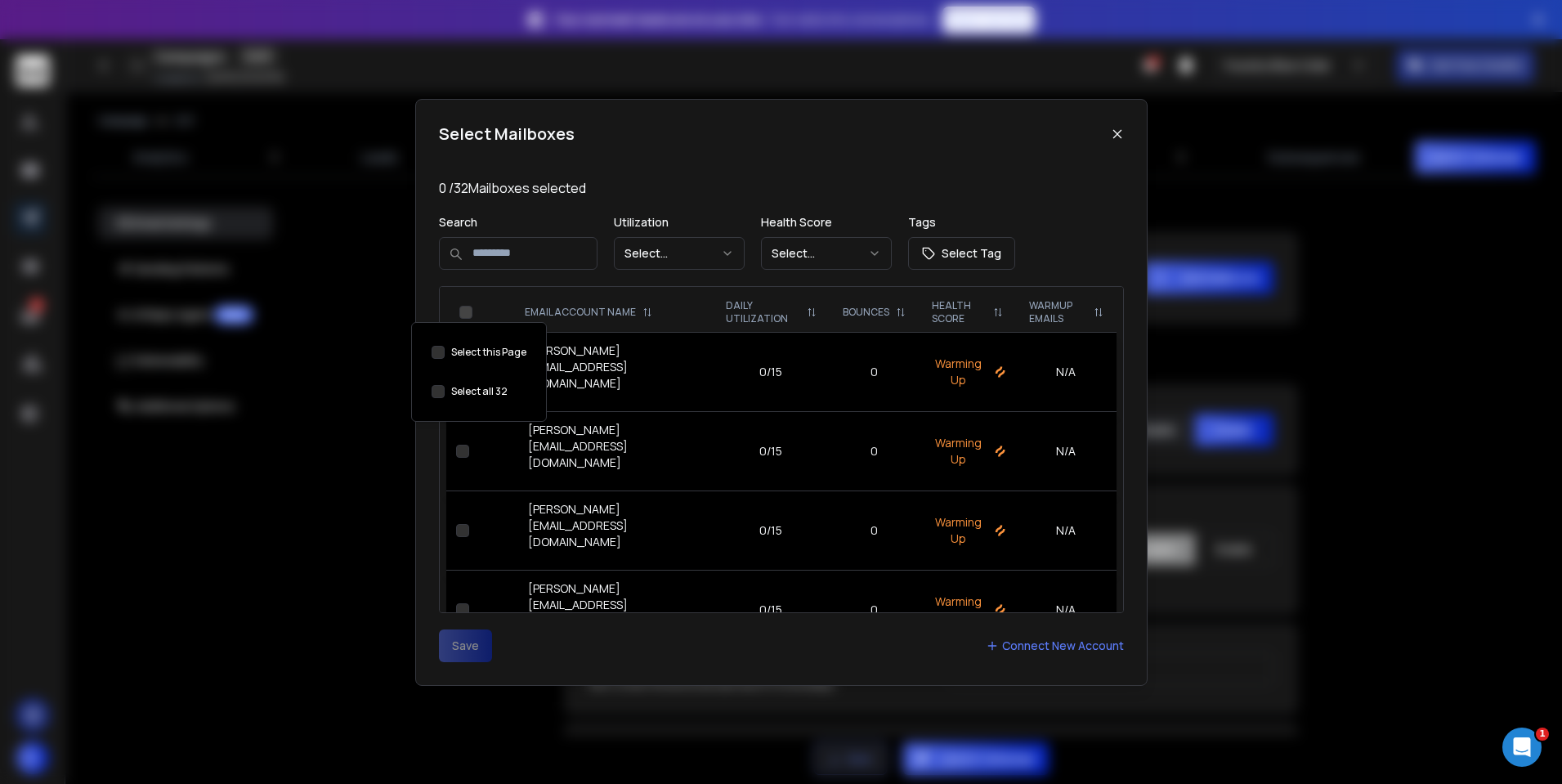
click at [440, 386] on button "Select this Page" at bounding box center [438, 392] width 13 height 13
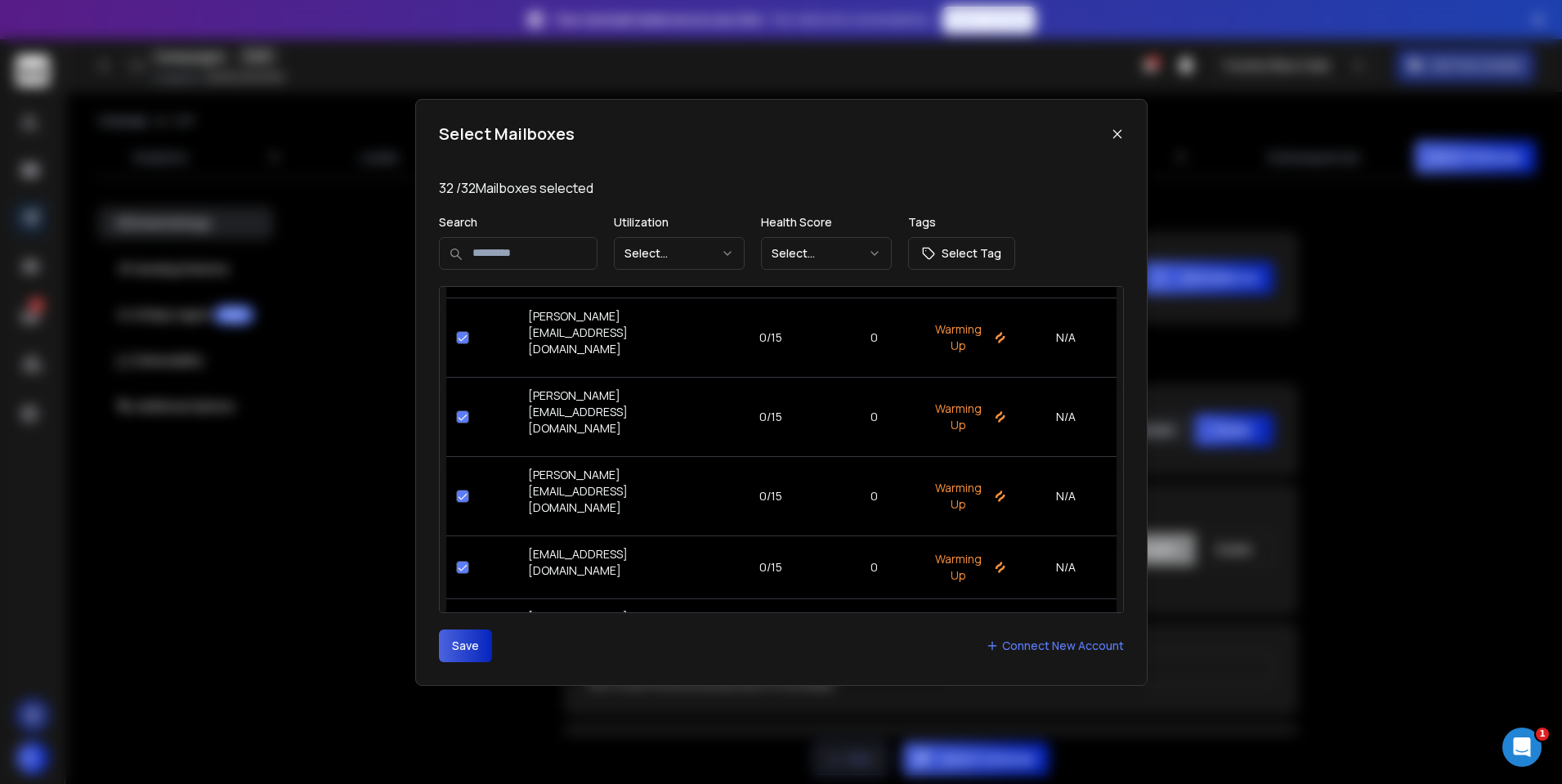
scroll to position [1426, 0]
click at [474, 650] on button "Save" at bounding box center [465, 646] width 53 height 33
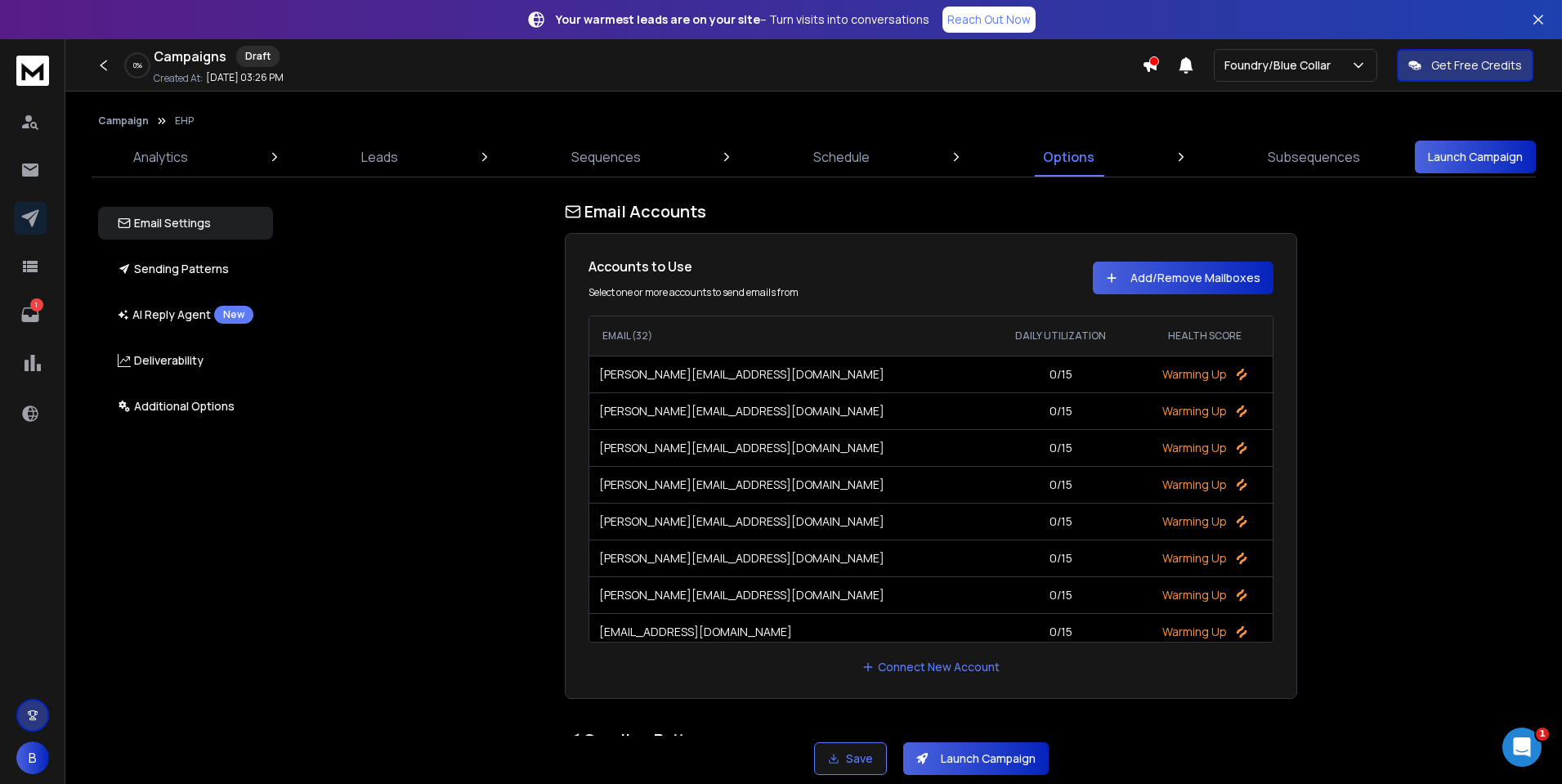
click at [1440, 337] on div "Email Accounts Accounts to Use Select one or more accounts to send emails from …" at bounding box center [941, 468] width 1283 height 535
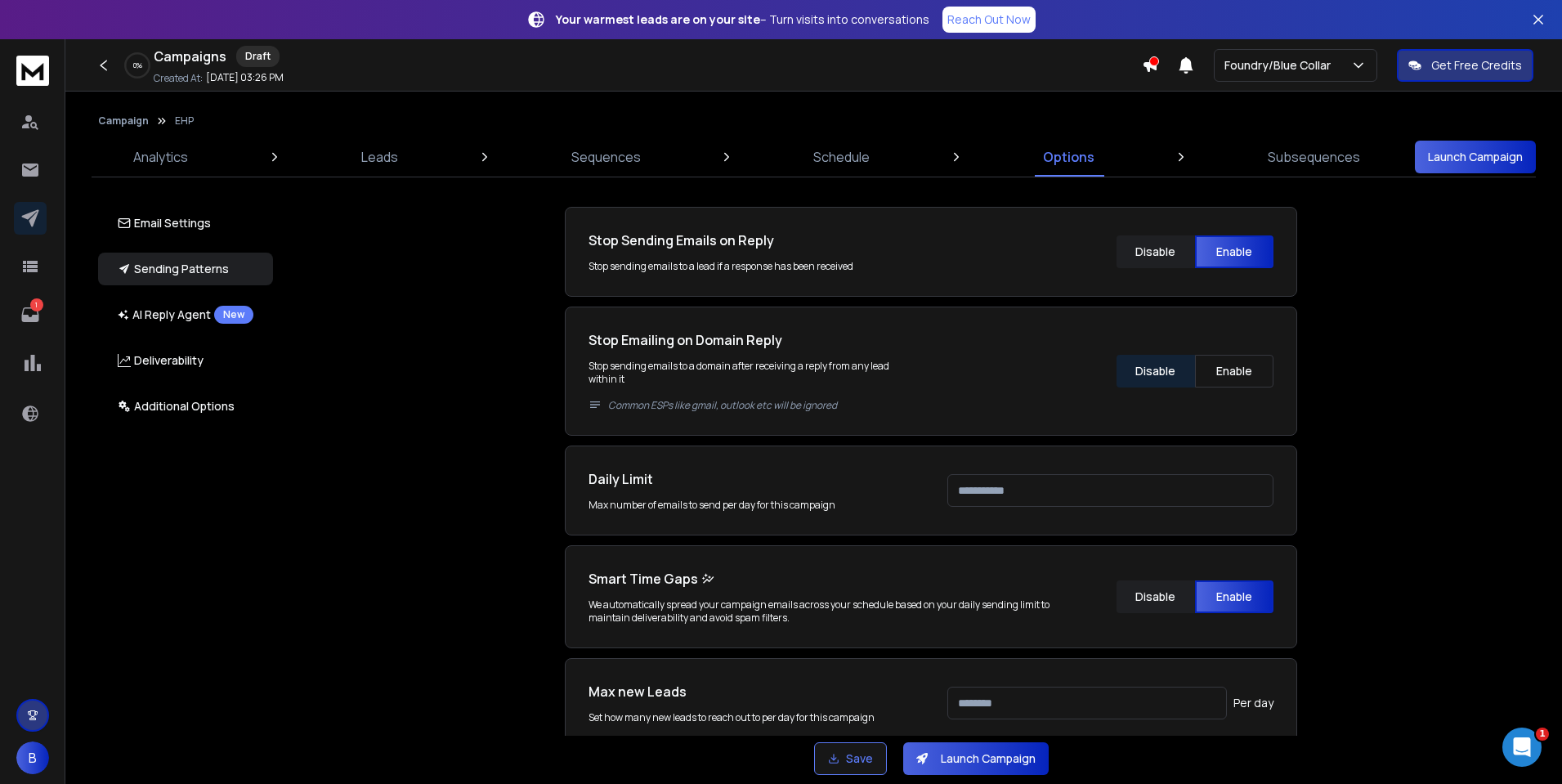
scroll to position [600, 0]
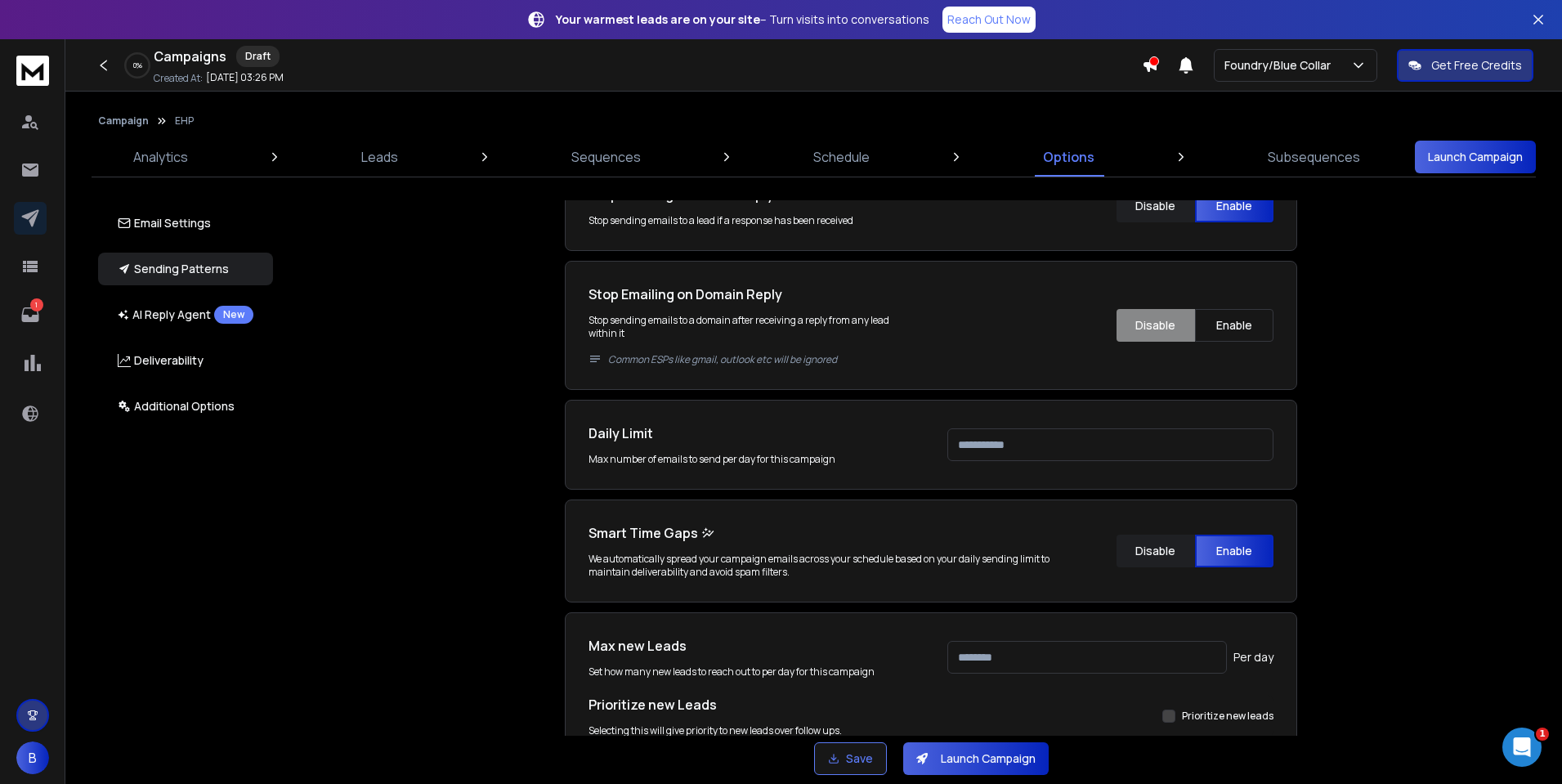
drag, startPoint x: 1008, startPoint y: 447, endPoint x: 907, endPoint y: 443, distance: 101.1
click at [906, 443] on div "Daily Limit Max number of emails to send per day for this campaign ***" at bounding box center [931, 444] width 685 height 43
type input "****"
click at [1383, 471] on div "Email Accounts Accounts to Use Select one or more accounts to send emails from …" at bounding box center [941, 468] width 1283 height 535
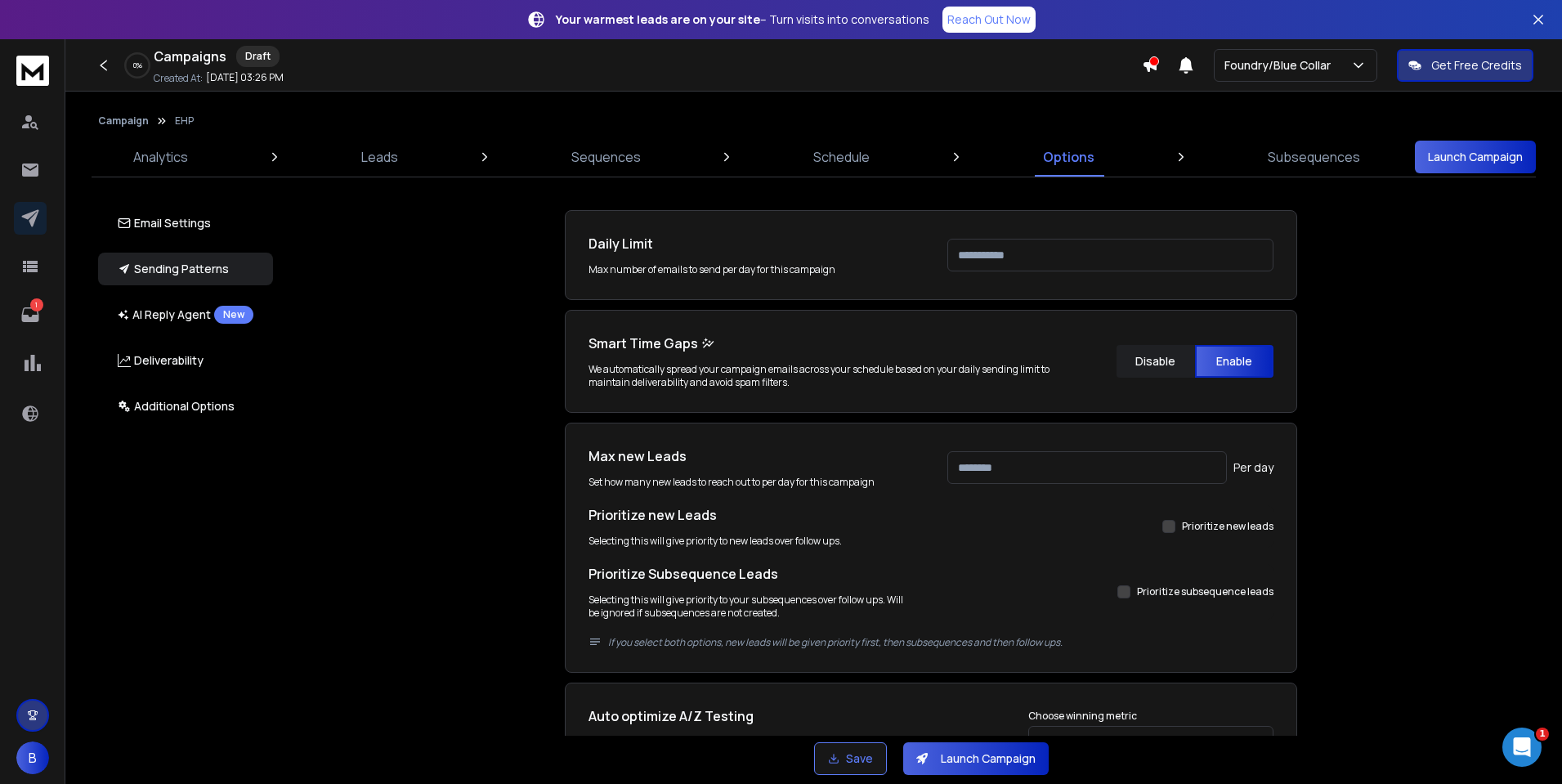
scroll to position [813, 0]
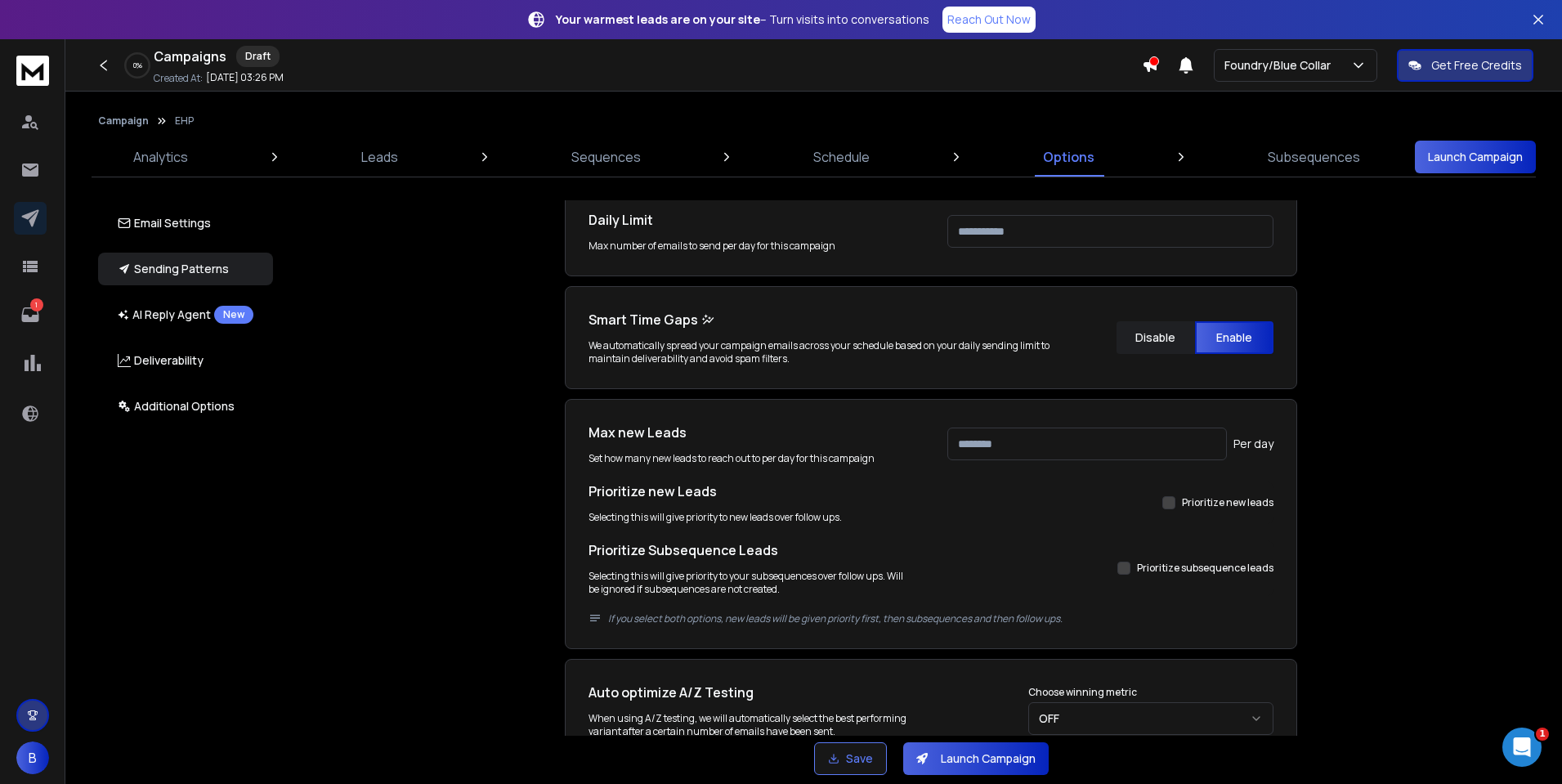
drag, startPoint x: 1017, startPoint y: 444, endPoint x: 915, endPoint y: 445, distance: 102.0
click at [914, 444] on div "Max new Leads Set how many new leads to reach out to per day for this campaign …" at bounding box center [931, 443] width 685 height 43
type input "****"
click at [1169, 502] on button "Prioritize new leads" at bounding box center [1169, 503] width 13 height 13
click at [1382, 496] on div "Email Accounts Accounts to Use Select one or more accounts to send emails from …" at bounding box center [941, 468] width 1283 height 535
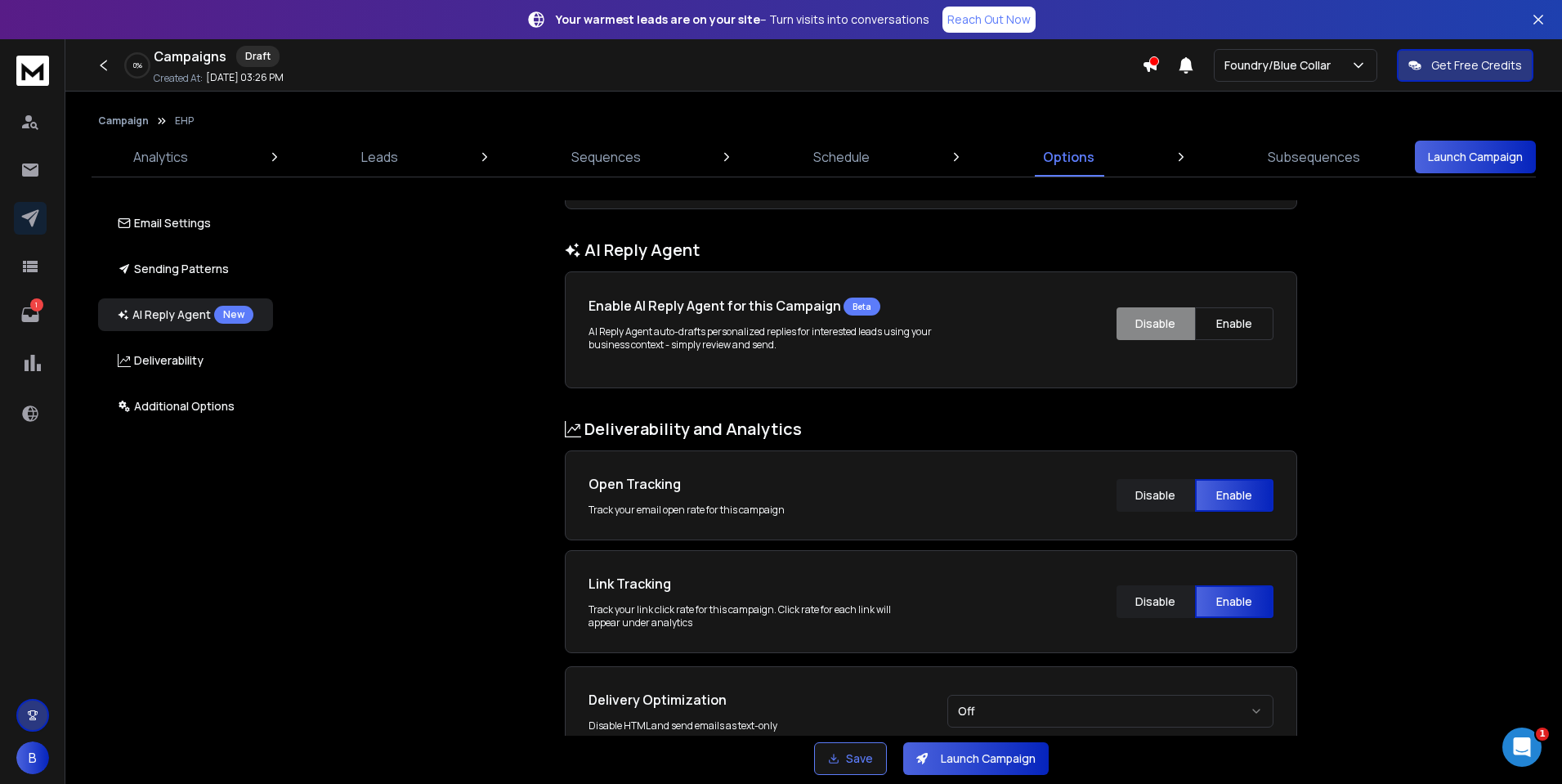
scroll to position [1603, 0]
click at [1160, 601] on button "Disable" at bounding box center [1155, 602] width 79 height 33
click at [1409, 496] on div "Email Accounts Accounts to Use Select one or more accounts to send emails from …" at bounding box center [941, 468] width 1283 height 535
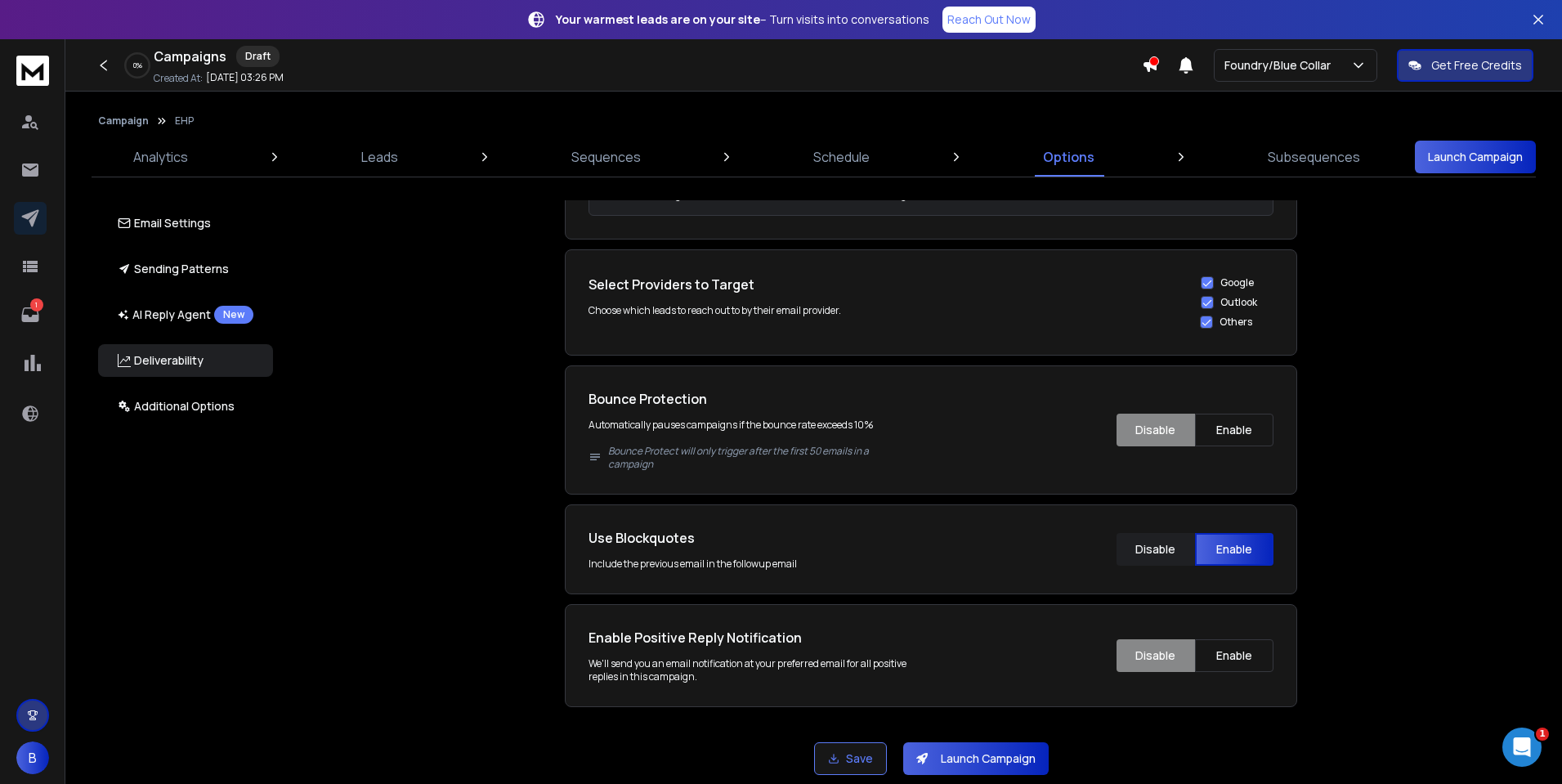
scroll to position [2400, 0]
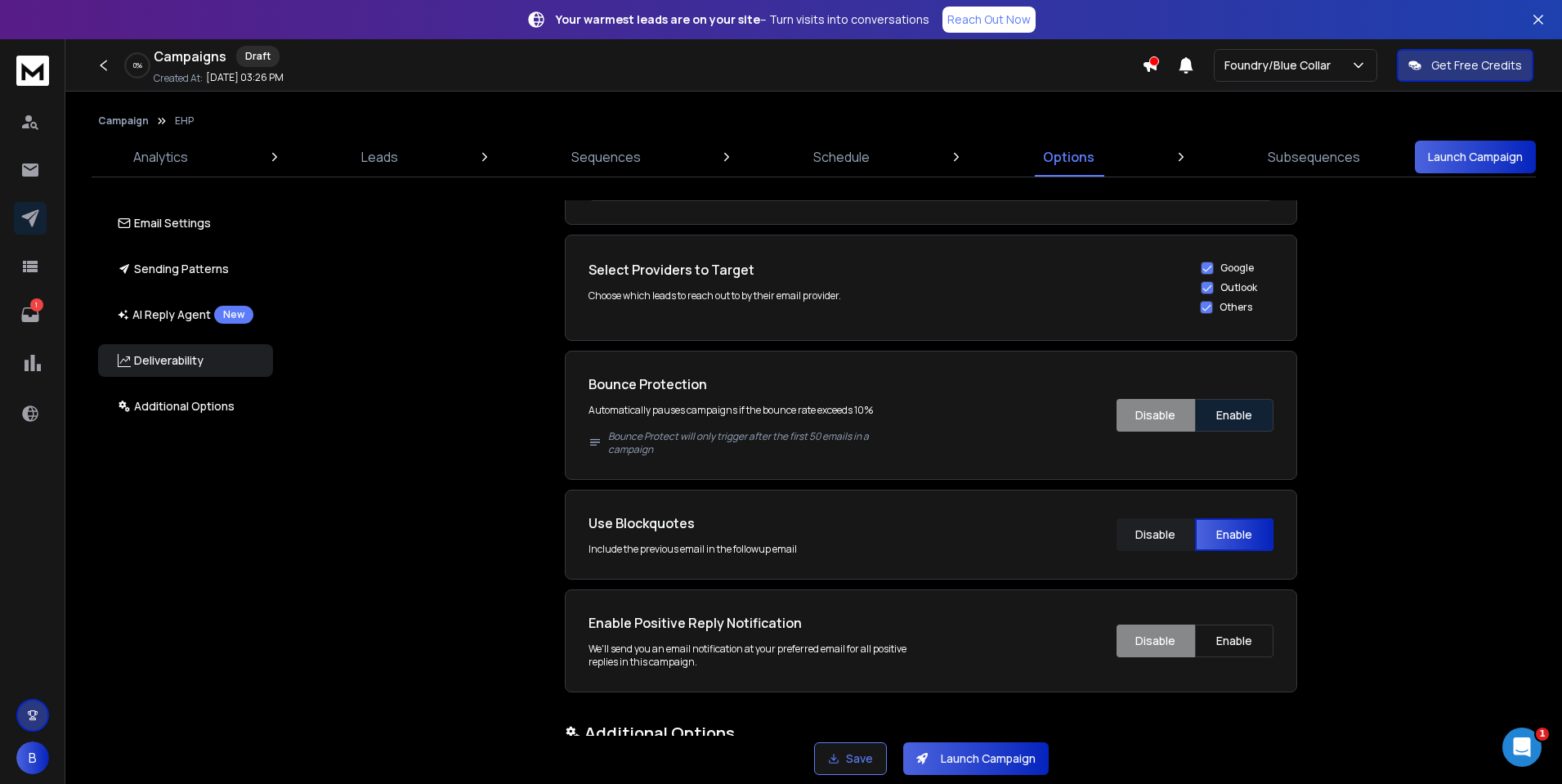
click at [1244, 421] on button "Enable" at bounding box center [1234, 415] width 79 height 33
click at [1406, 515] on div "Email Accounts Accounts to Use Select one or more accounts to send emails from …" at bounding box center [941, 468] width 1283 height 535
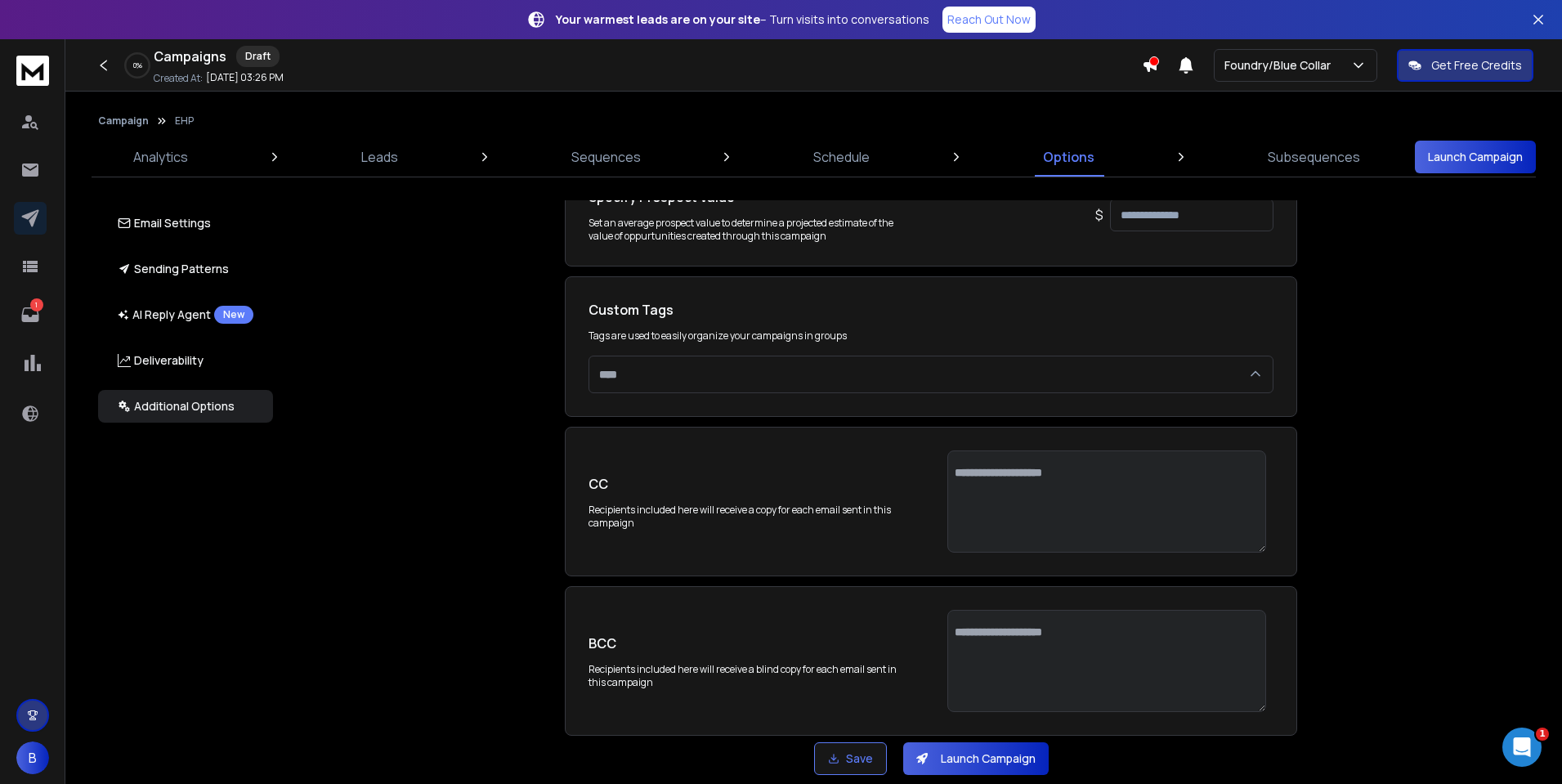
scroll to position [3101, 0]
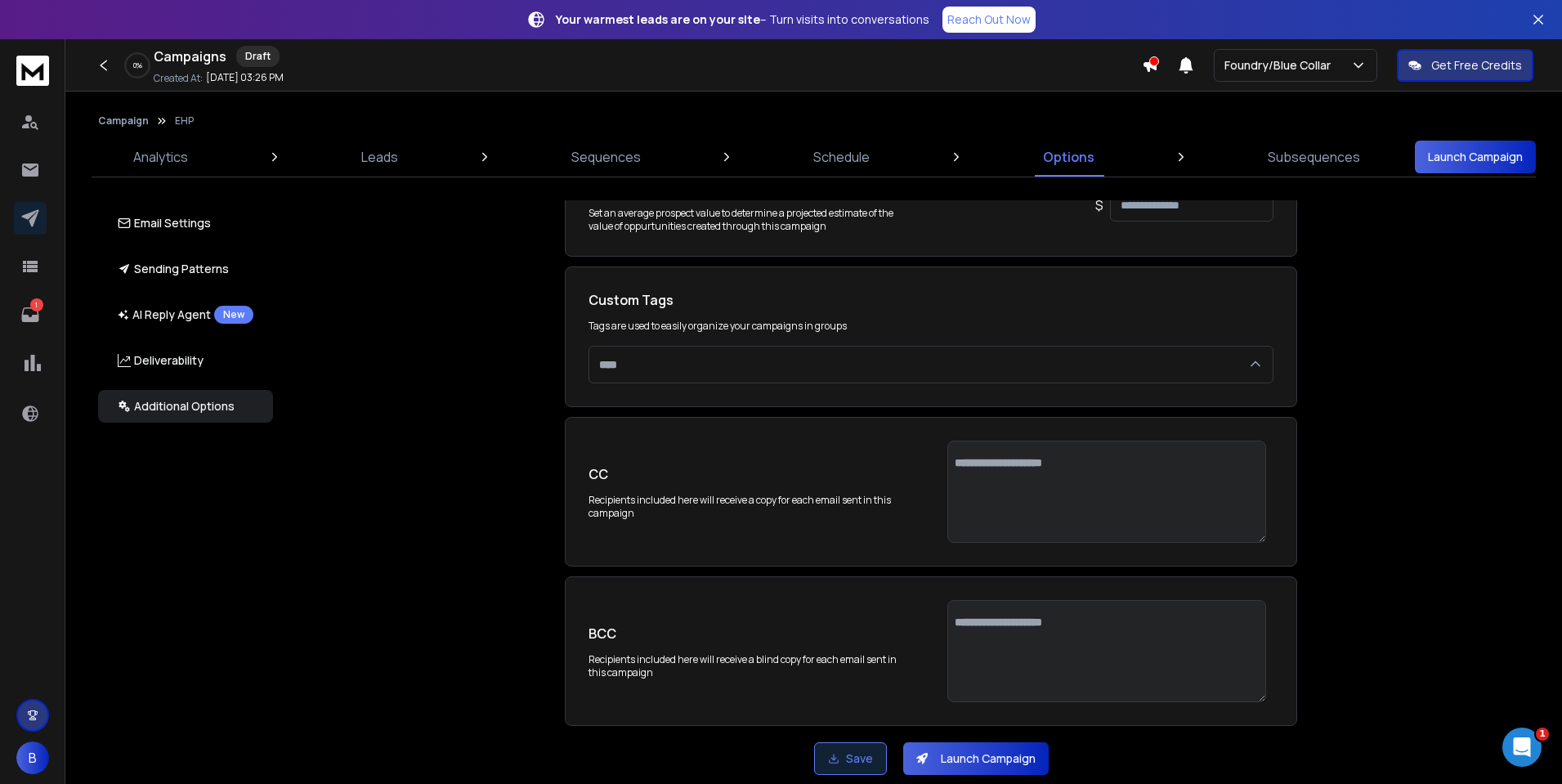
click at [843, 751] on button "Save" at bounding box center [850, 759] width 72 height 33
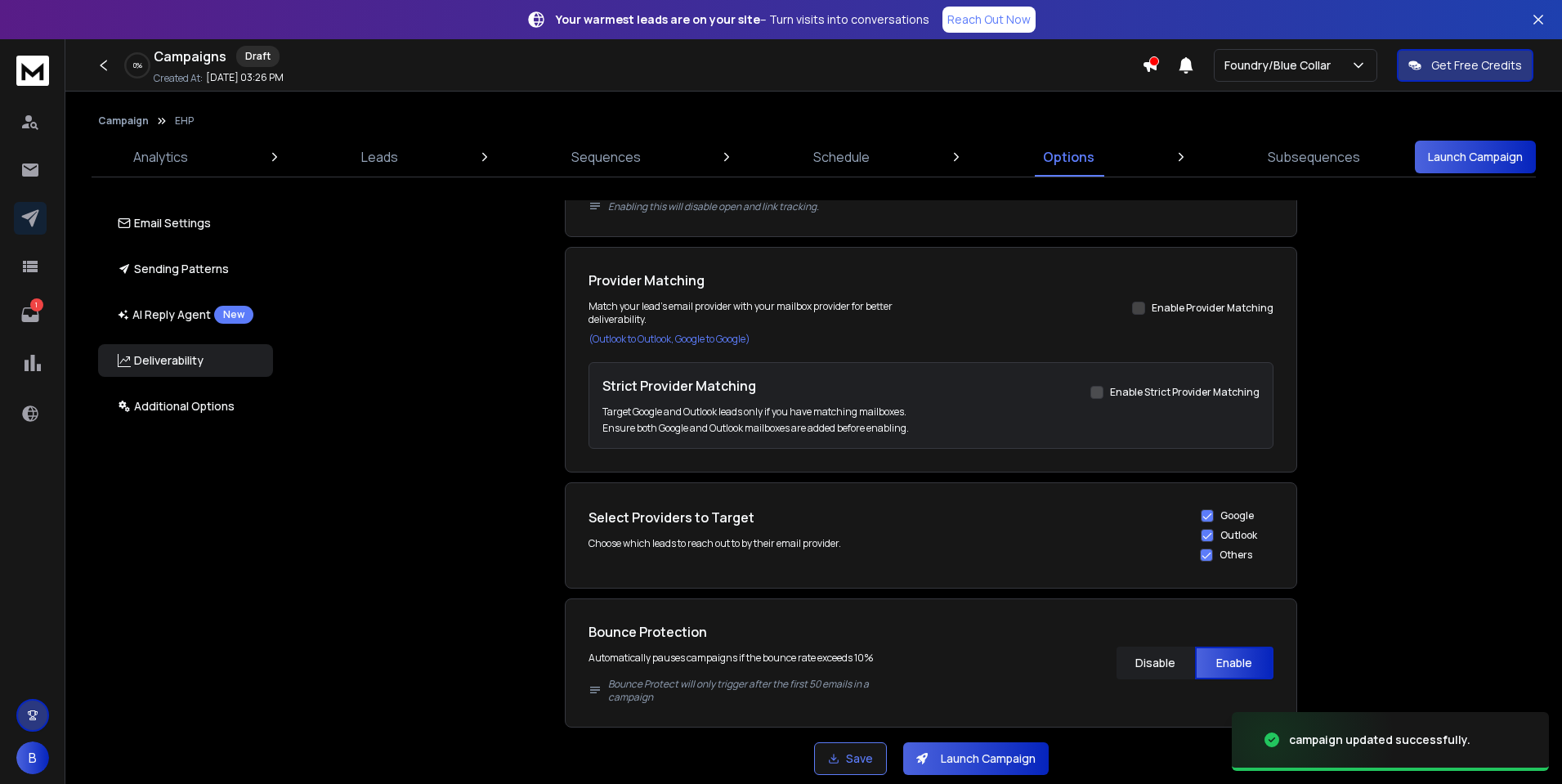
scroll to position [1651, 0]
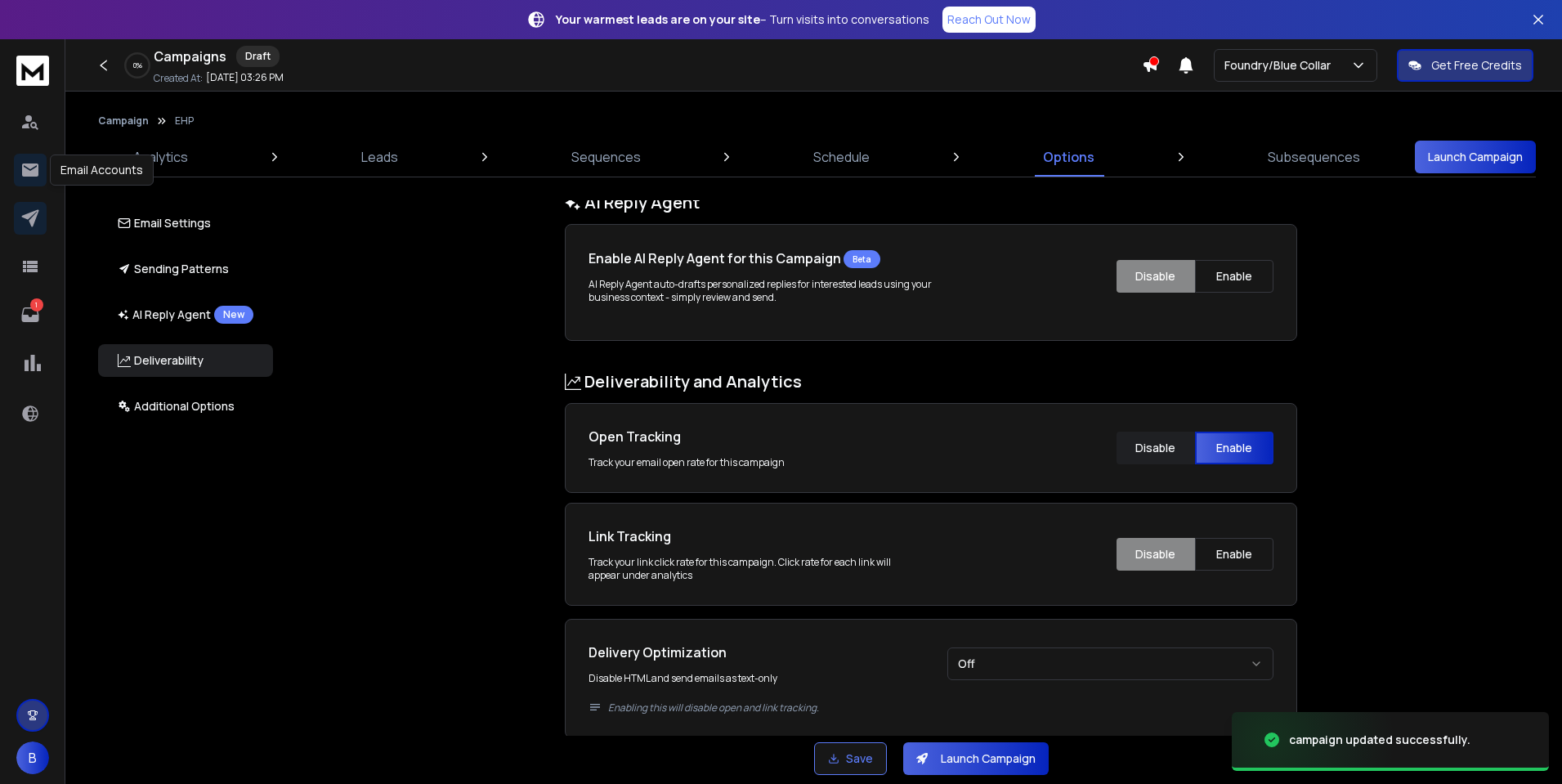
click at [26, 168] on icon at bounding box center [30, 170] width 16 height 13
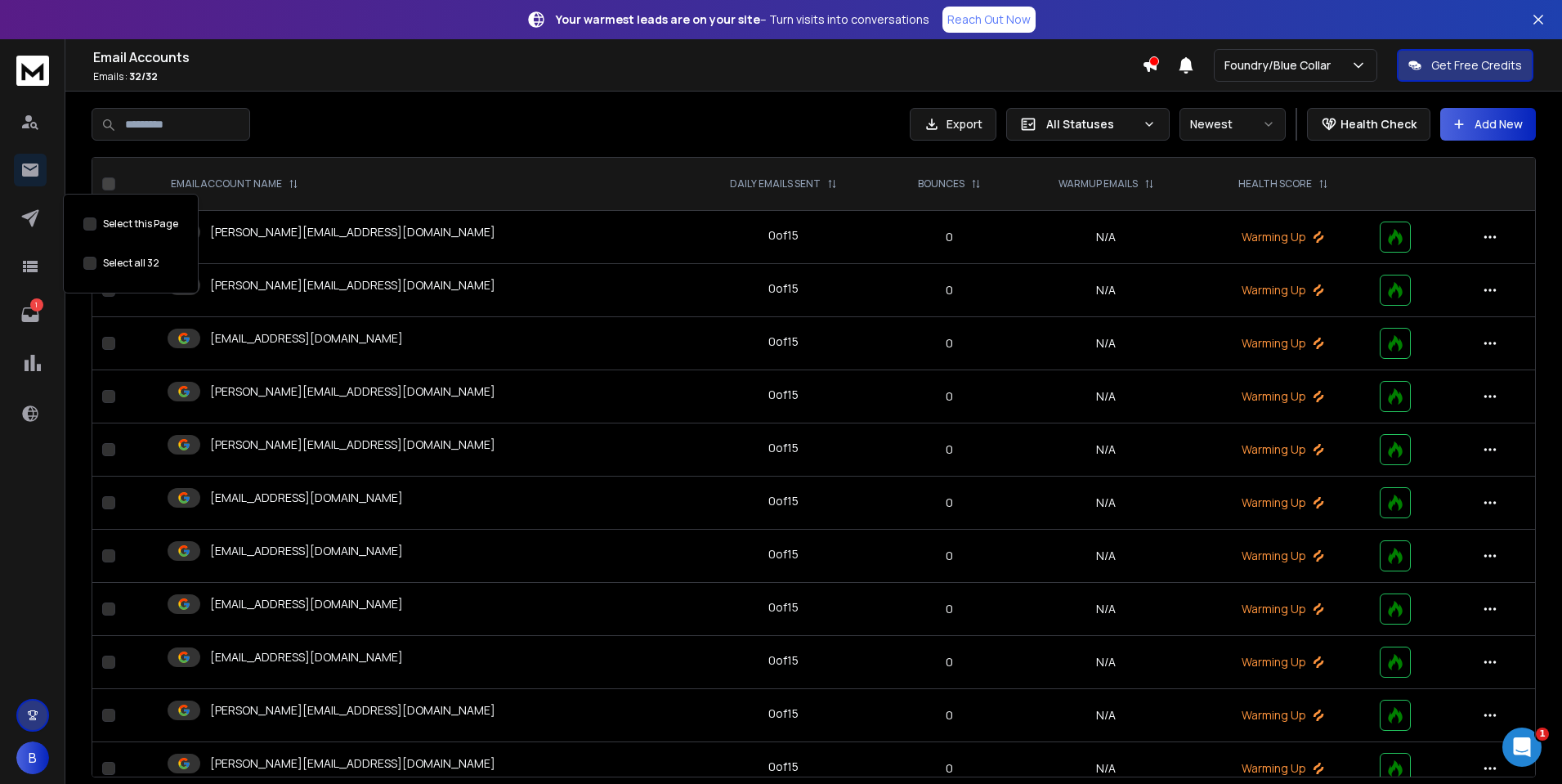
click at [92, 264] on button "Select this Page" at bounding box center [90, 263] width 13 height 13
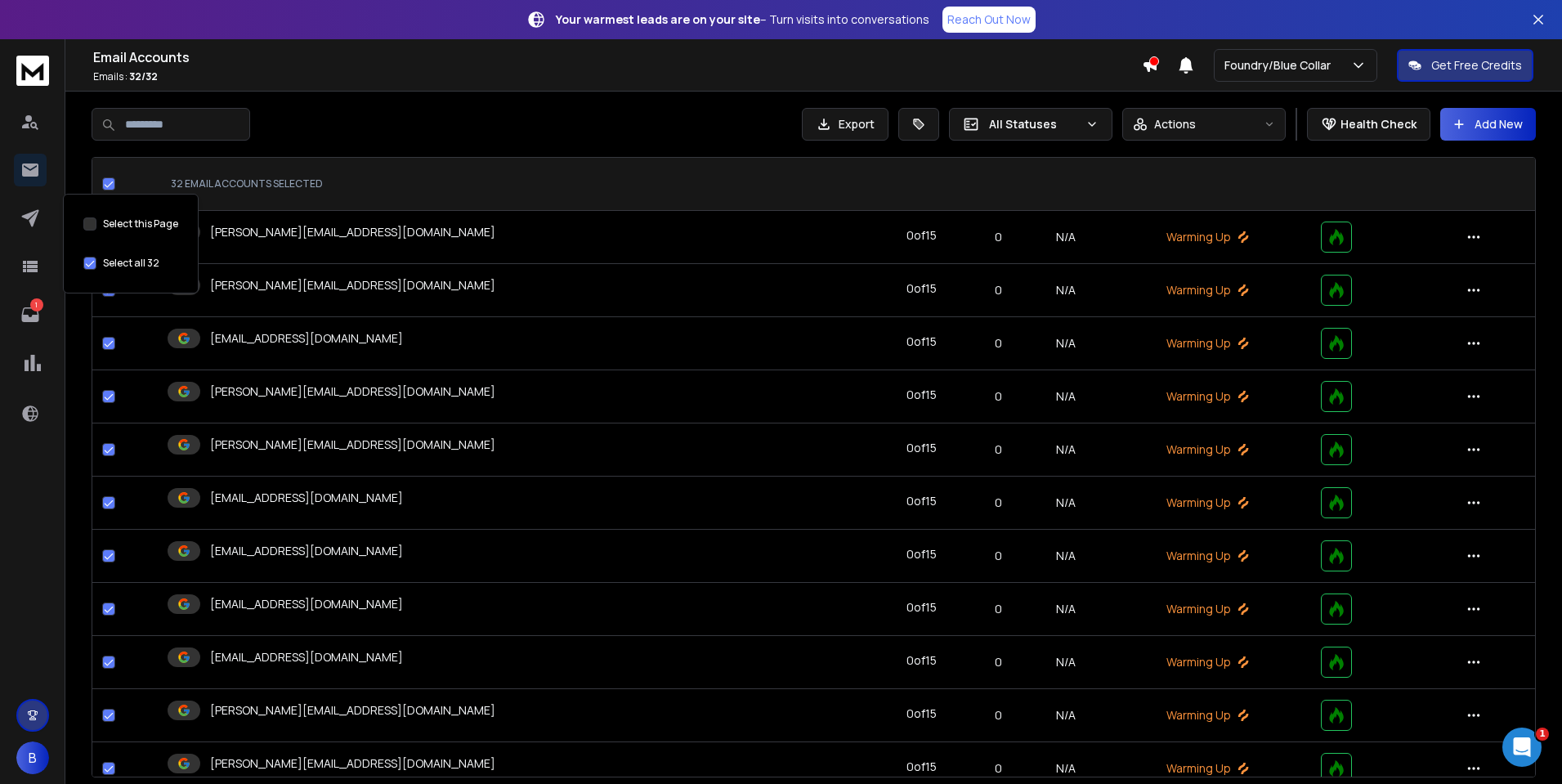
click at [110, 181] on button "Select this Page" at bounding box center [109, 184] width 13 height 13
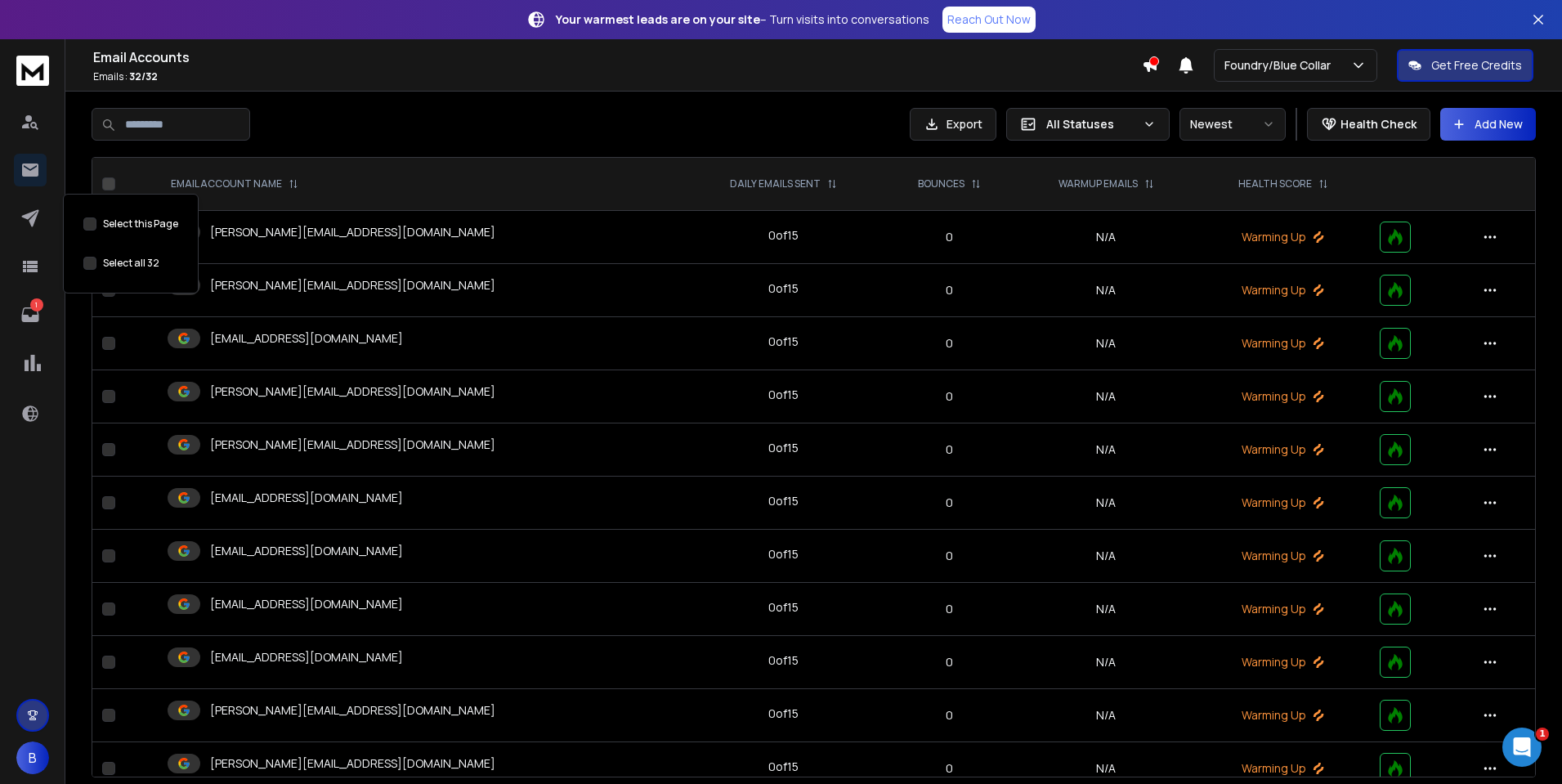
click at [90, 262] on button "Select this Page" at bounding box center [90, 263] width 13 height 13
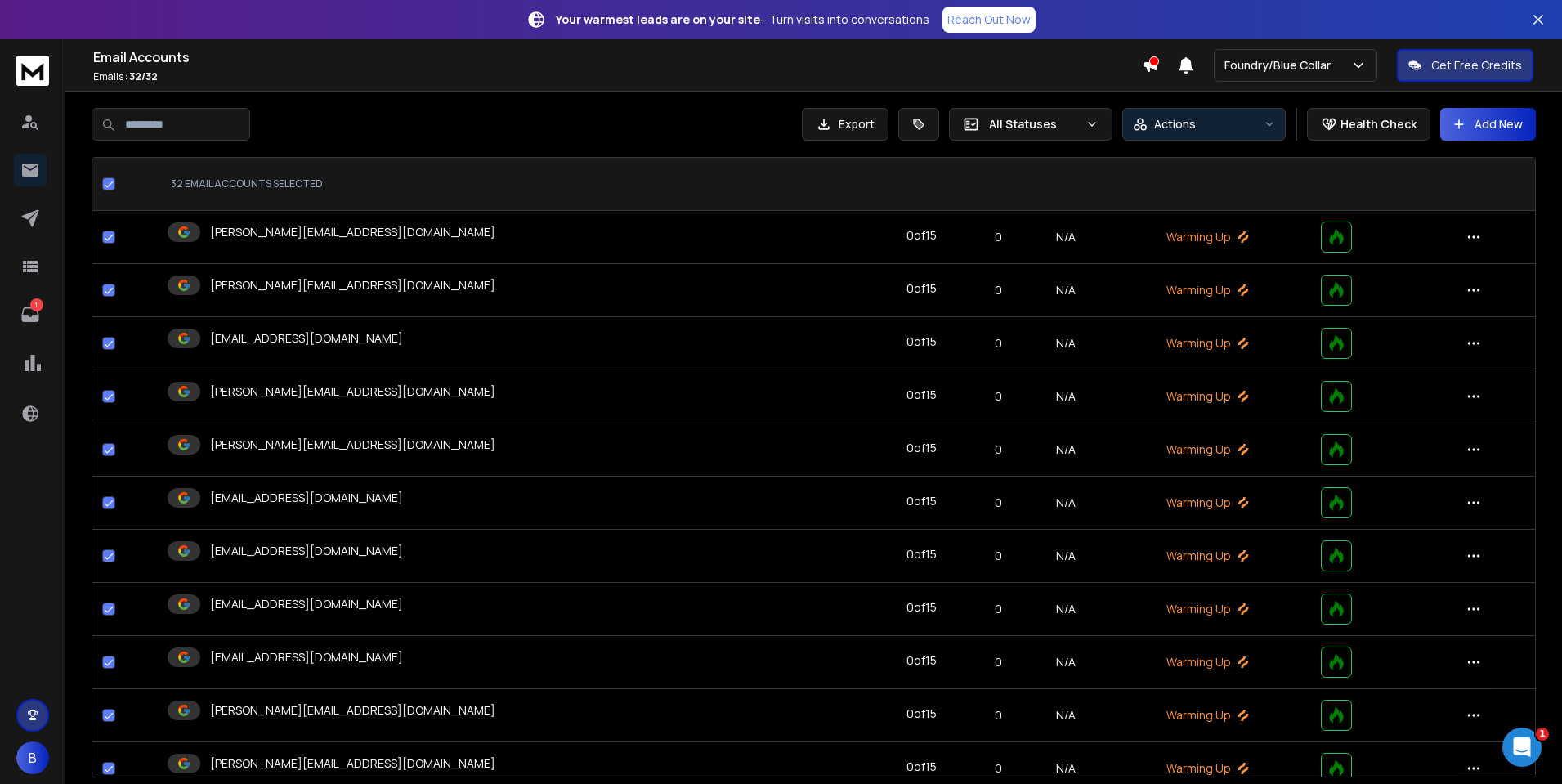
click at [1220, 127] on div "Actions" at bounding box center [1195, 124] width 124 height 16
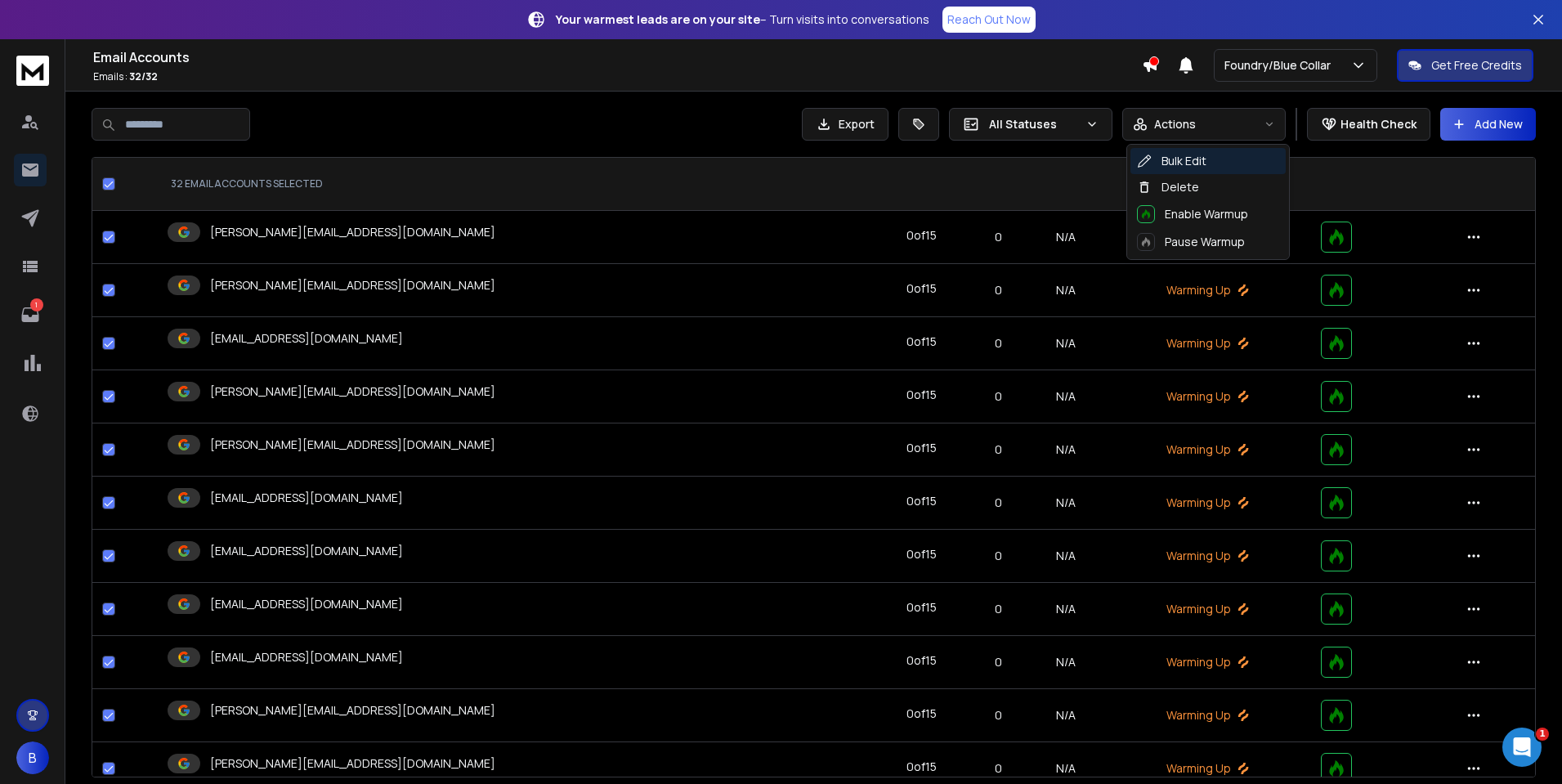
click at [1167, 157] on div "Bulk Edit" at bounding box center [1171, 161] width 70 height 16
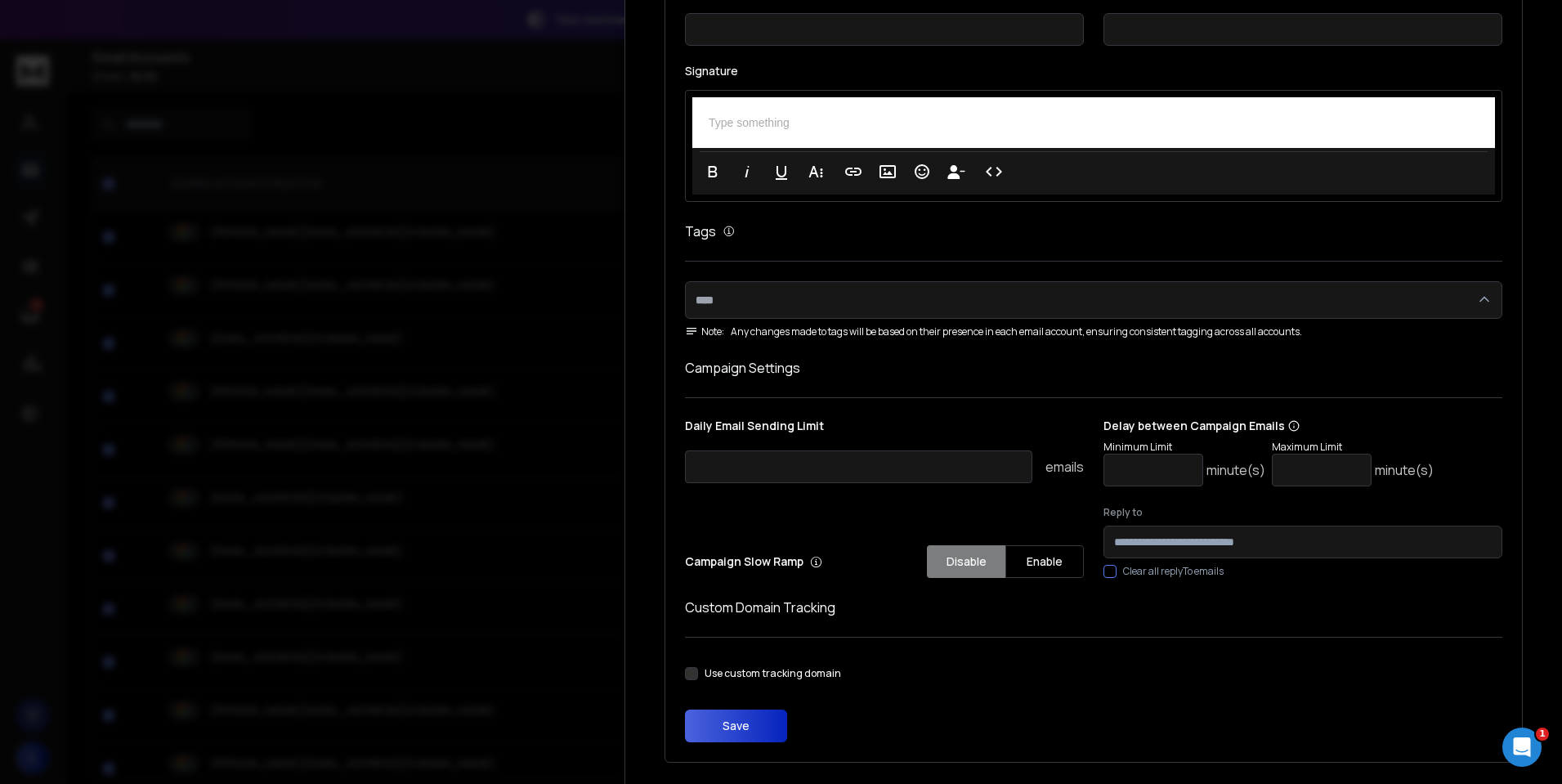
scroll to position [201, 0]
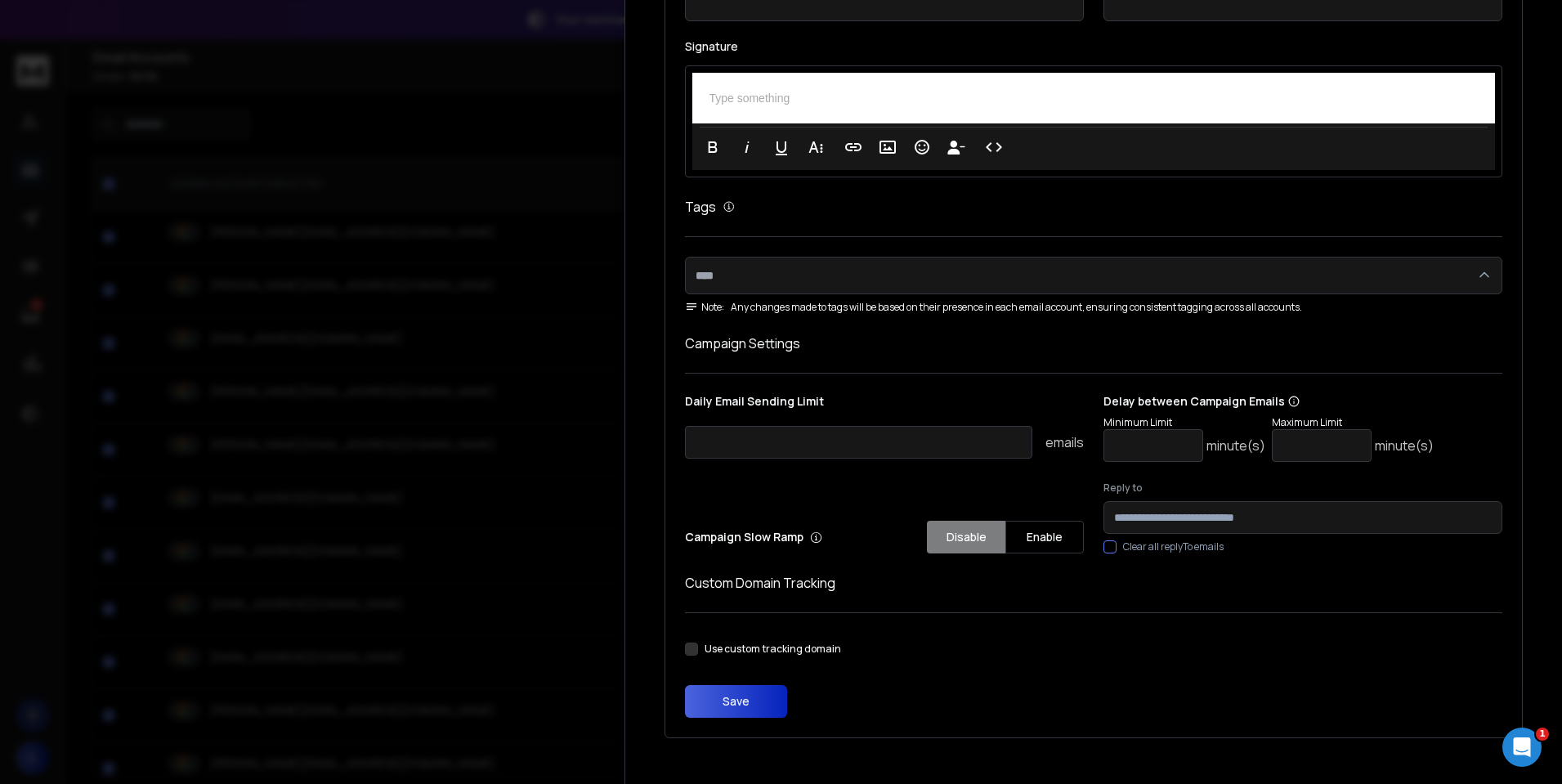
click at [879, 448] on input "number" at bounding box center [858, 442] width 347 height 33
type input "*"
click at [753, 701] on button "Save" at bounding box center [735, 701] width 102 height 33
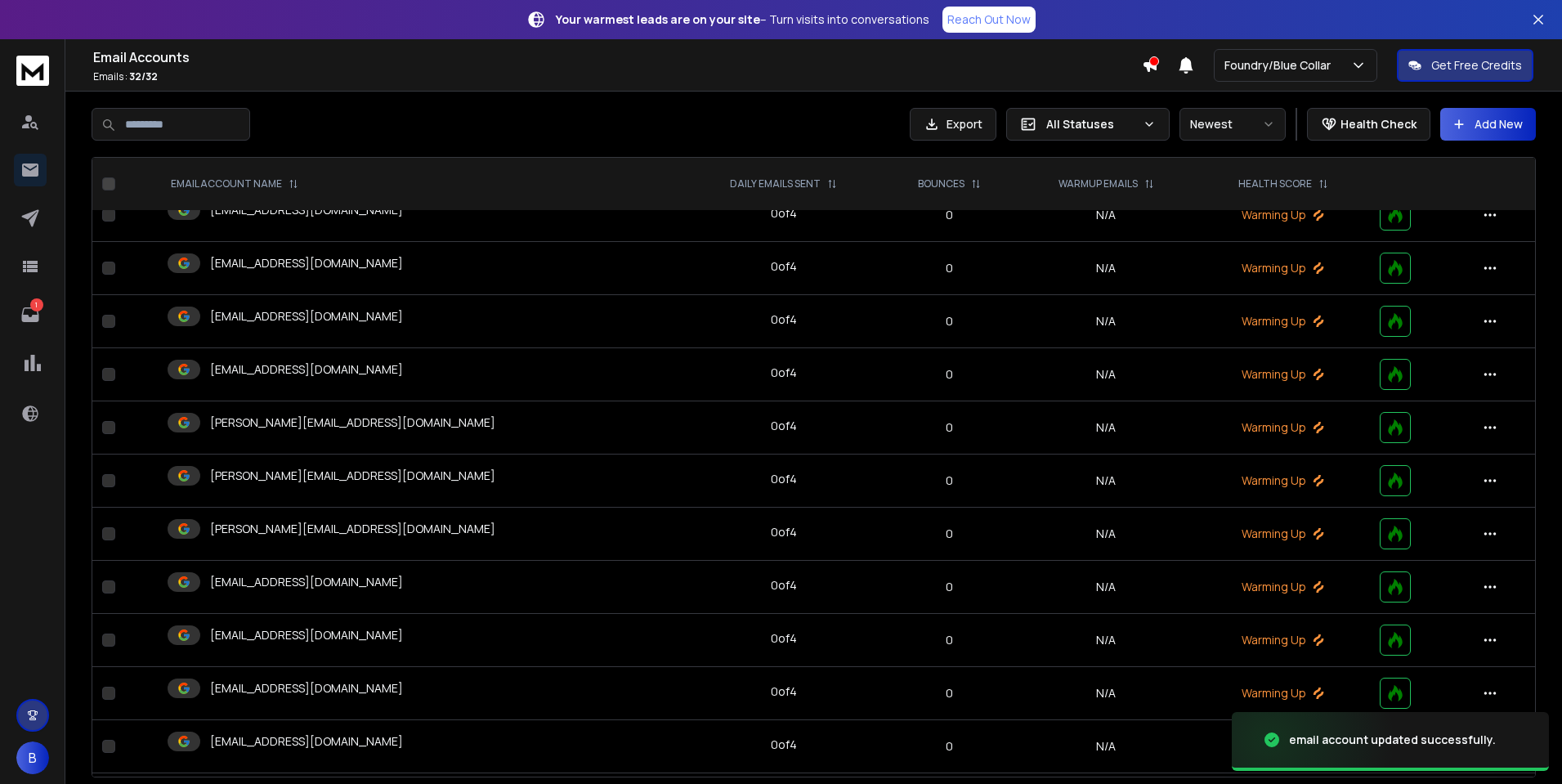
scroll to position [0, 0]
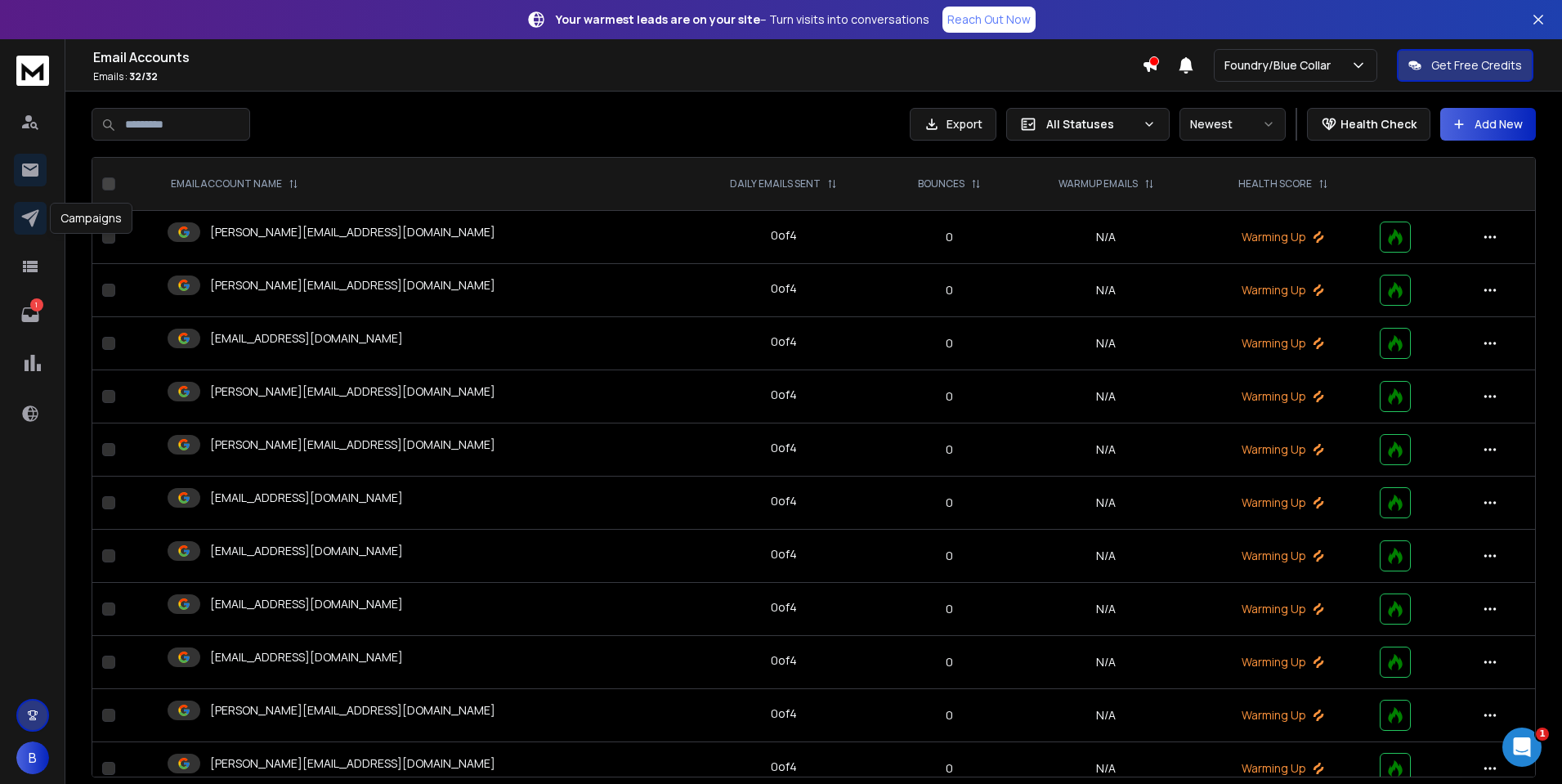
click at [36, 216] on icon at bounding box center [31, 218] width 20 height 20
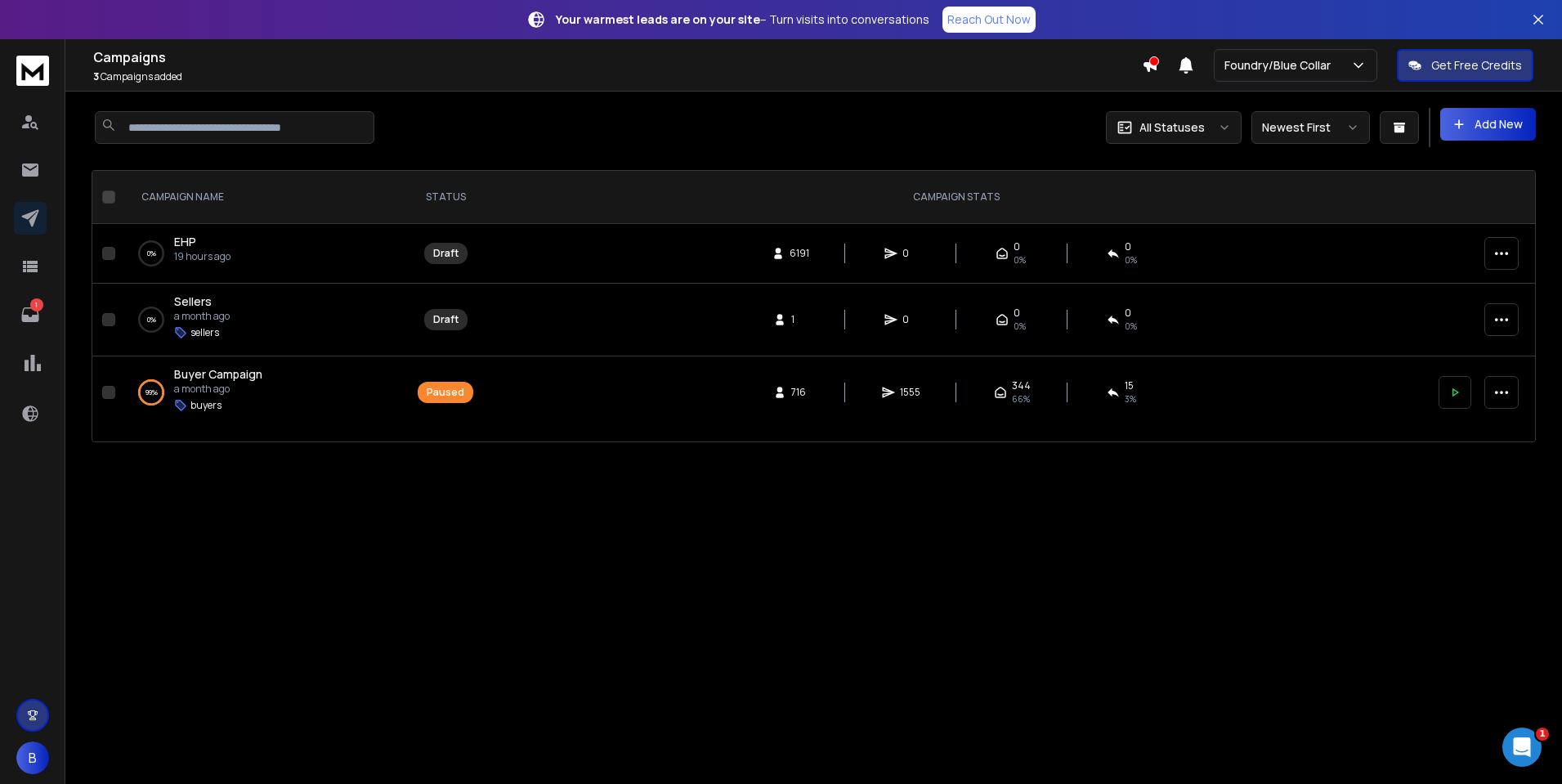
click at [218, 241] on h1 "EHP" at bounding box center [202, 241] width 56 height 16
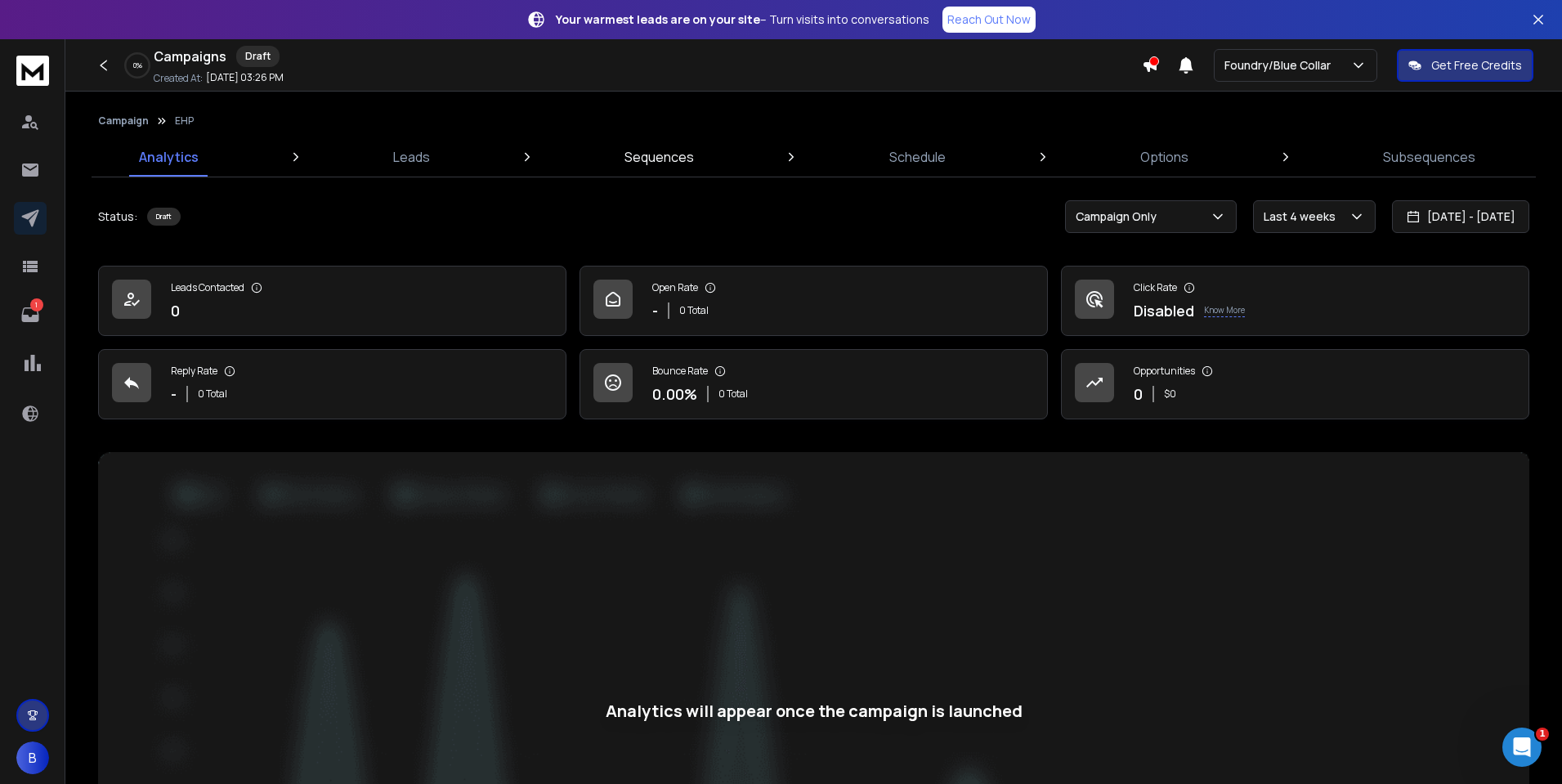
click at [674, 157] on p "Sequences" at bounding box center [658, 157] width 70 height 20
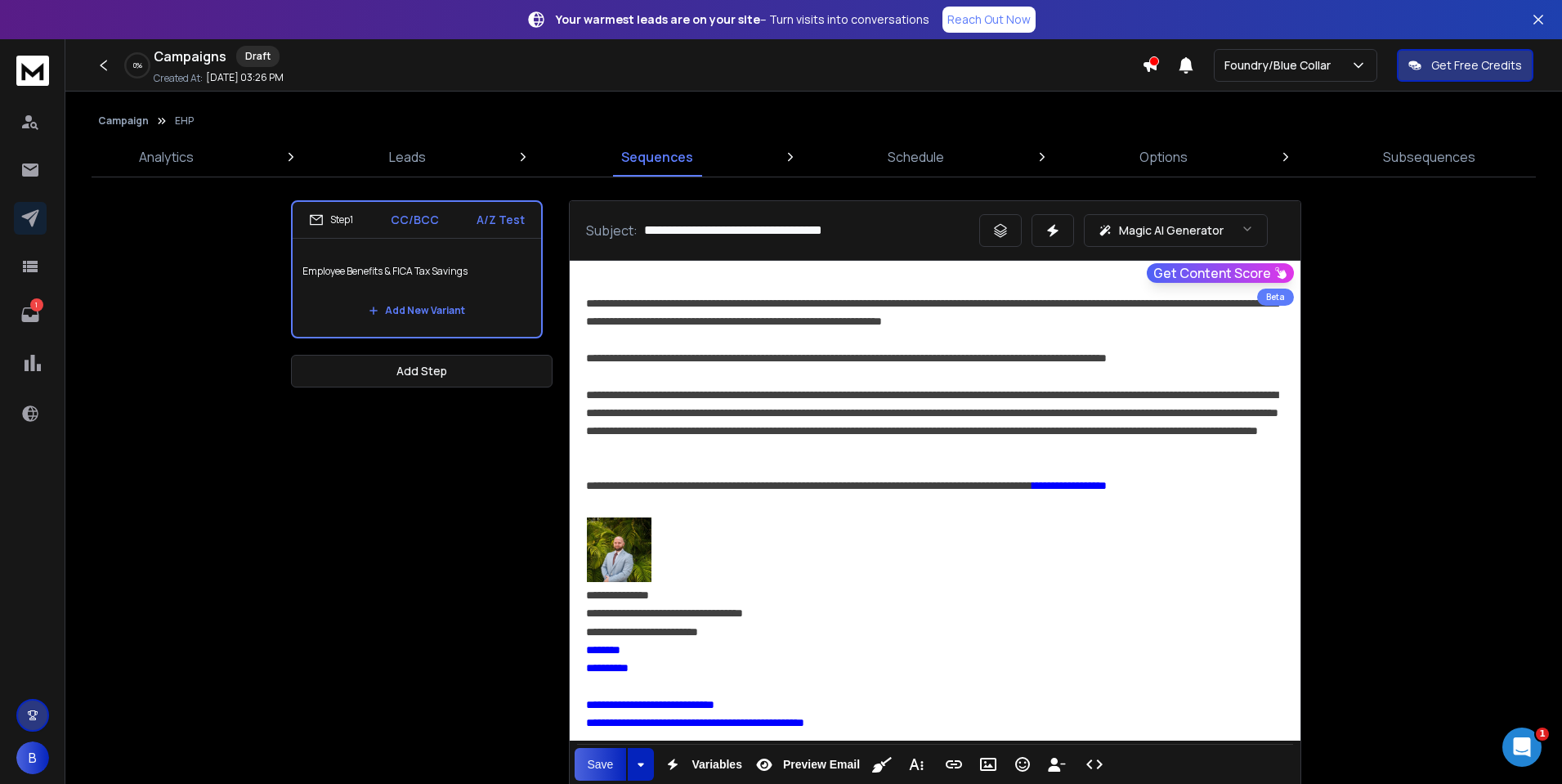
scroll to position [93, 0]
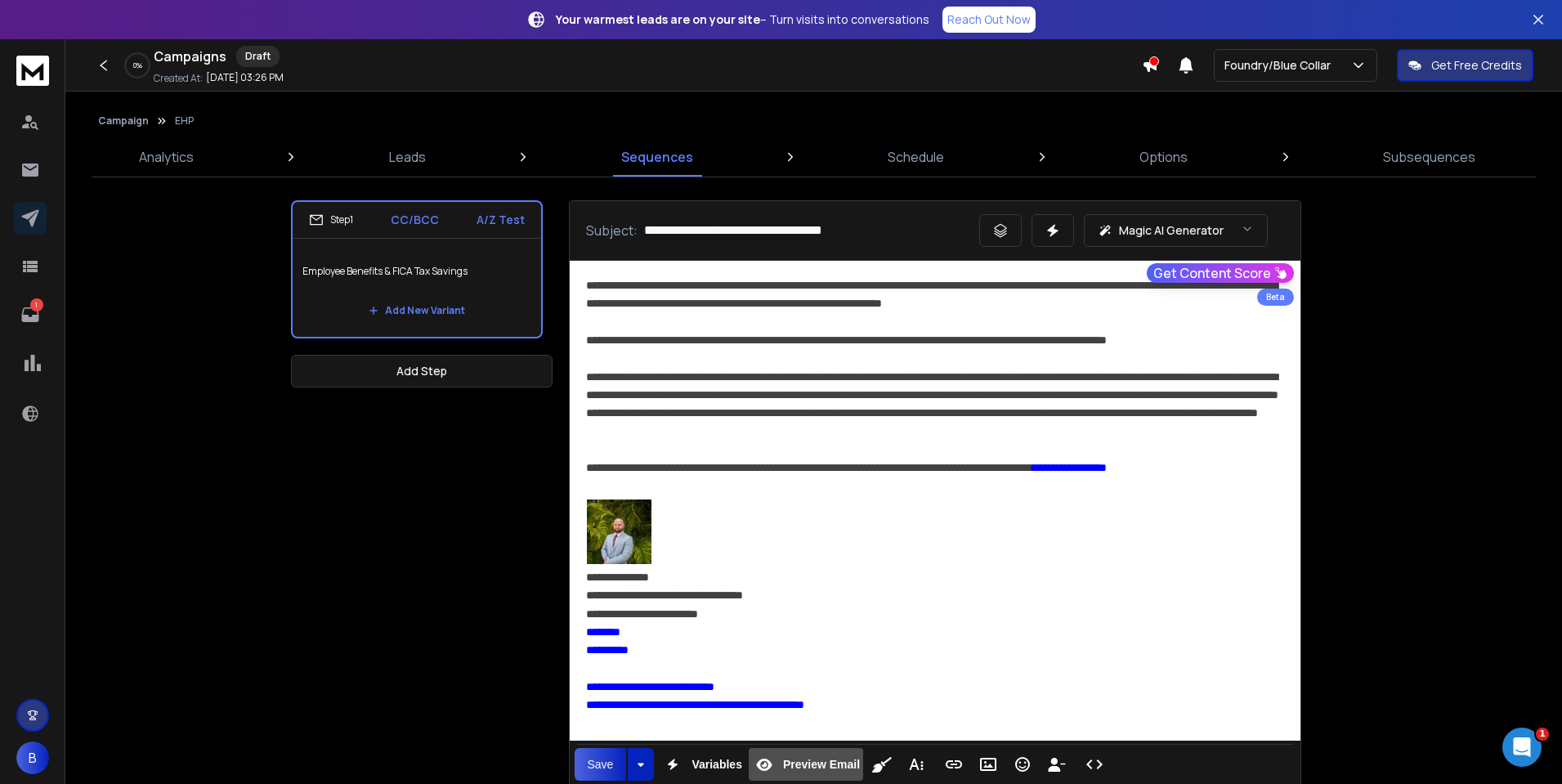
click at [814, 770] on span "Preview Email" at bounding box center [821, 764] width 83 height 14
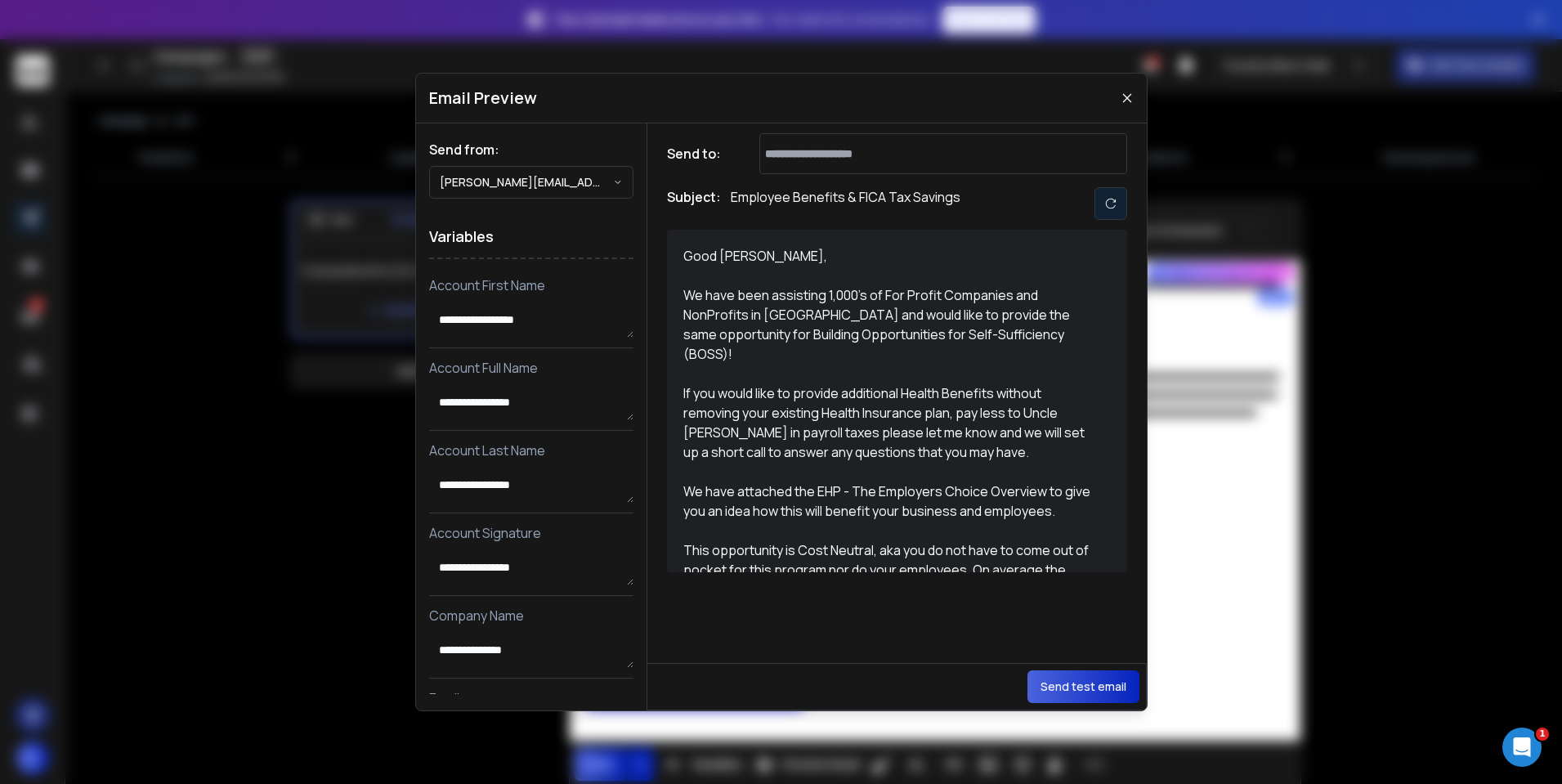
click at [1122, 208] on button at bounding box center [1111, 203] width 33 height 33
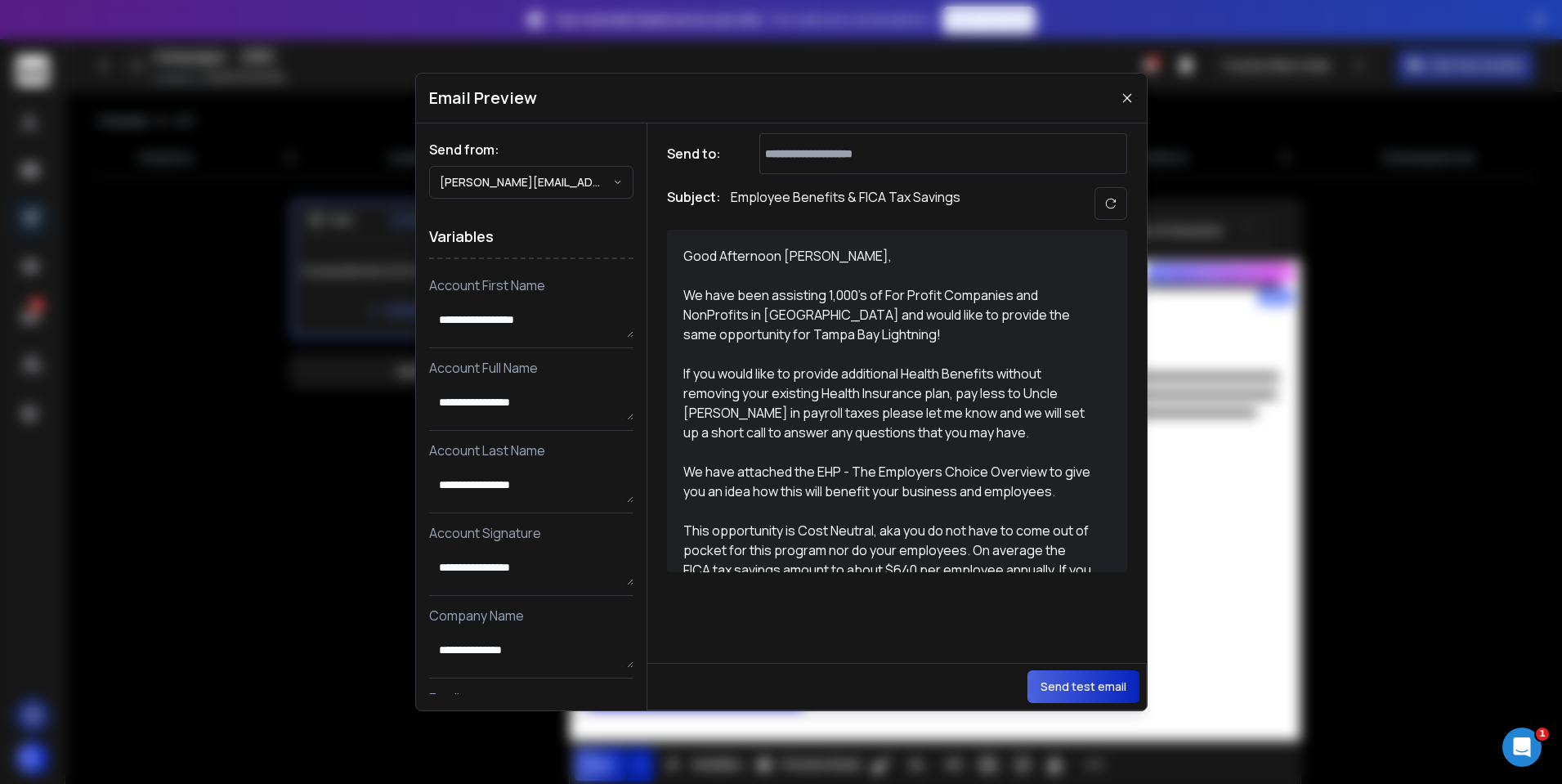
click at [1128, 99] on icon at bounding box center [1127, 98] width 9 height 9
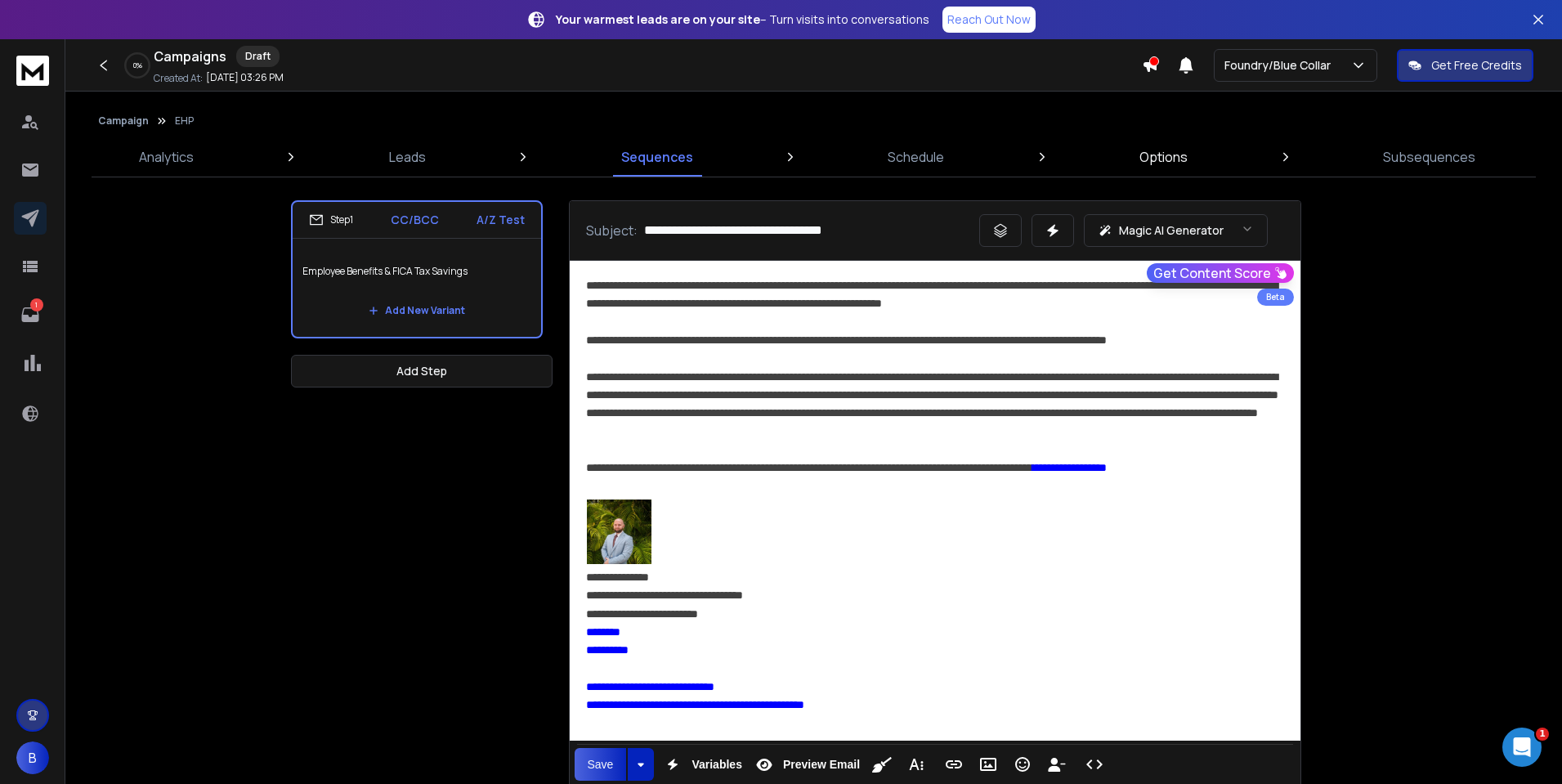
click at [1167, 153] on p "Options" at bounding box center [1163, 157] width 48 height 20
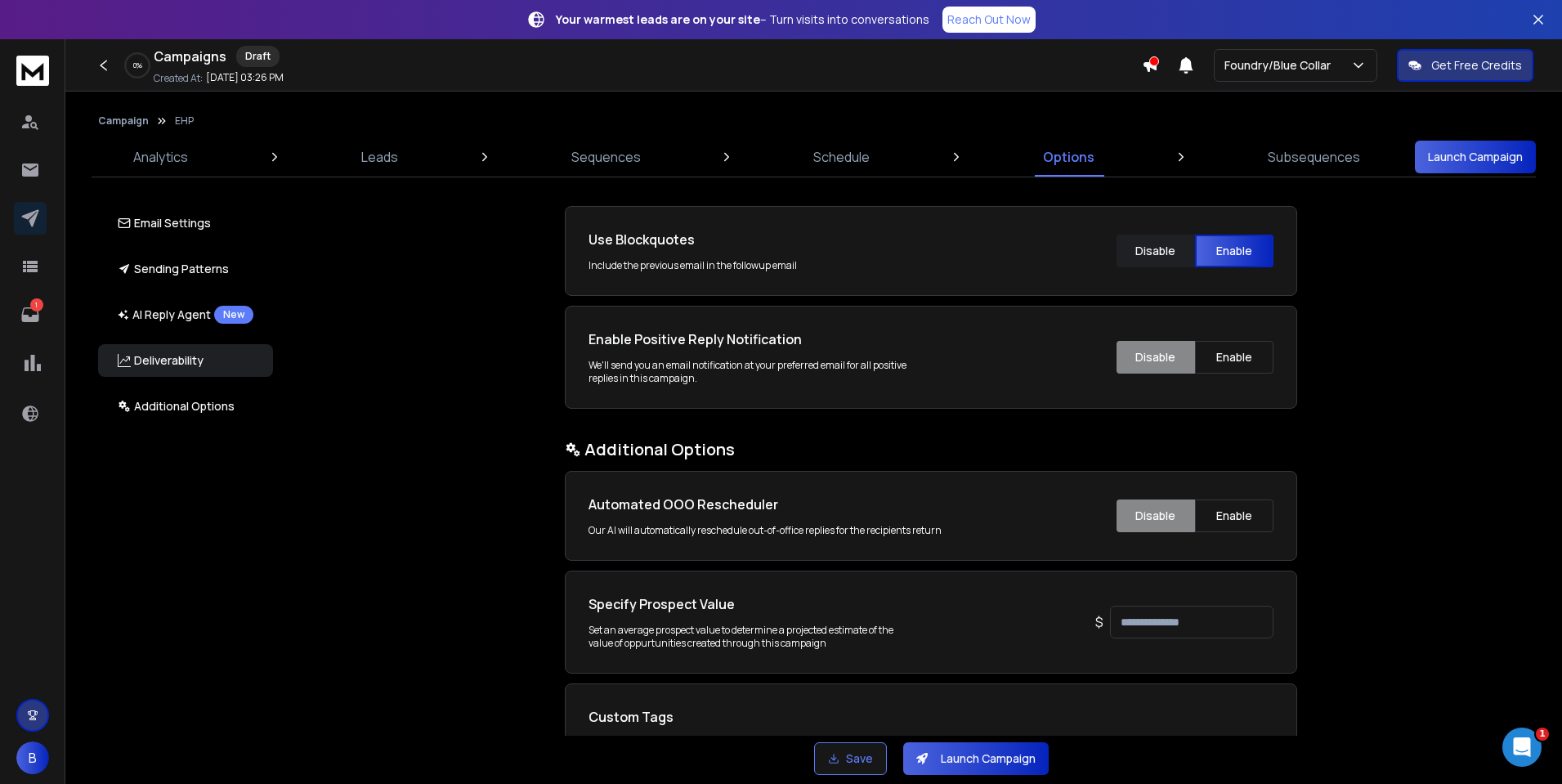
scroll to position [2683, 0]
click at [1222, 517] on button "Enable" at bounding box center [1234, 516] width 79 height 33
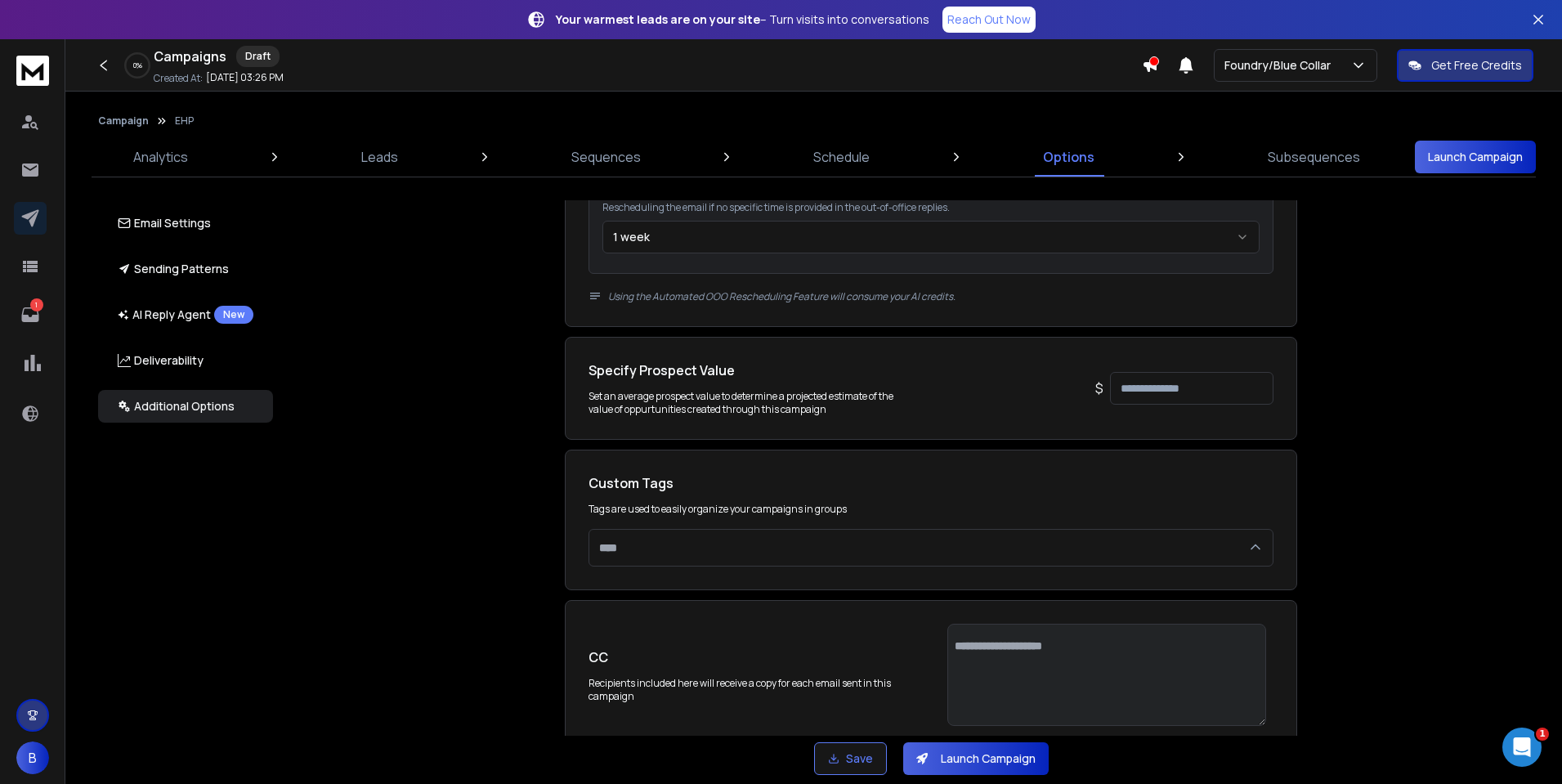
scroll to position [3069, 0]
click at [959, 761] on button "Launch Campaign" at bounding box center [976, 759] width 146 height 33
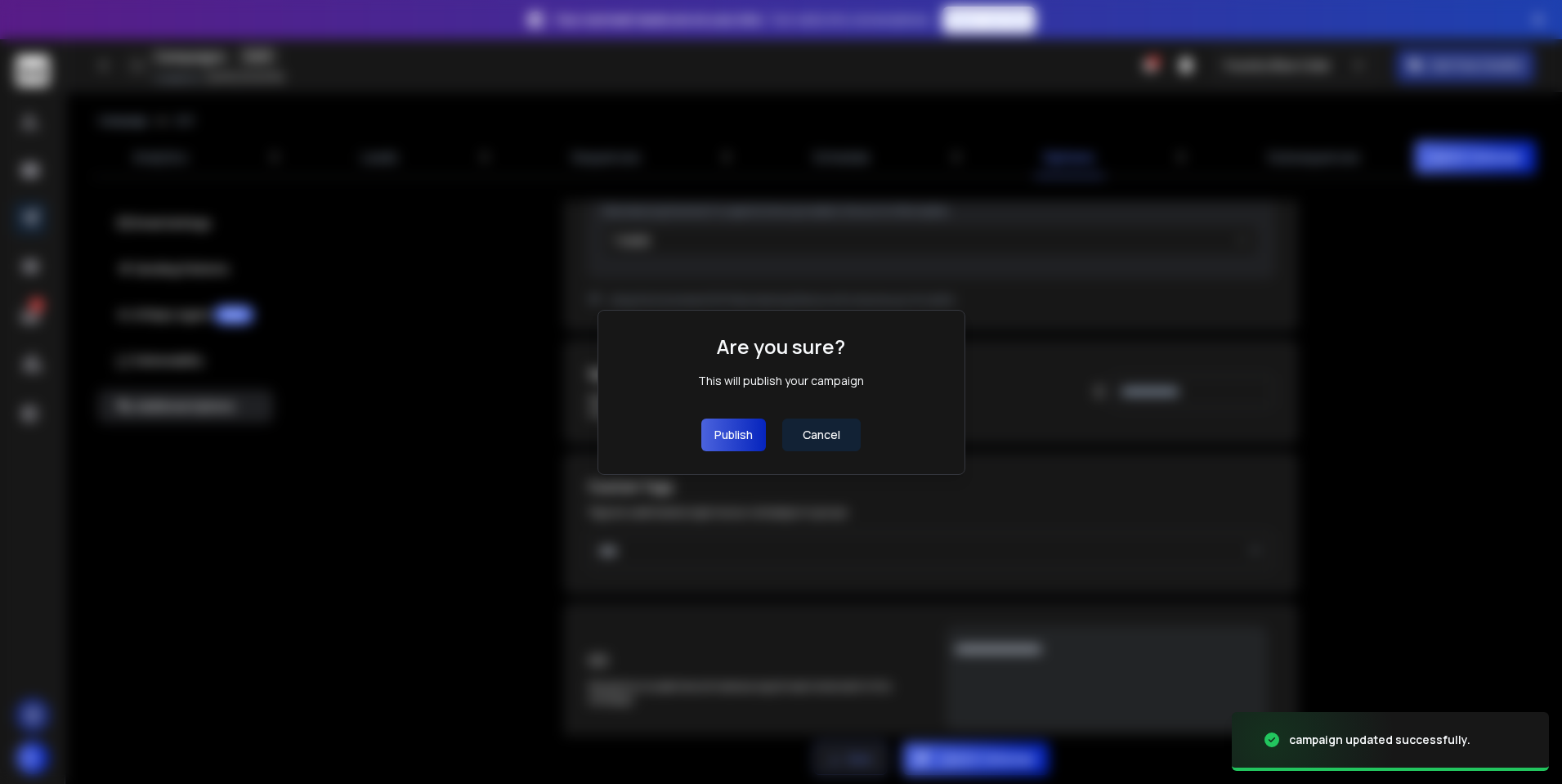
click at [736, 432] on button "Publish" at bounding box center [733, 435] width 64 height 33
